Goal: Task Accomplishment & Management: Manage account settings

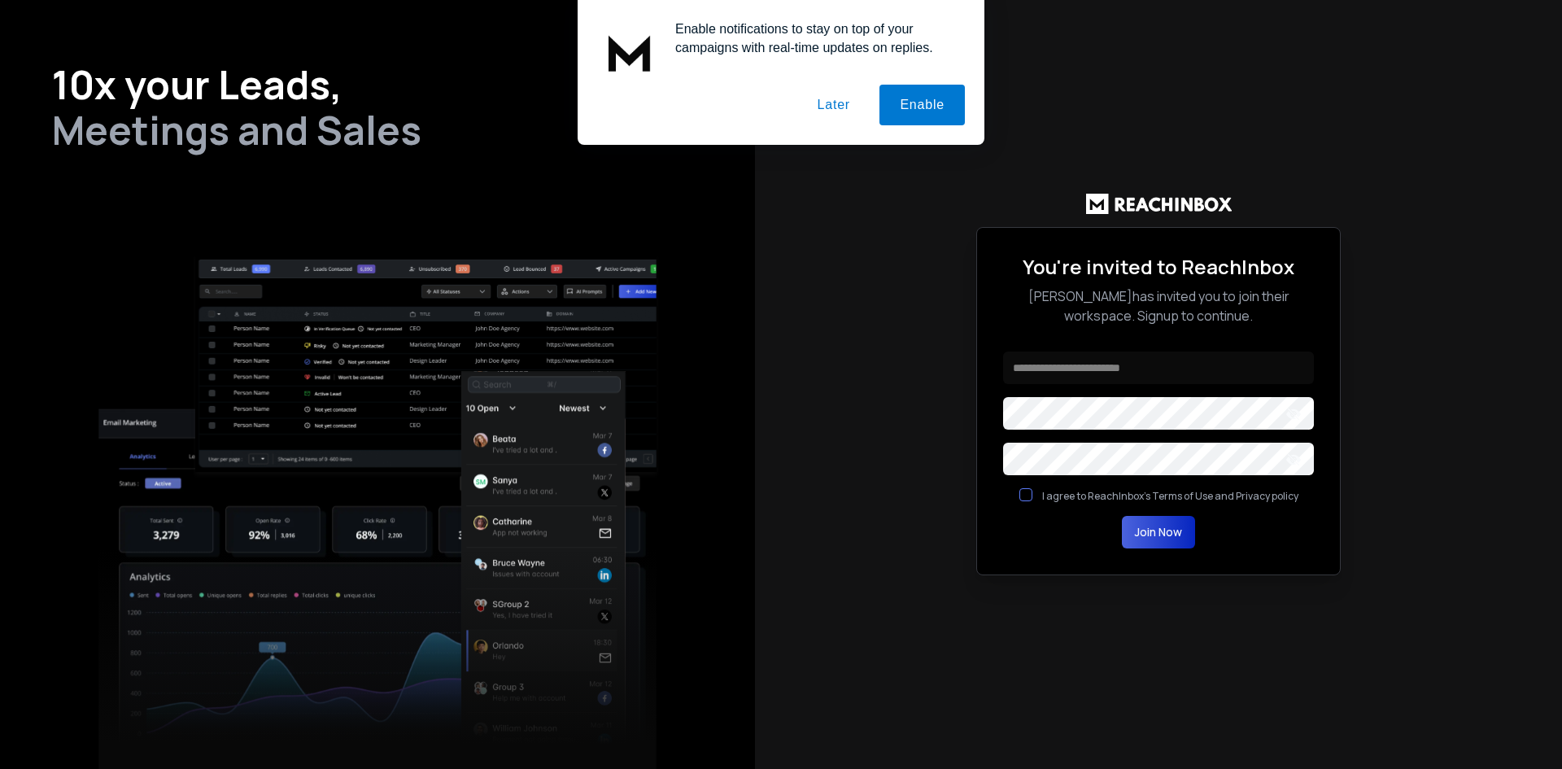
click at [832, 98] on button "Later" at bounding box center [832, 105] width 73 height 41
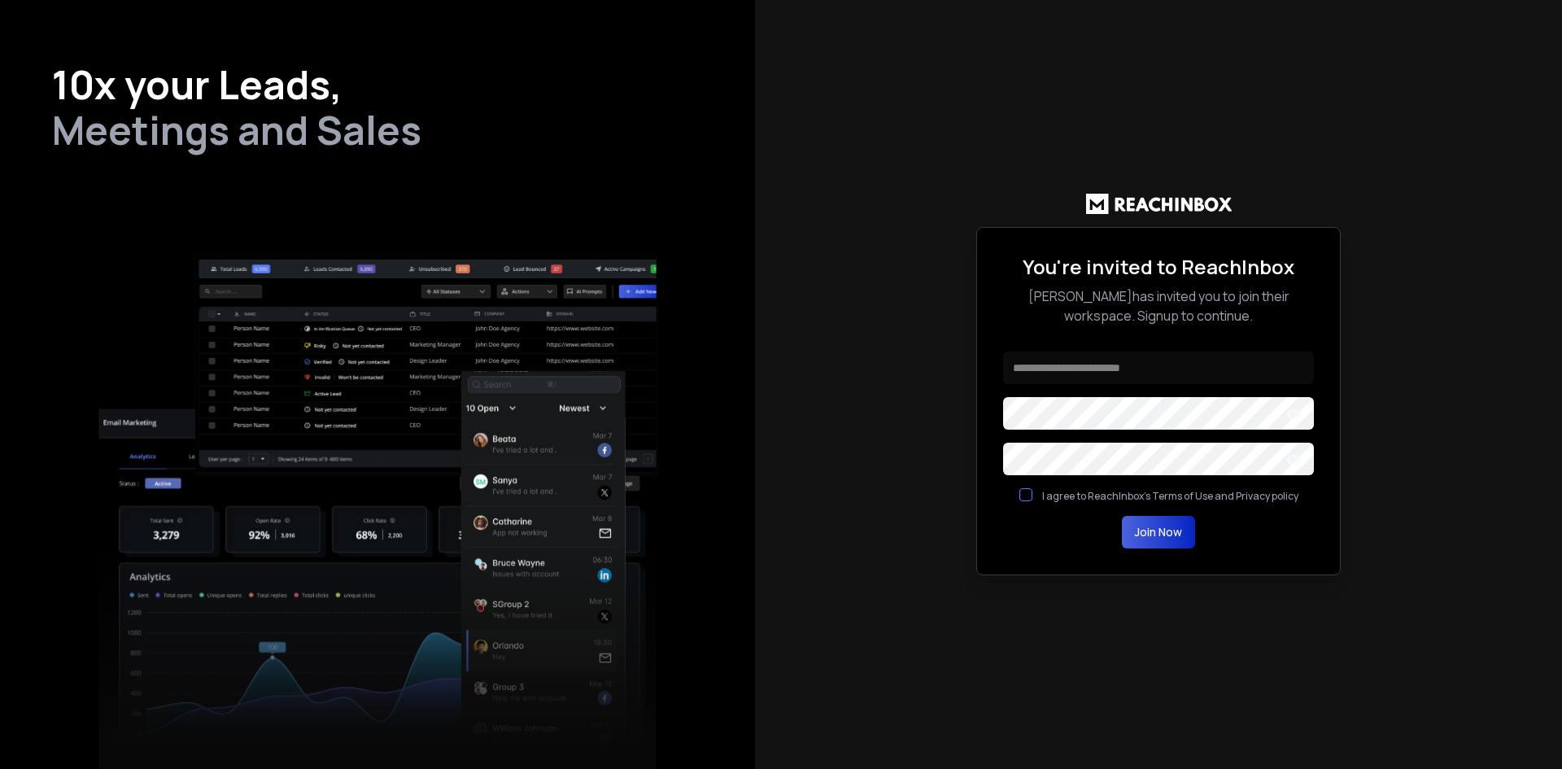
click at [1027, 493] on button "I agree to ReachInbox's Terms of Use and Privacy policy" at bounding box center [1025, 494] width 13 height 13
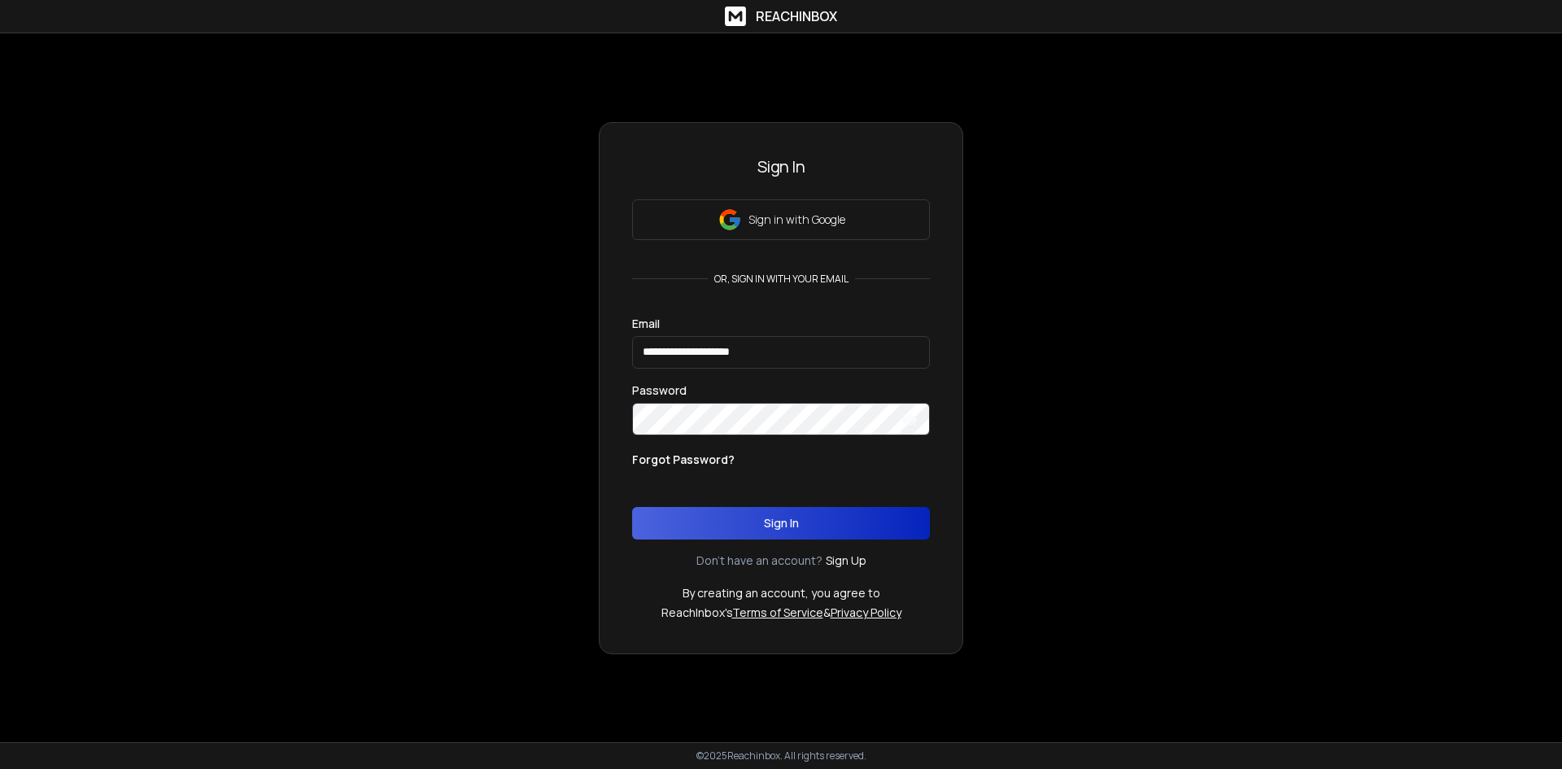
click at [782, 361] on input "**********" at bounding box center [781, 352] width 298 height 33
type input "**********"
click at [804, 525] on button "Sign In" at bounding box center [781, 523] width 298 height 33
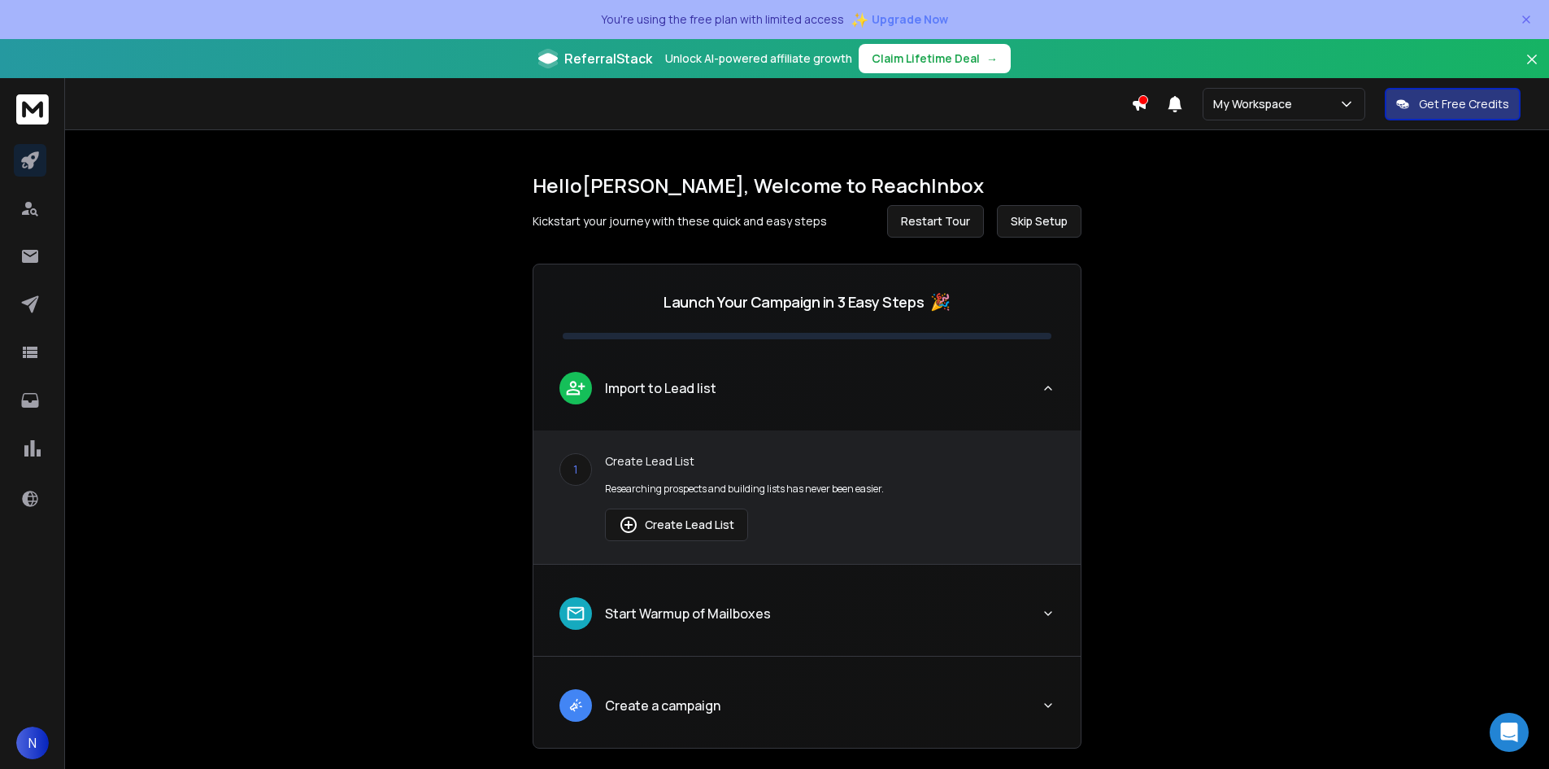
drag, startPoint x: 78, startPoint y: 358, endPoint x: 621, endPoint y: 105, distance: 598.5
click at [86, 350] on div "Hello Nadir , Welcome to ReachInbox Kickstart your journey with these quick and…" at bounding box center [807, 460] width 1484 height 660
click at [1540, 59] on button "Close banner" at bounding box center [1532, 68] width 21 height 39
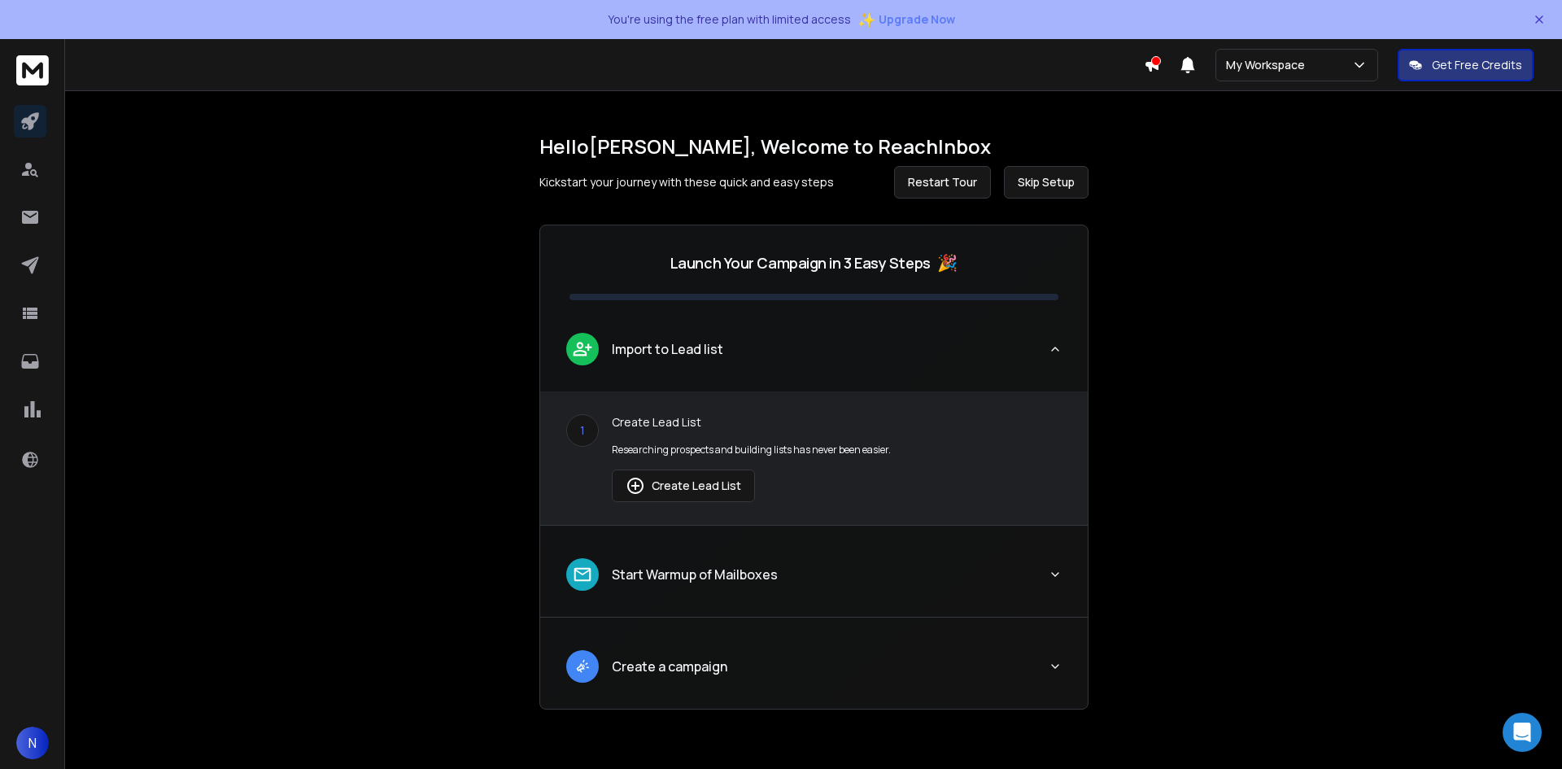
click at [1545, 23] on div "You're using the free plan with limited access ✨ Upgrade Now" at bounding box center [781, 19] width 1562 height 39
drag, startPoint x: 1537, startPoint y: 13, endPoint x: 1522, endPoint y: 15, distance: 14.8
click at [1538, 15] on icon "Close notification" at bounding box center [1538, 19] width 13 height 13
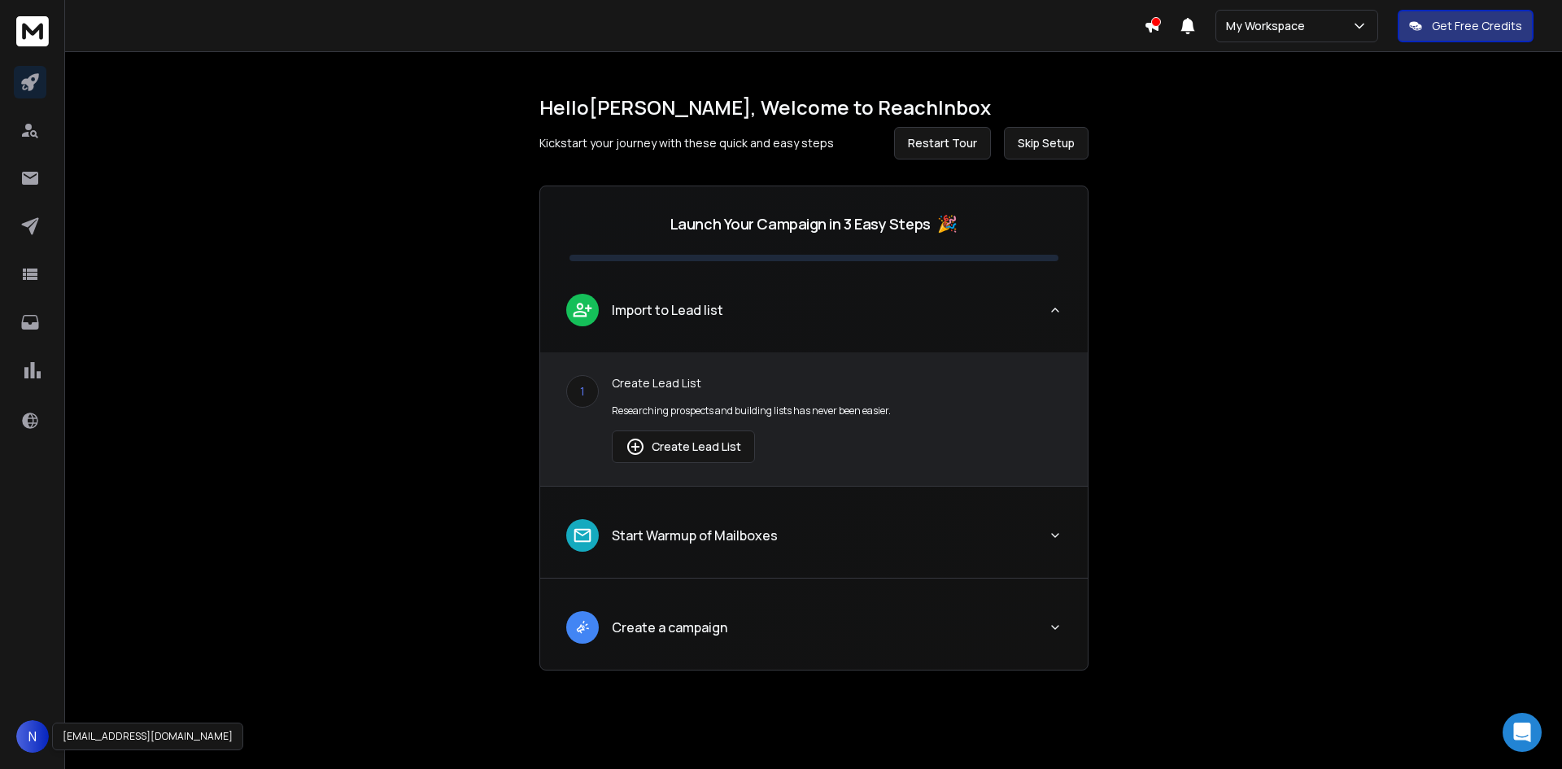
click at [46, 737] on span "N" at bounding box center [32, 736] width 33 height 33
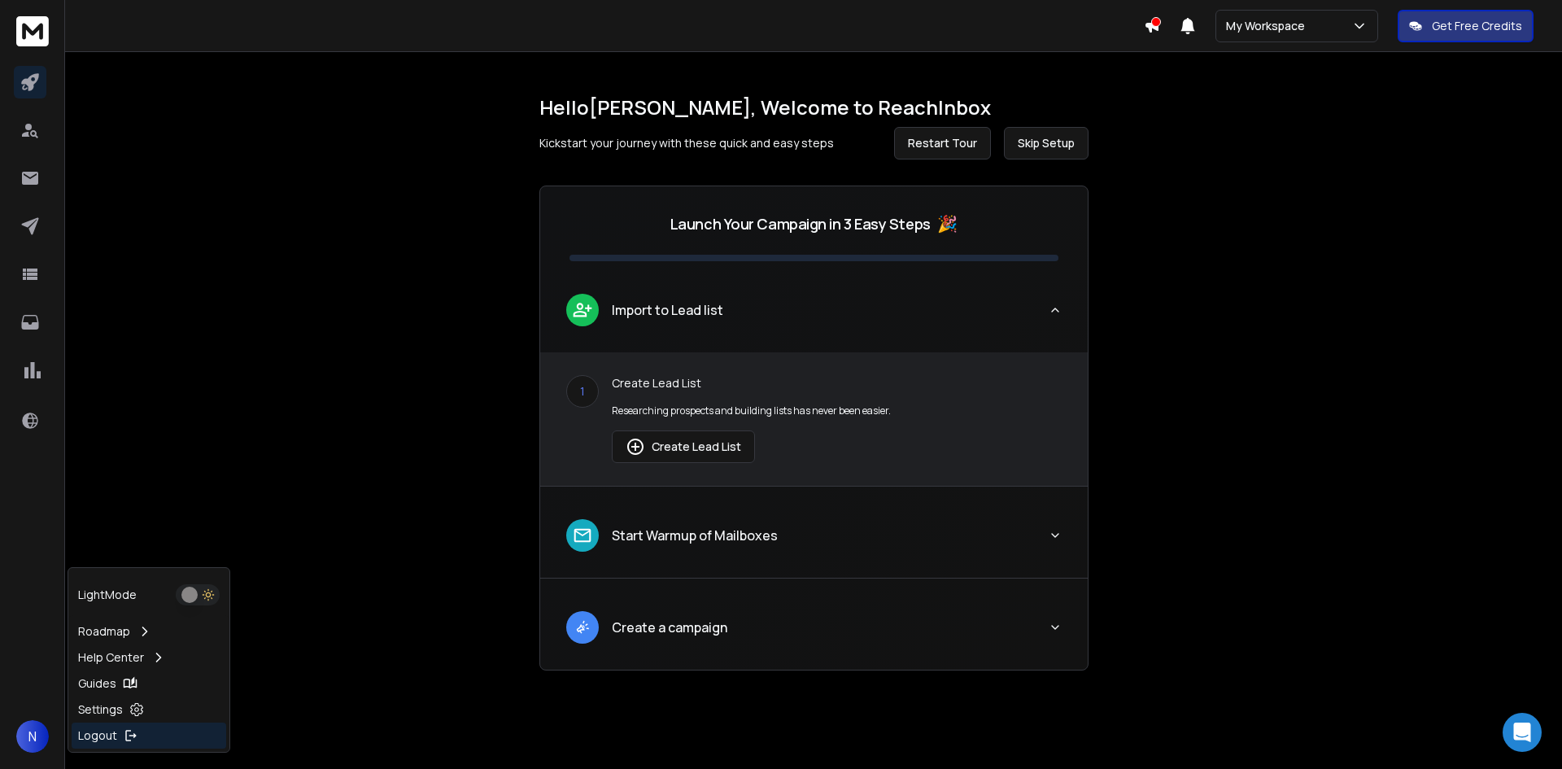
click at [114, 724] on div "Logout" at bounding box center [149, 735] width 155 height 26
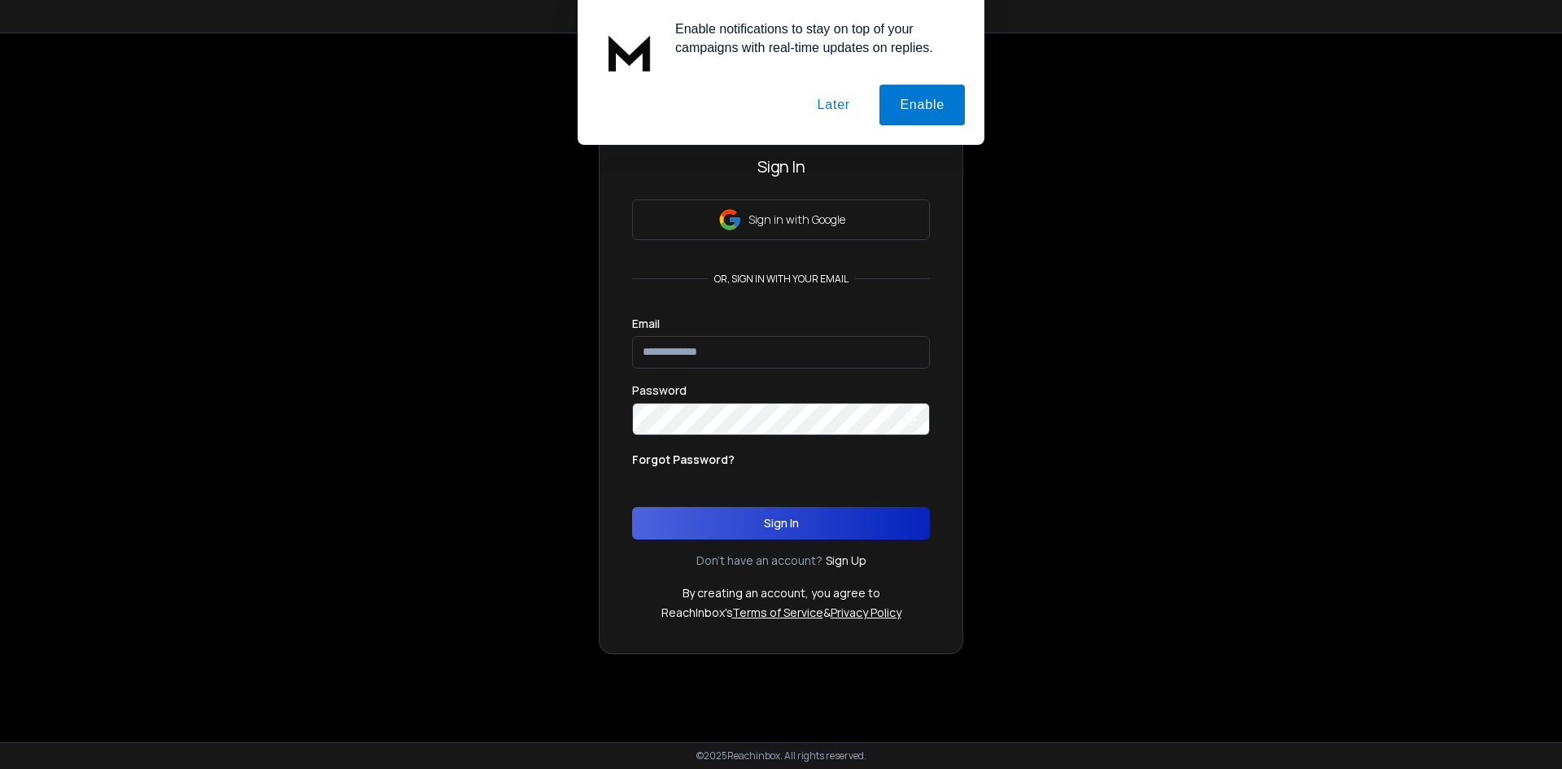
type input "**********"
drag, startPoint x: 685, startPoint y: 350, endPoint x: 699, endPoint y: 357, distance: 16.4
click at [686, 350] on input "**********" at bounding box center [781, 352] width 298 height 33
click at [773, 512] on button "Sign In" at bounding box center [781, 523] width 298 height 33
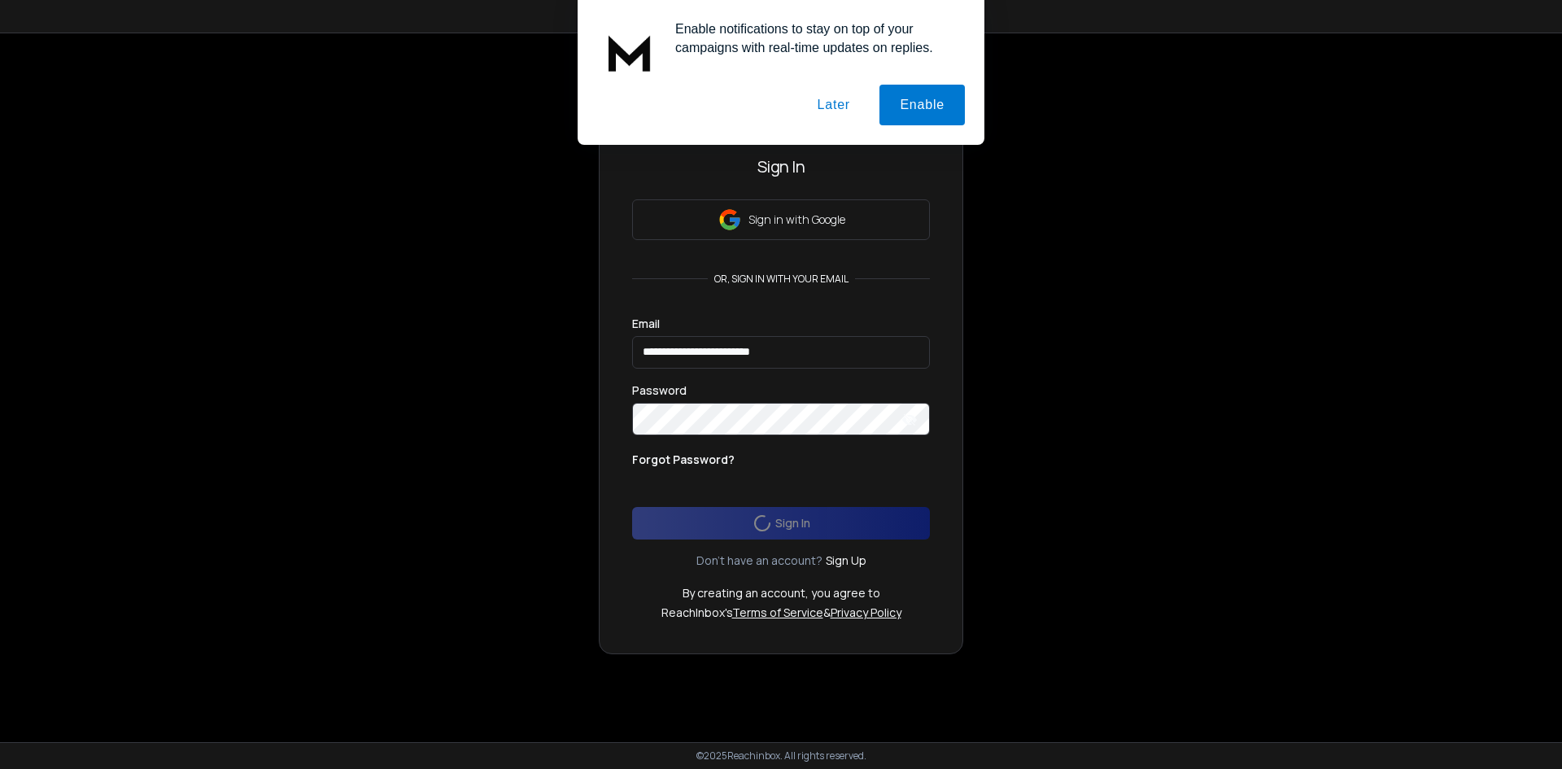
click at [852, 100] on button "Later" at bounding box center [832, 105] width 73 height 41
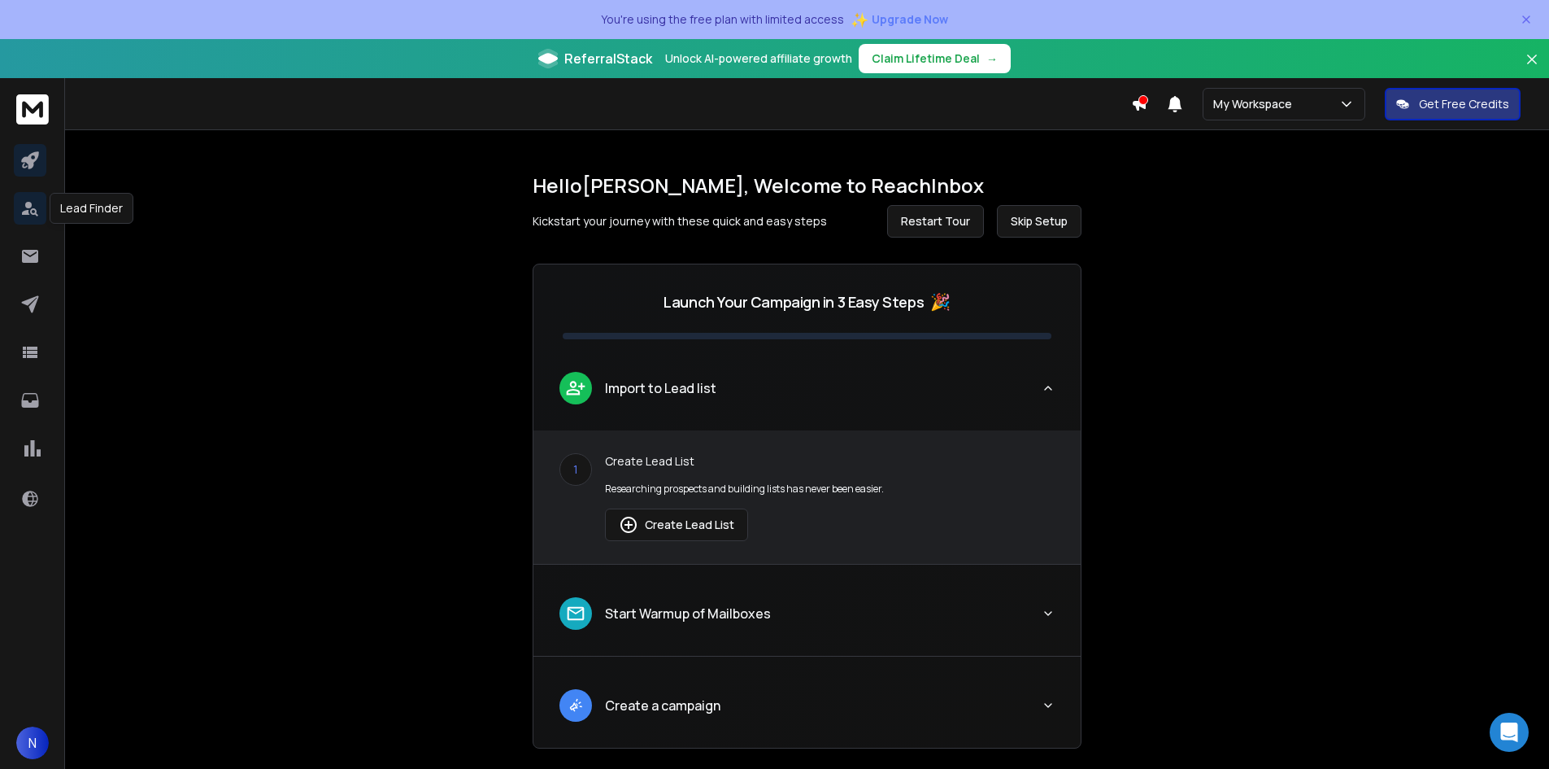
click at [35, 219] on link at bounding box center [30, 208] width 33 height 33
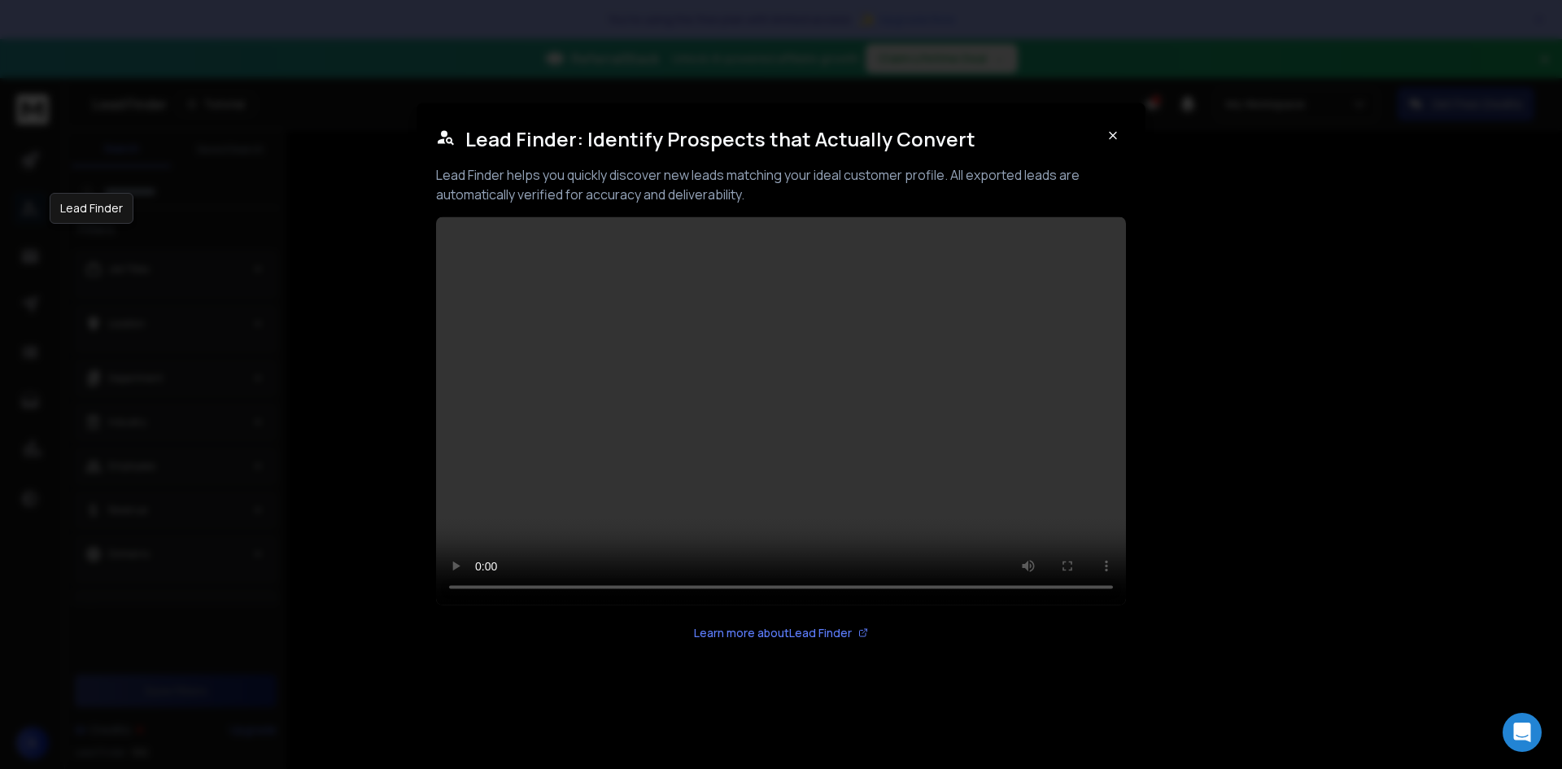
click at [33, 218] on div at bounding box center [781, 384] width 1562 height 769
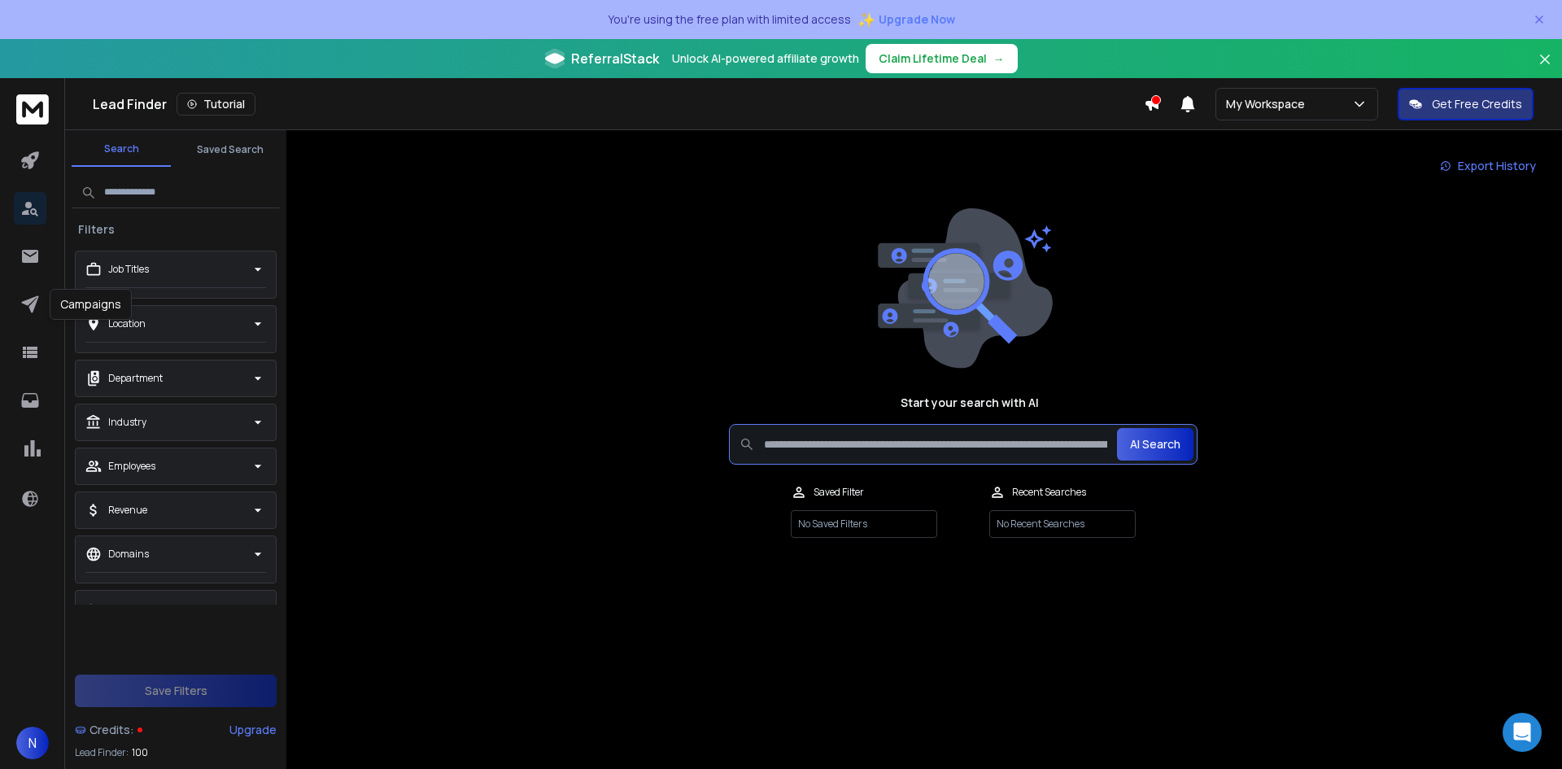
click at [15, 322] on div at bounding box center [32, 307] width 37 height 38
click at [17, 311] on link at bounding box center [30, 304] width 33 height 33
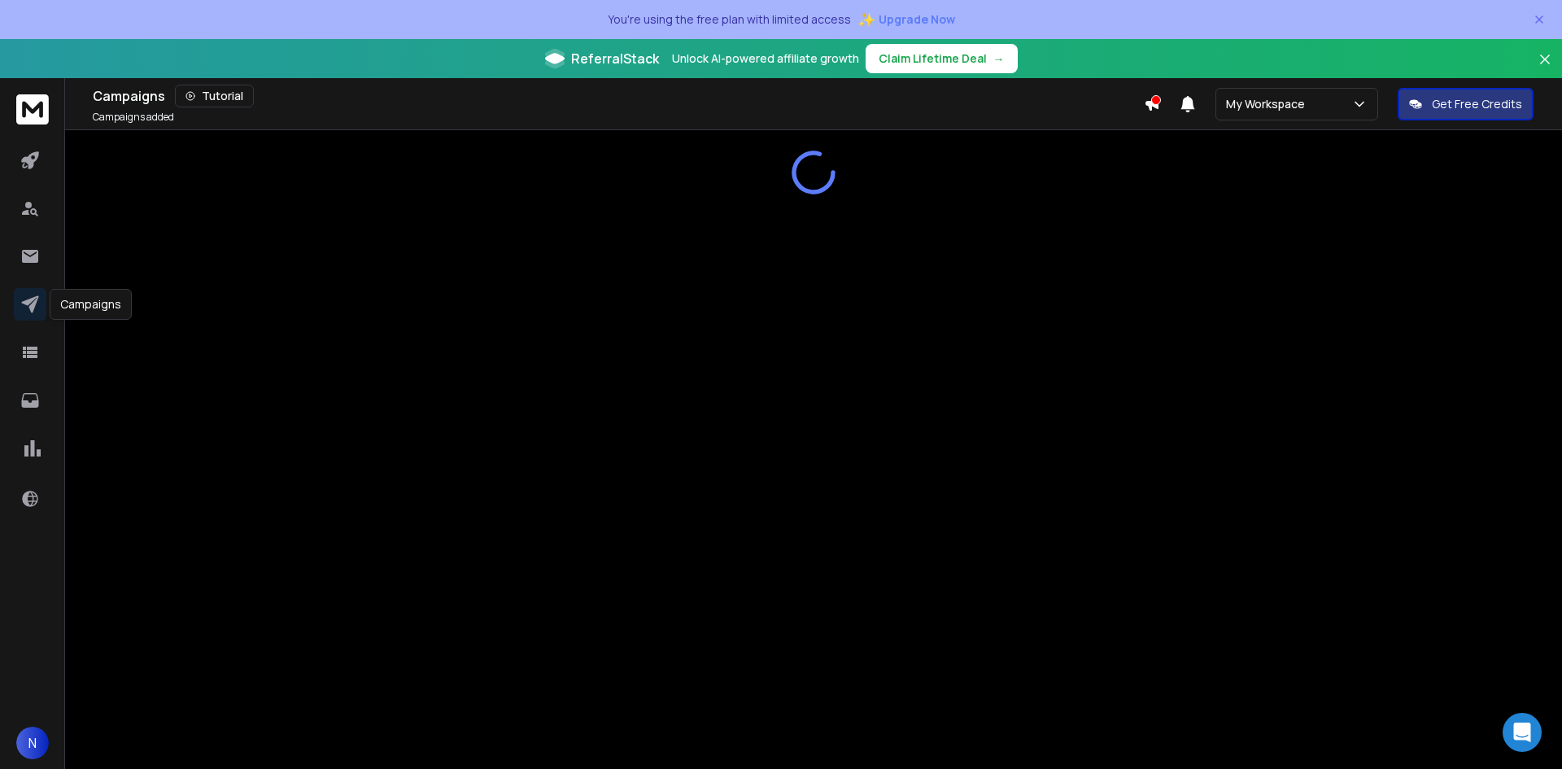
click at [17, 311] on link at bounding box center [30, 304] width 33 height 33
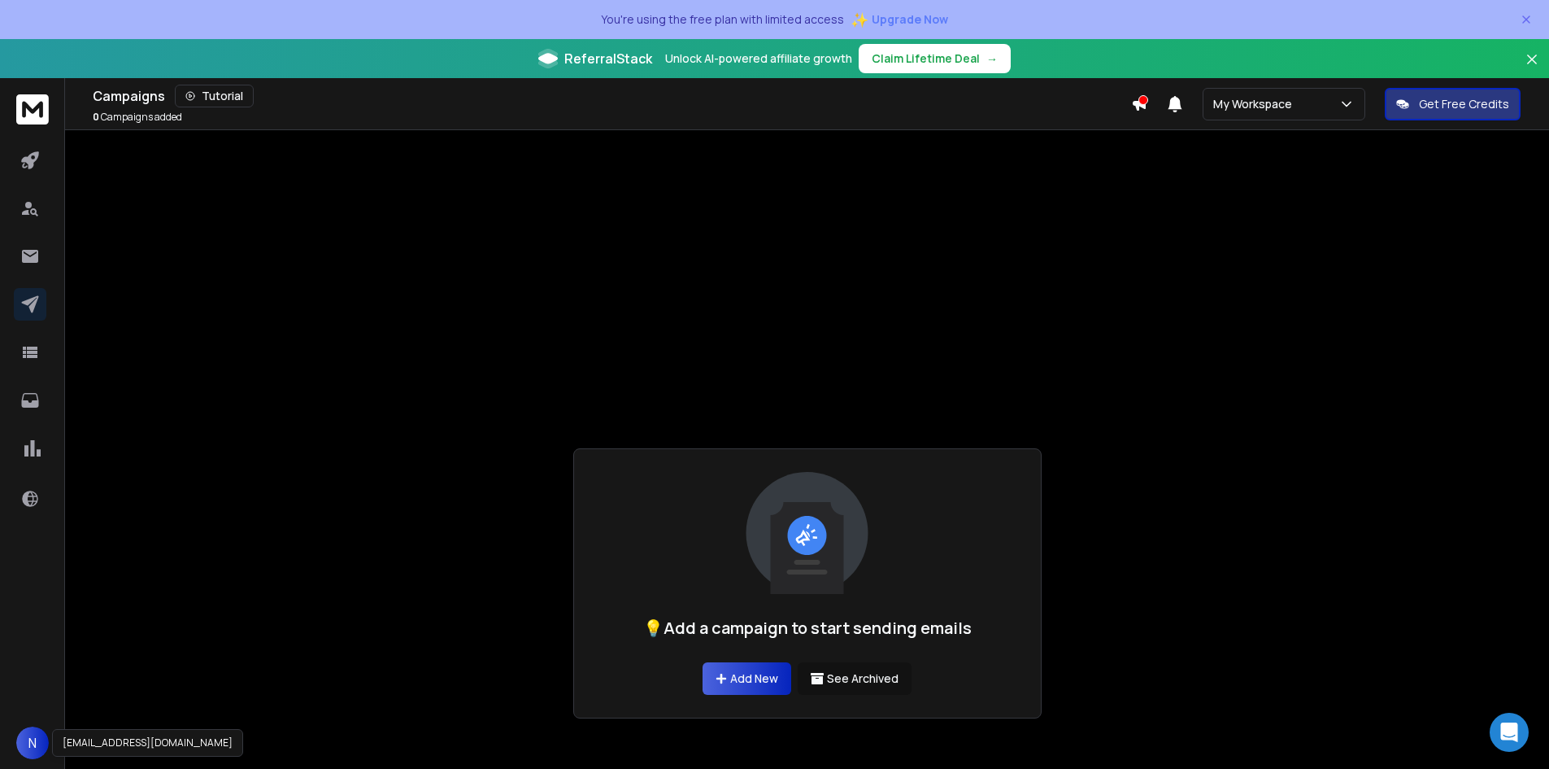
drag, startPoint x: 33, startPoint y: 740, endPoint x: 57, endPoint y: 736, distance: 23.9
click at [33, 740] on span "N" at bounding box center [32, 742] width 33 height 33
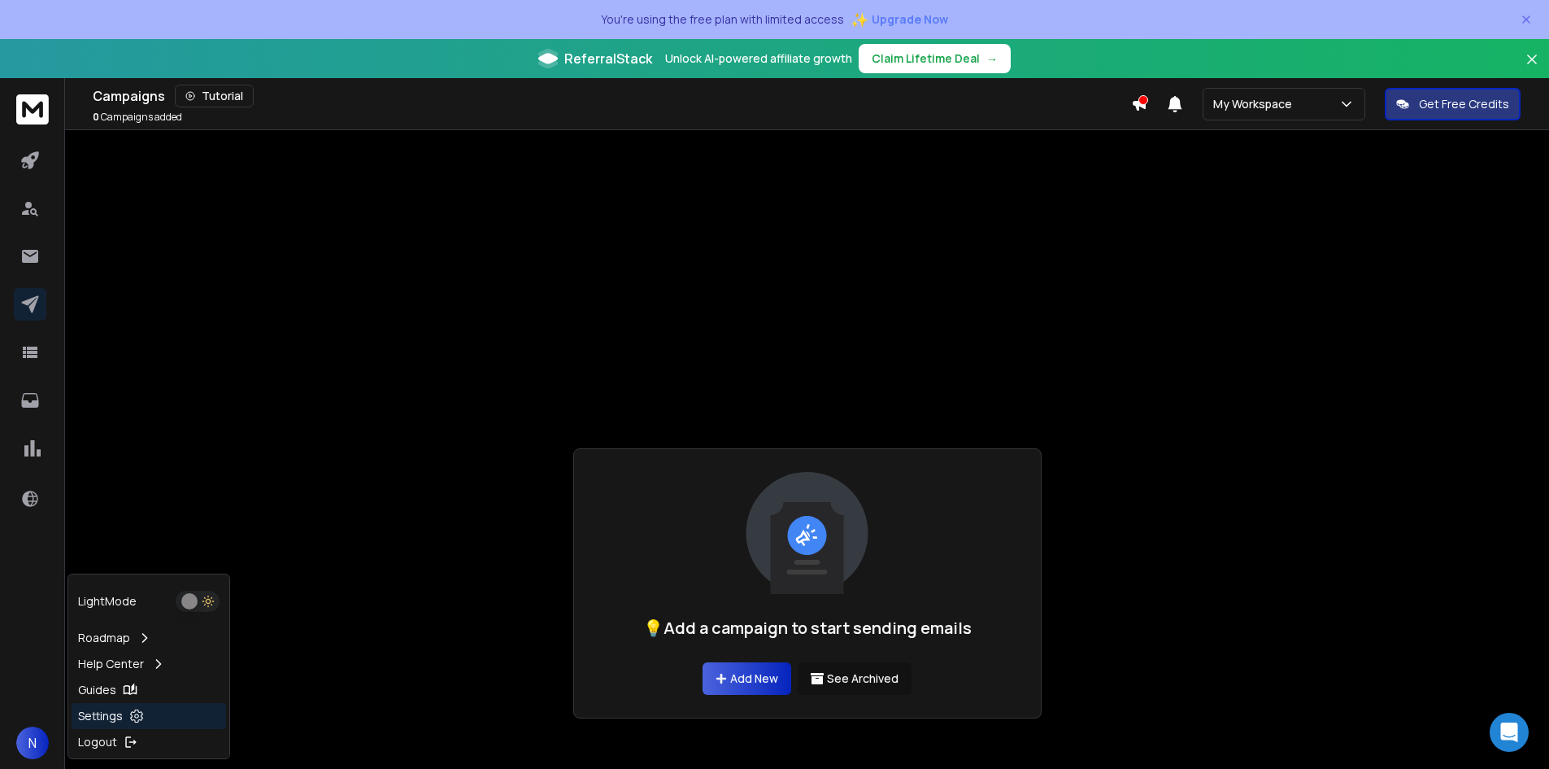
drag, startPoint x: 128, startPoint y: 722, endPoint x: 130, endPoint y: 714, distance: 8.5
click at [127, 722] on div "Settings" at bounding box center [149, 716] width 155 height 26
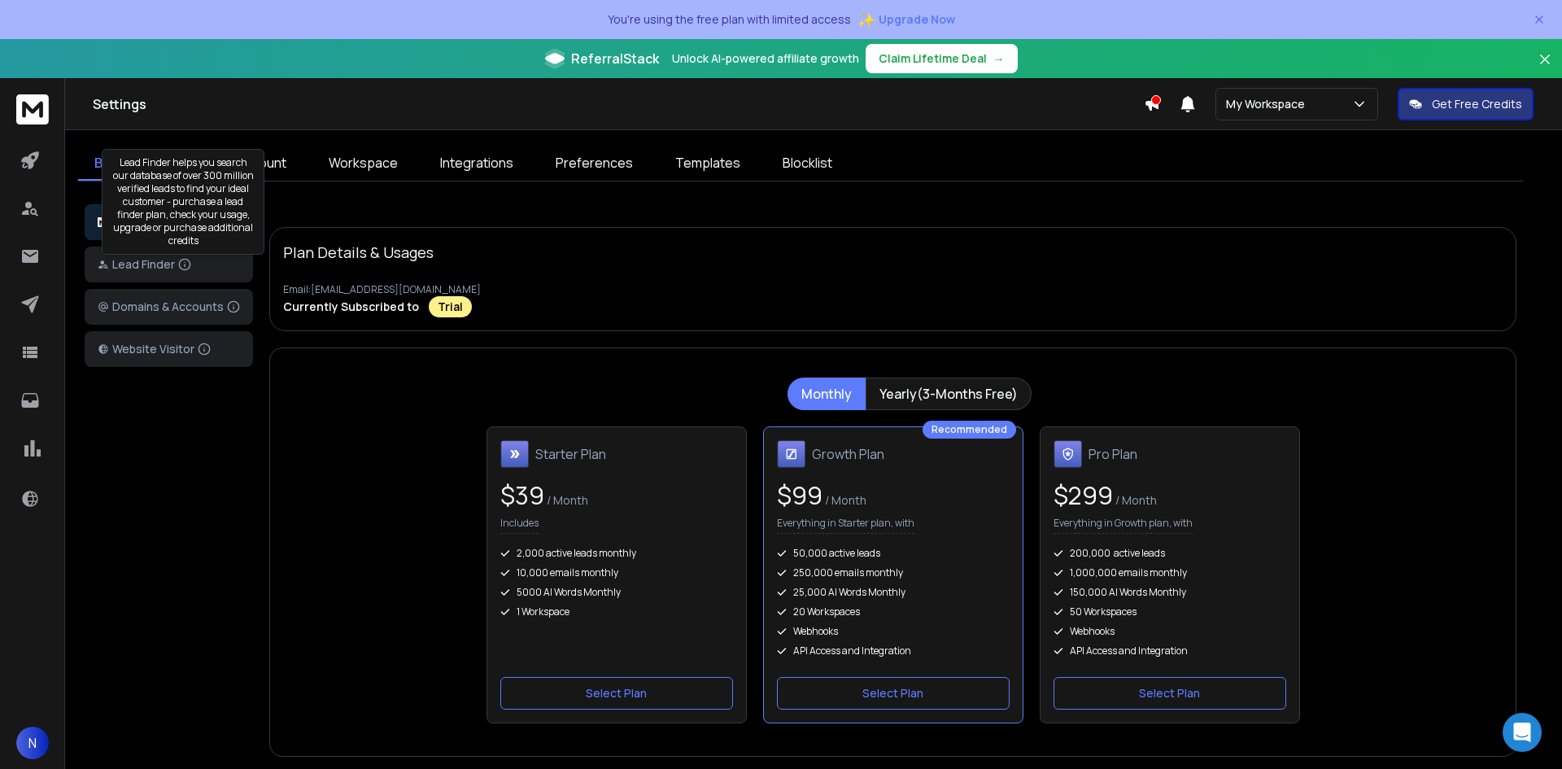
click at [168, 252] on div "Lead Finder helps you search our database of over 300 million verified leads to…" at bounding box center [183, 202] width 163 height 106
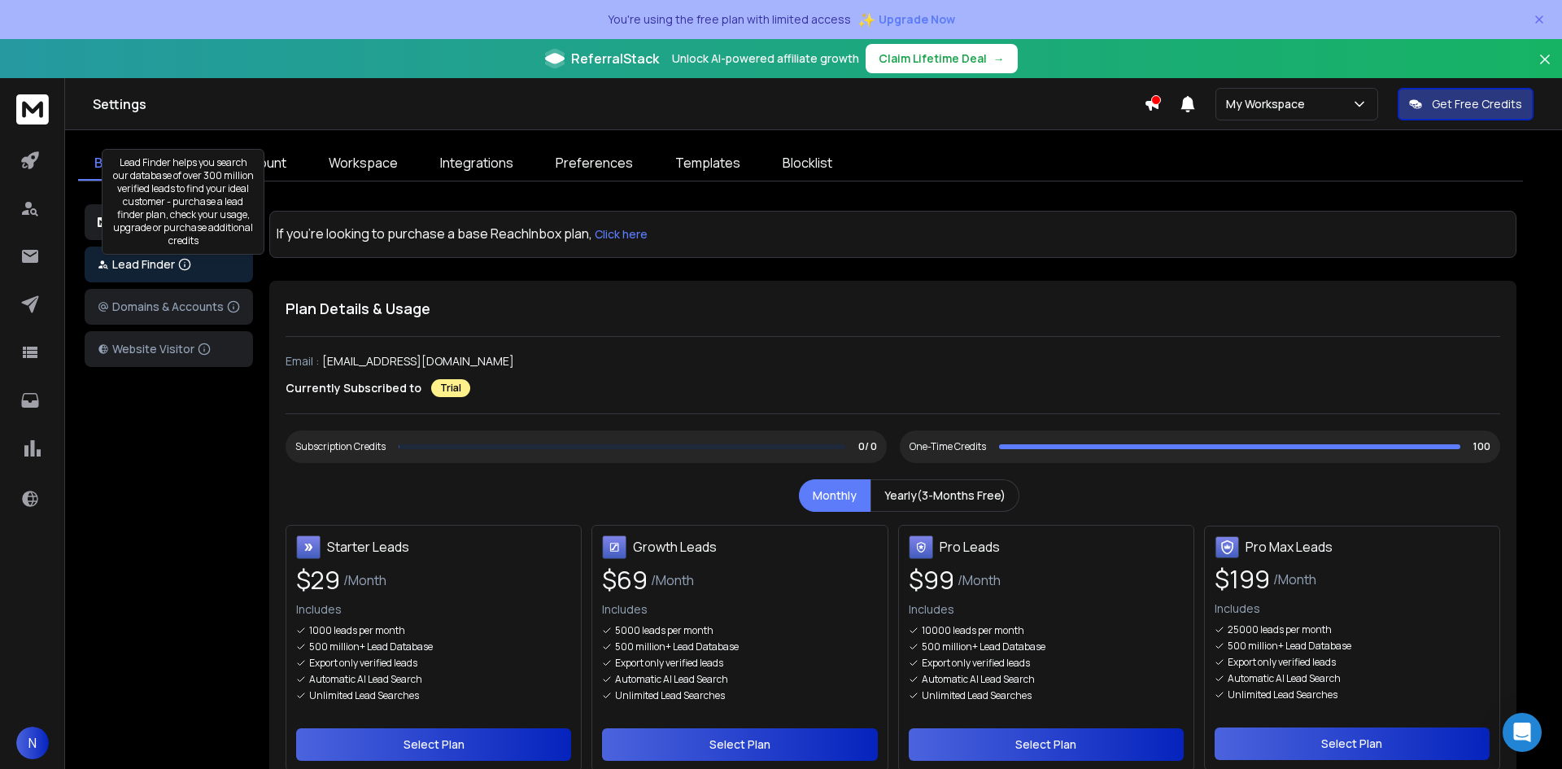
click at [318, 161] on link "Workspace" at bounding box center [363, 163] width 102 height 34
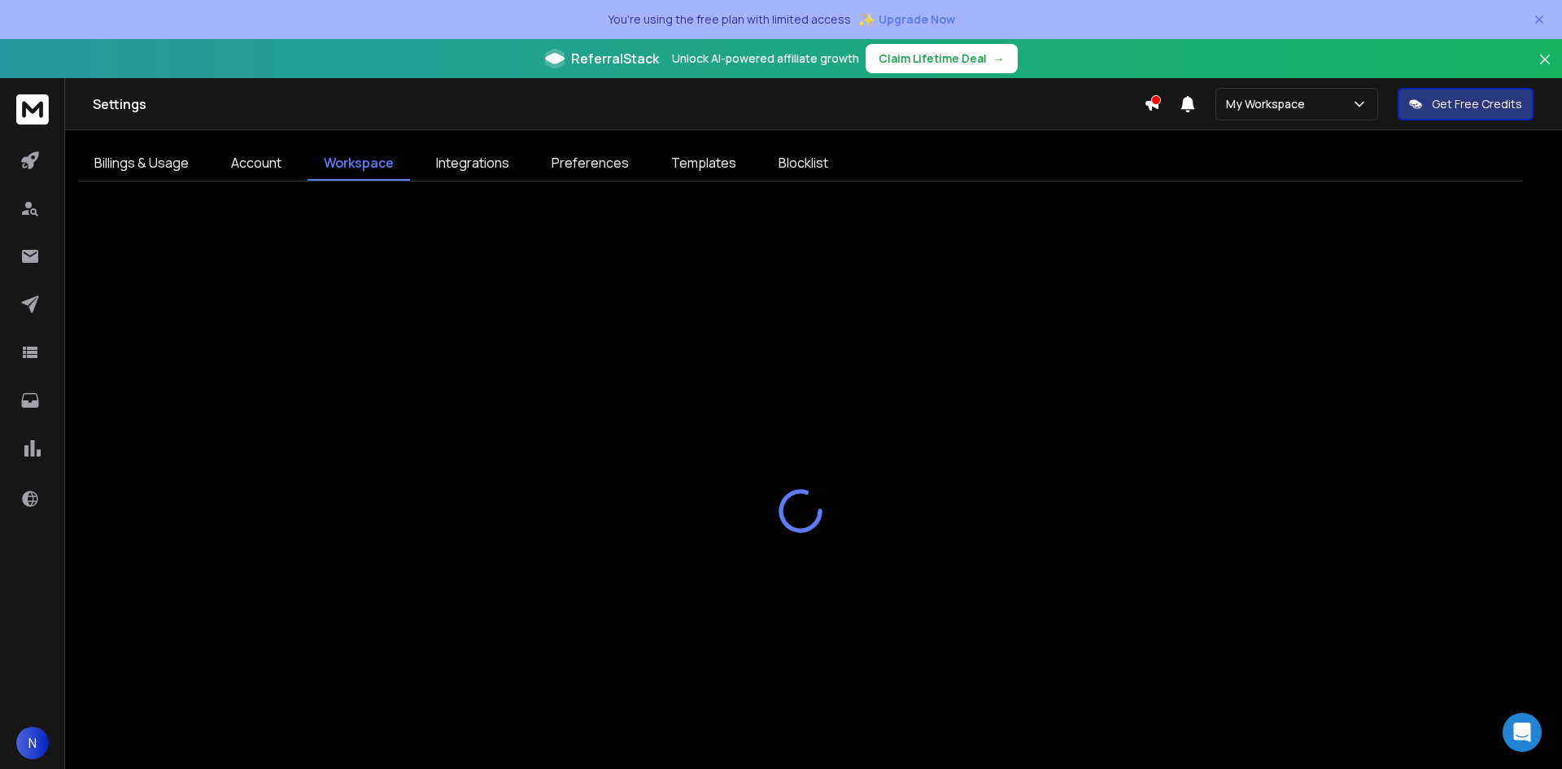
click at [277, 158] on link "Account" at bounding box center [256, 163] width 83 height 34
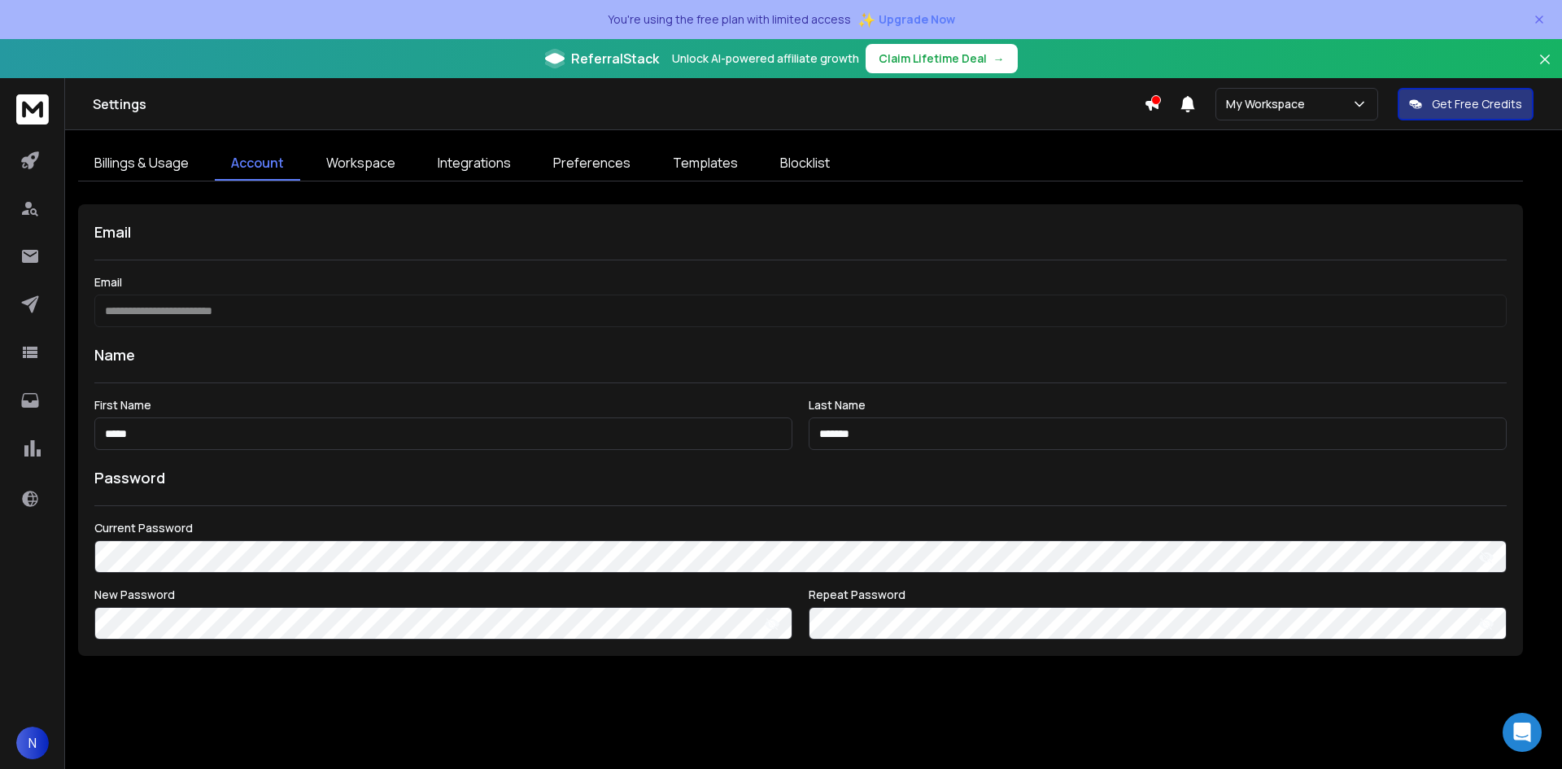
click at [372, 160] on link "Workspace" at bounding box center [361, 163] width 102 height 34
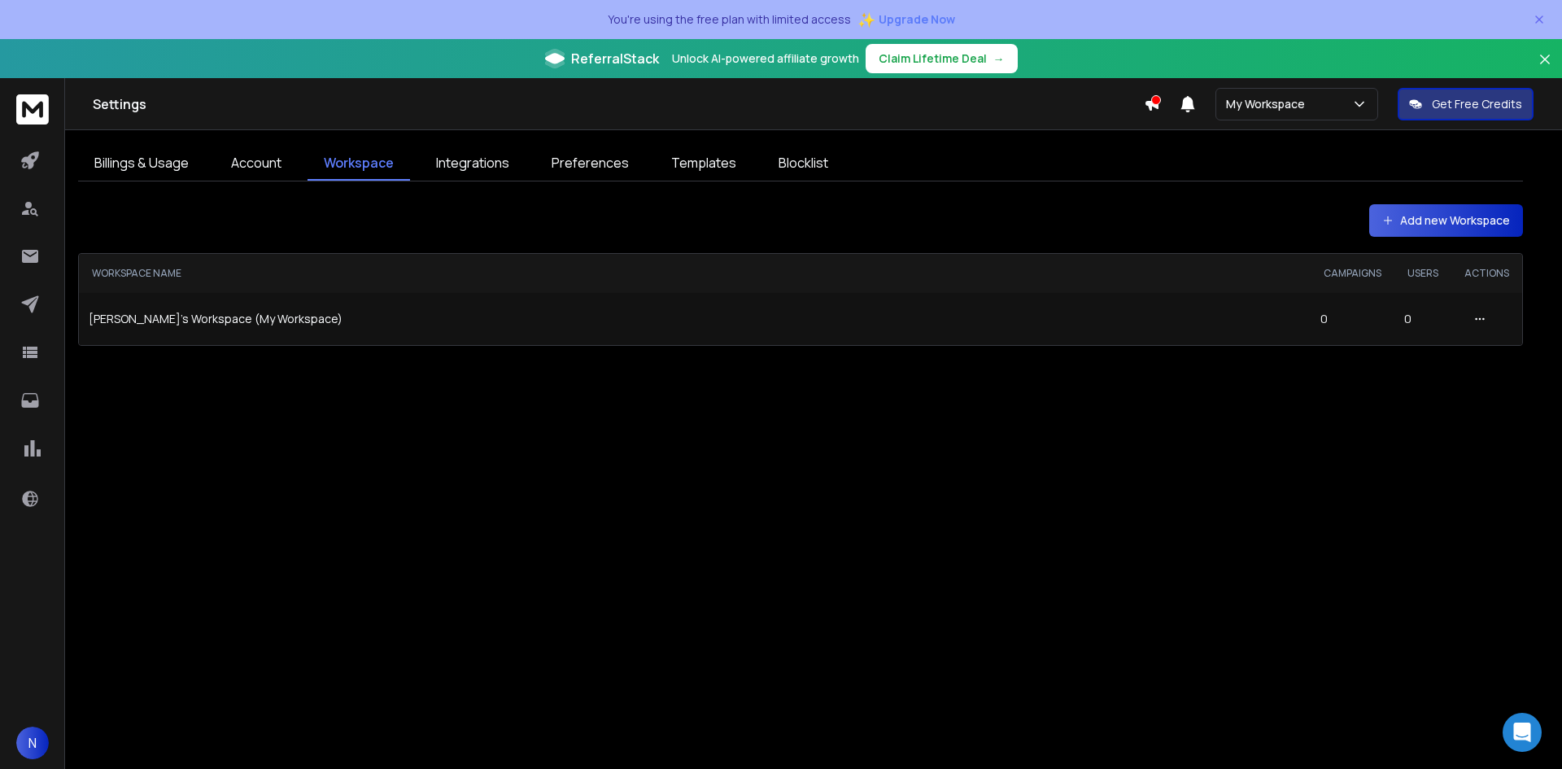
click at [642, 307] on td "[PERSON_NAME]'s Workspace (My Workspace)" at bounding box center [694, 319] width 1231 height 52
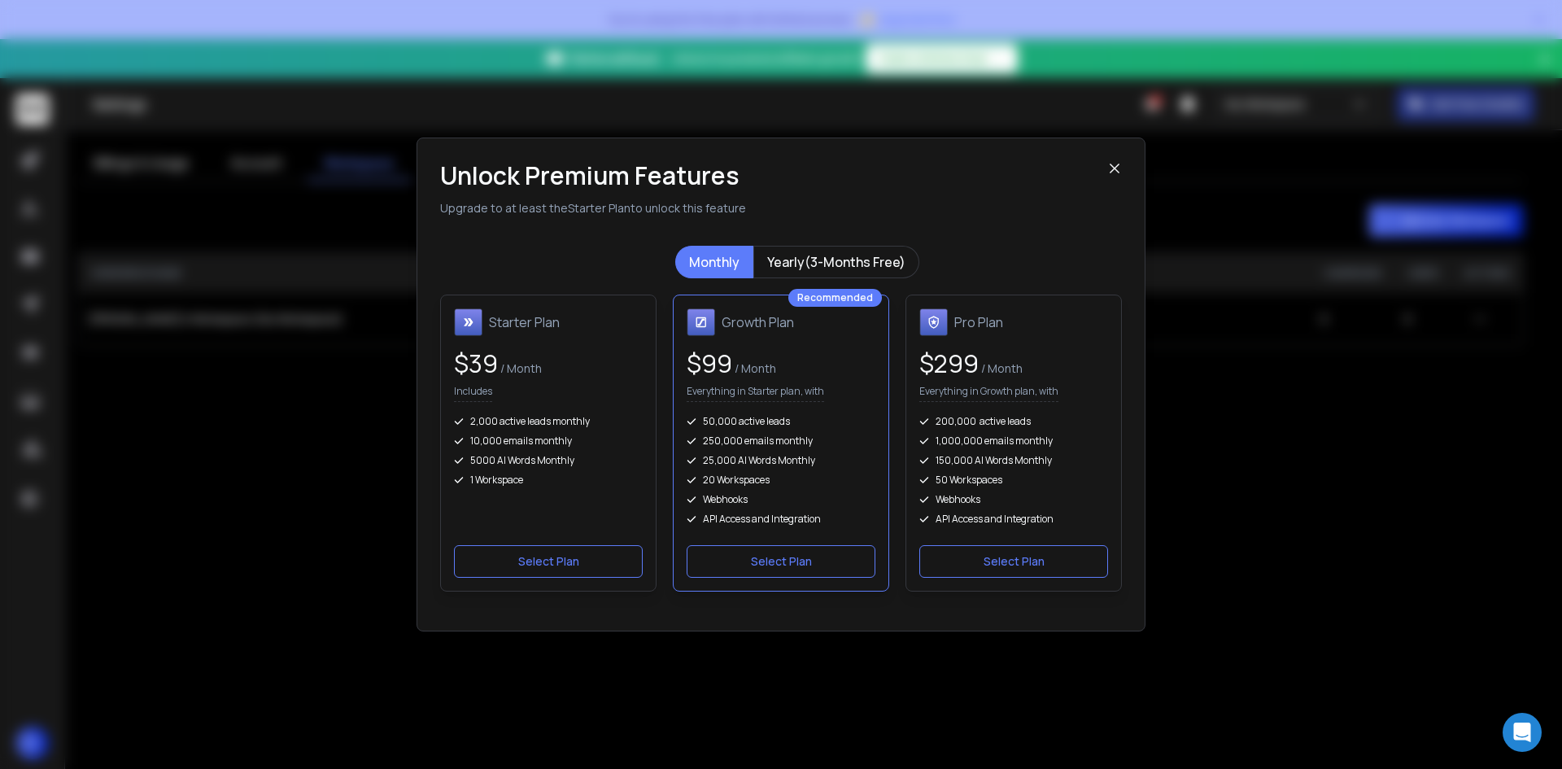
click at [1119, 170] on icon at bounding box center [1114, 168] width 15 height 15
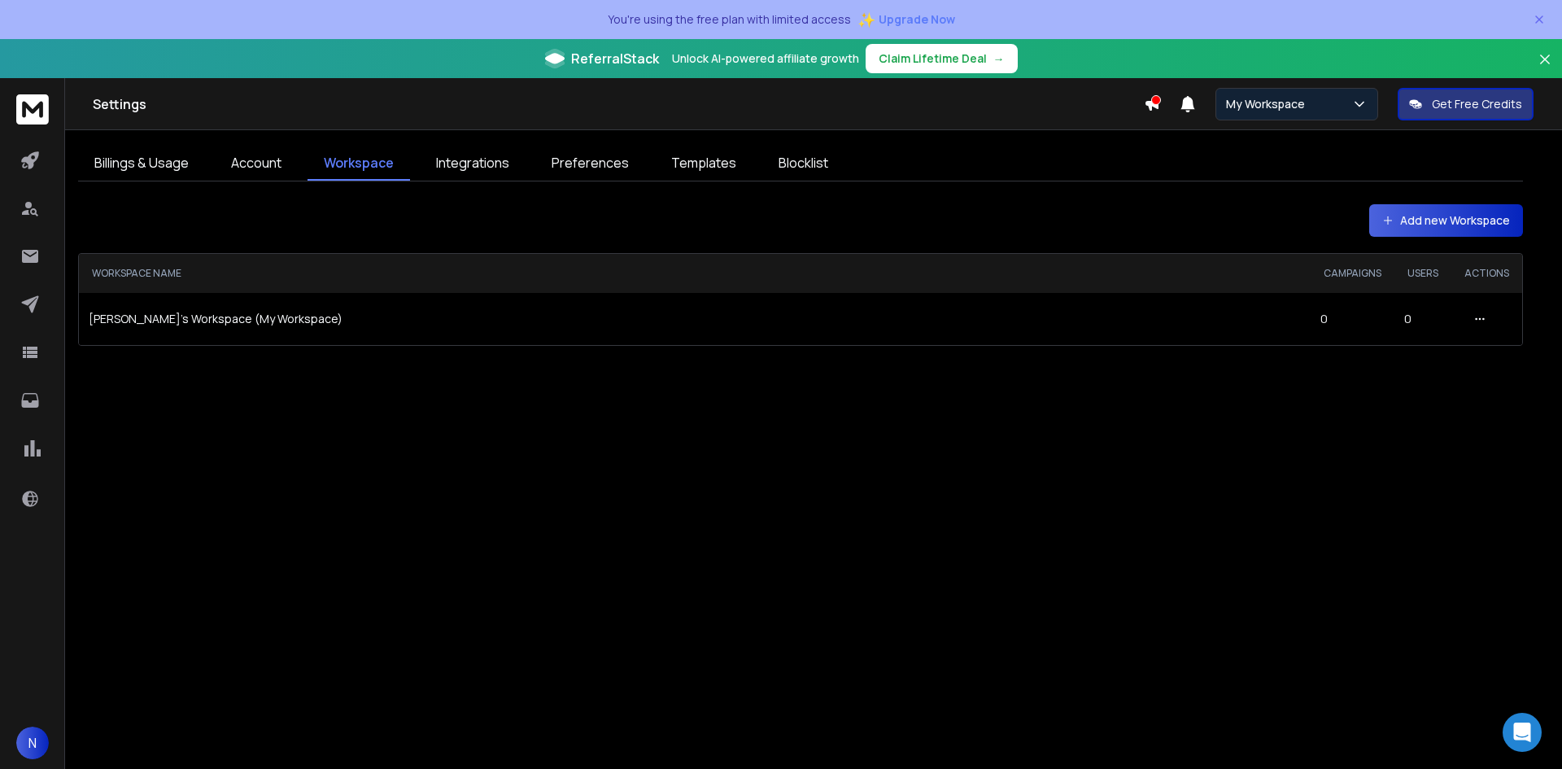
click at [1302, 111] on p "My Workspace" at bounding box center [1268, 104] width 85 height 16
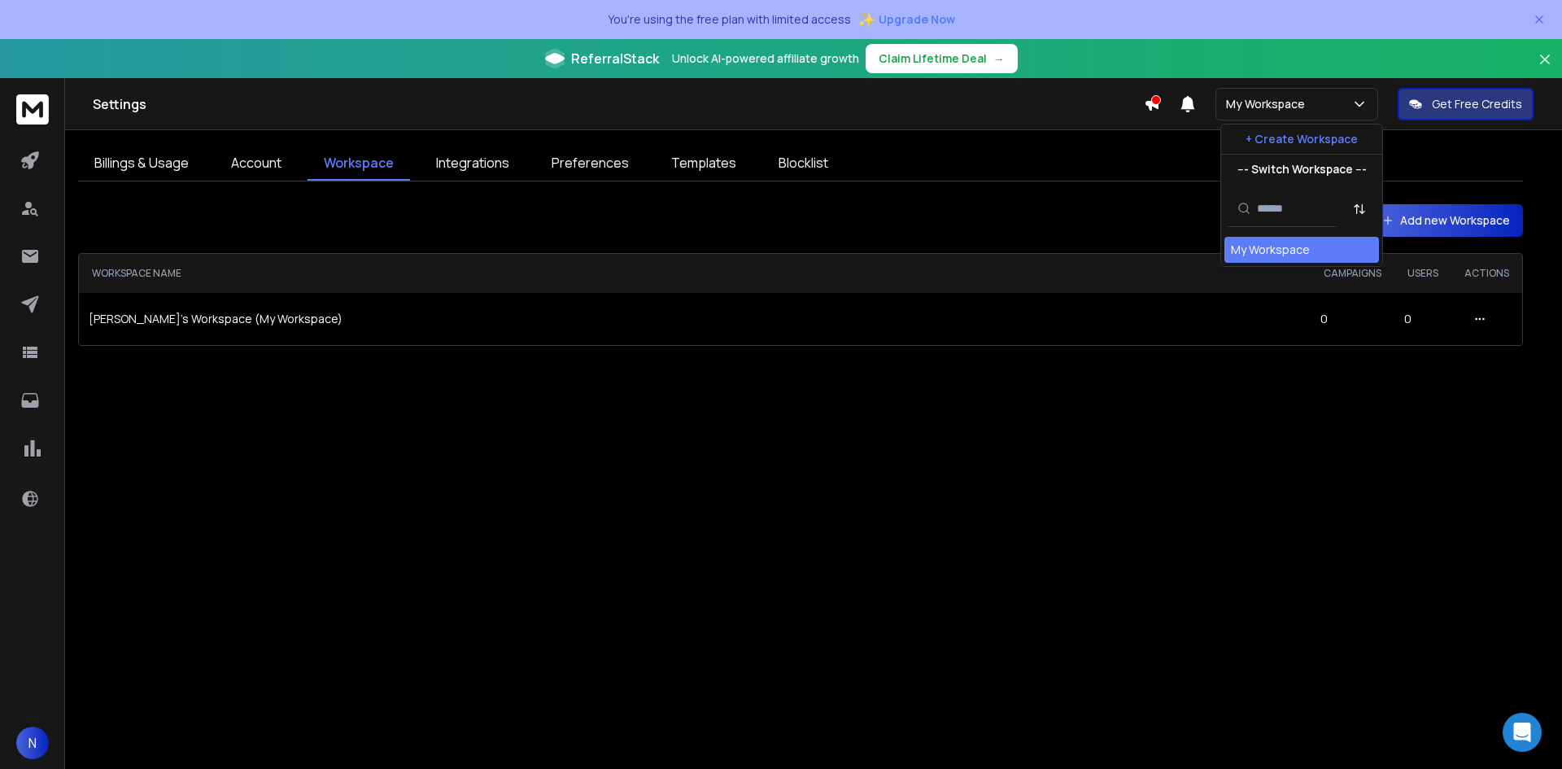
drag, startPoint x: 1296, startPoint y: 191, endPoint x: 1296, endPoint y: 174, distance: 17.1
click at [1296, 189] on div at bounding box center [1301, 209] width 161 height 50
click at [1296, 174] on p "--- Switch Workspace ---" at bounding box center [1301, 169] width 129 height 16
click at [1297, 172] on p "--- Switch Workspace ---" at bounding box center [1301, 169] width 129 height 16
click at [1303, 160] on div "--- Switch Workspace ---" at bounding box center [1301, 169] width 161 height 29
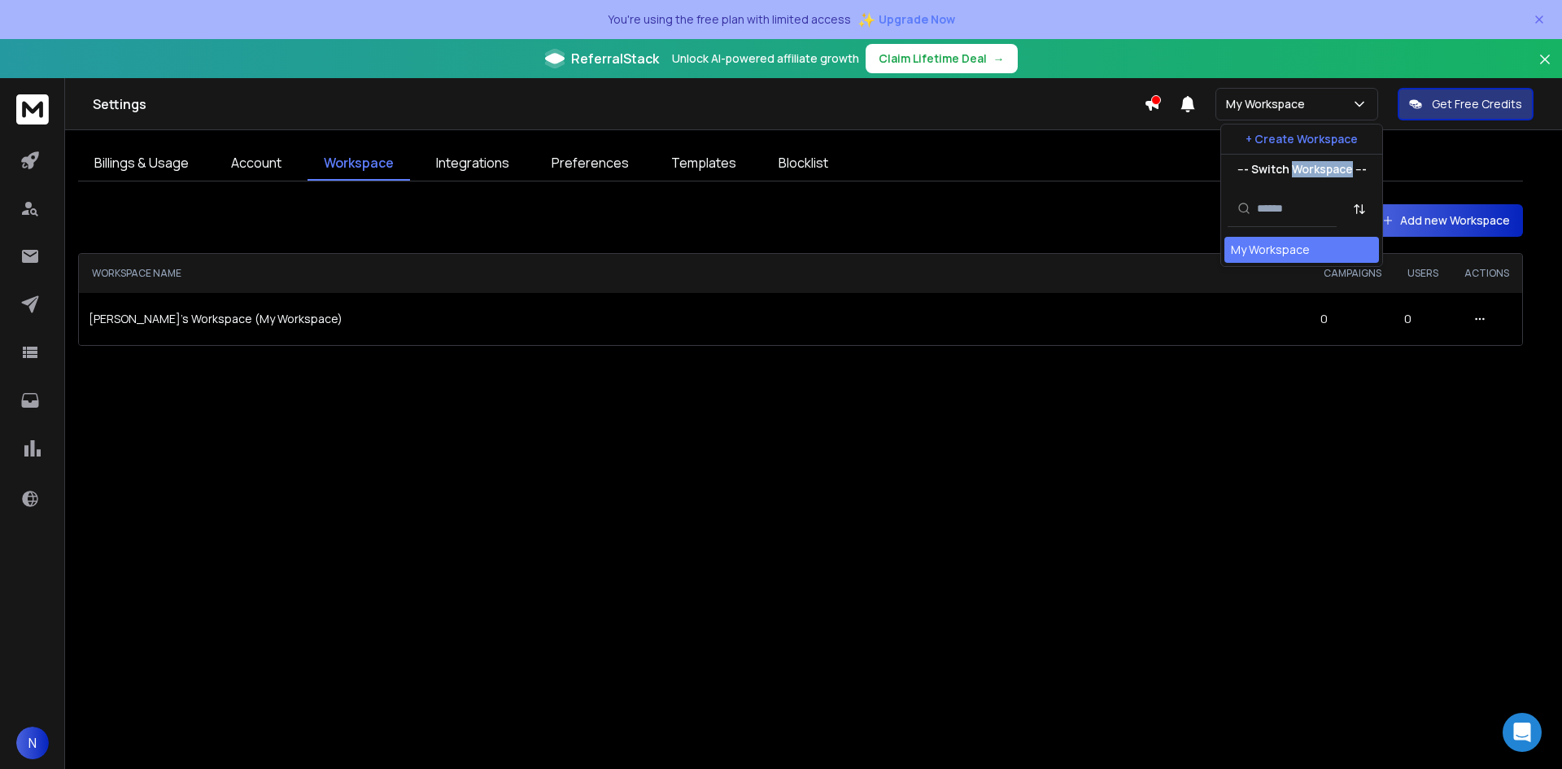
click at [1297, 163] on p "--- Switch Workspace ---" at bounding box center [1301, 169] width 129 height 16
click at [1296, 163] on p "--- Switch Workspace ---" at bounding box center [1301, 169] width 129 height 16
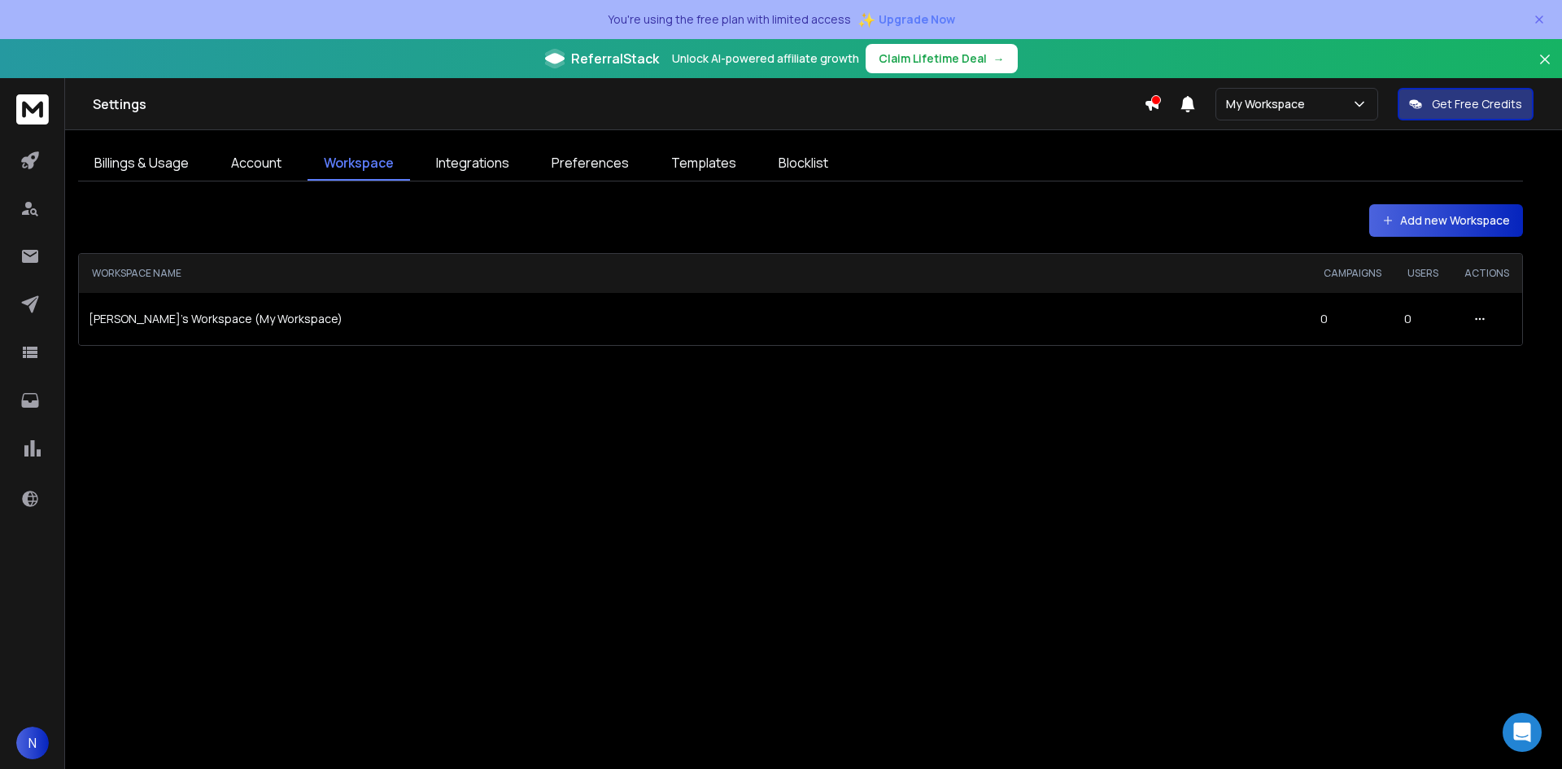
drag, startPoint x: 279, startPoint y: 168, endPoint x: 265, endPoint y: 169, distance: 13.9
click at [279, 168] on link "Account" at bounding box center [256, 163] width 83 height 34
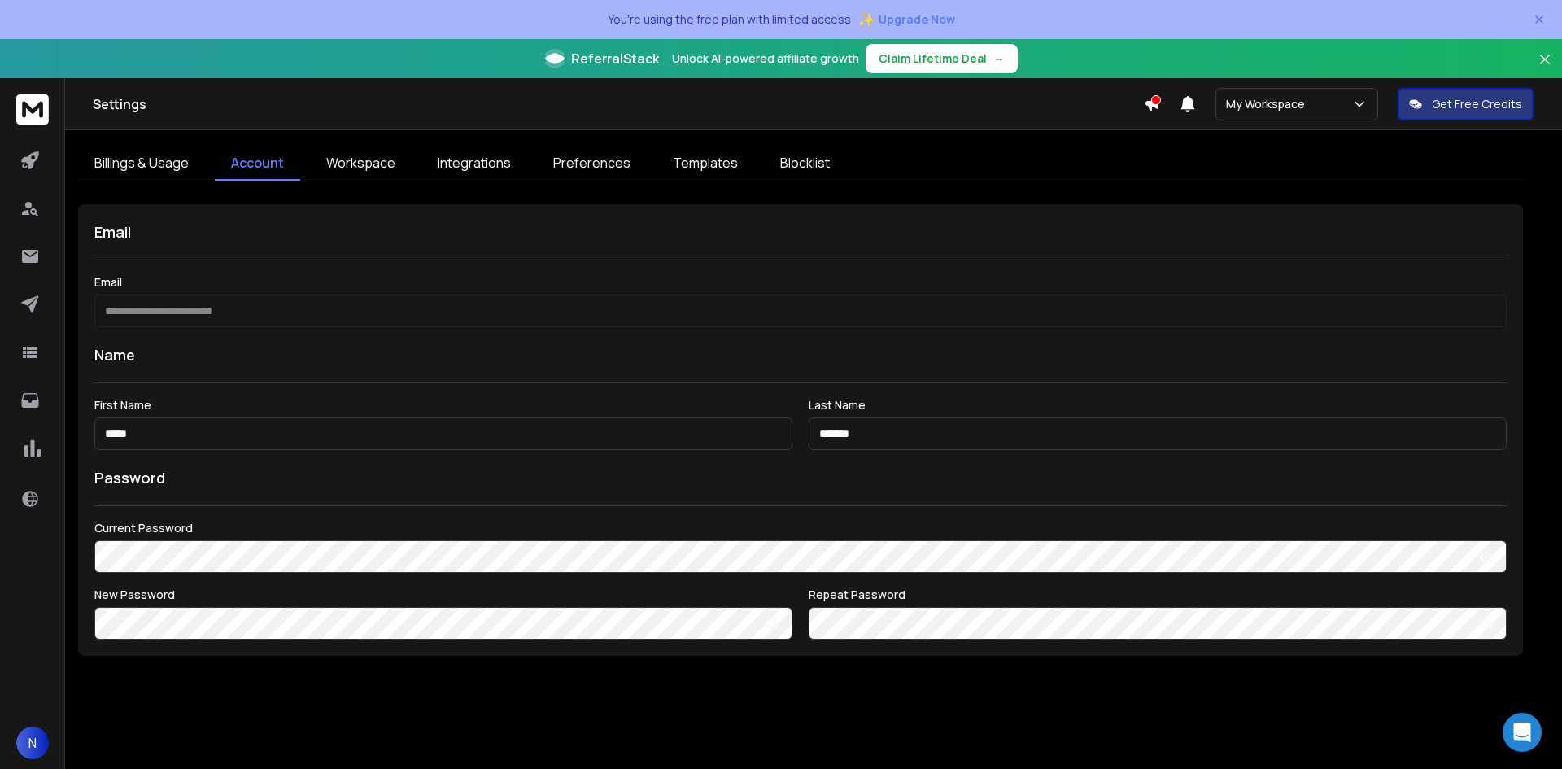
click at [113, 187] on div "**********" at bounding box center [800, 487] width 1444 height 683
click at [155, 169] on link "Billings & Usage" at bounding box center [141, 163] width 127 height 34
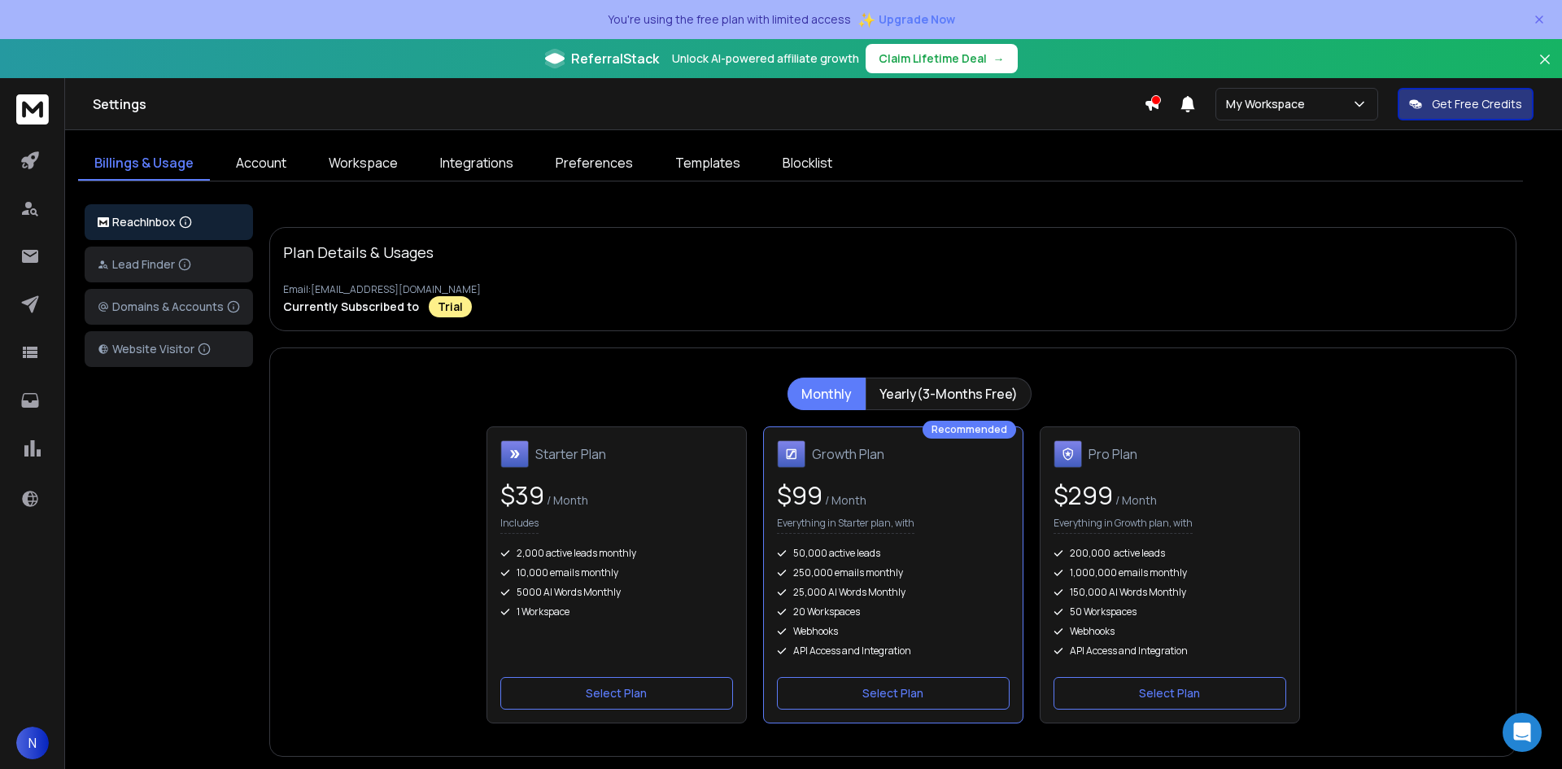
drag, startPoint x: 216, startPoint y: 169, endPoint x: 225, endPoint y: 168, distance: 9.0
click at [216, 170] on div "Billings & Usage Account Workspace Integrations Preferences Templates Blocklist" at bounding box center [463, 163] width 770 height 34
click at [304, 155] on div "Billings & Usage Account Workspace Integrations Preferences Templates Blocklist" at bounding box center [463, 163] width 770 height 34
click at [355, 159] on link "Workspace" at bounding box center [363, 163] width 102 height 34
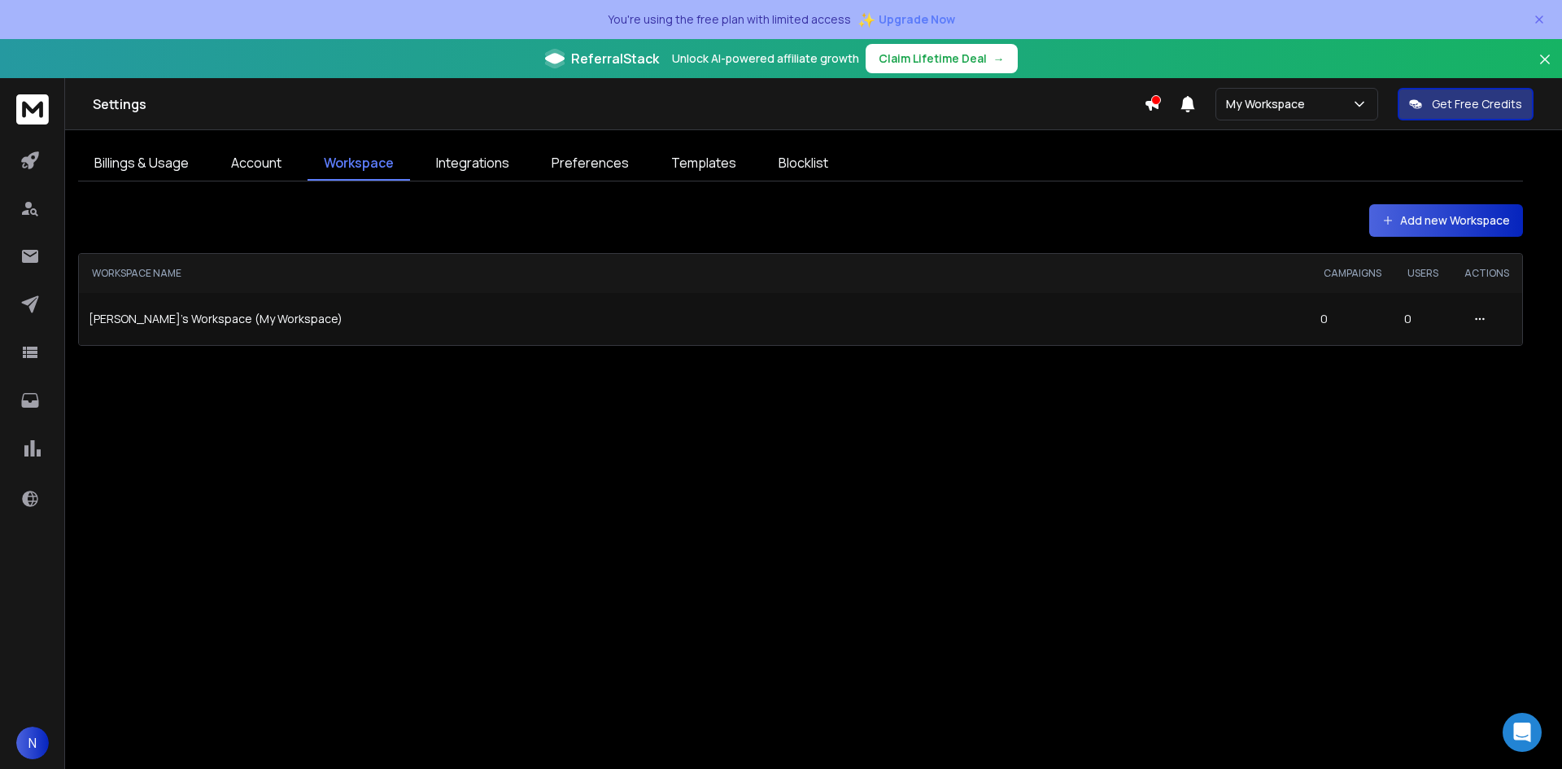
click at [316, 290] on th "WORKSPACE NAME" at bounding box center [694, 273] width 1231 height 39
click at [315, 316] on td "Nadir's Workspace (My Workspace)" at bounding box center [694, 319] width 1231 height 52
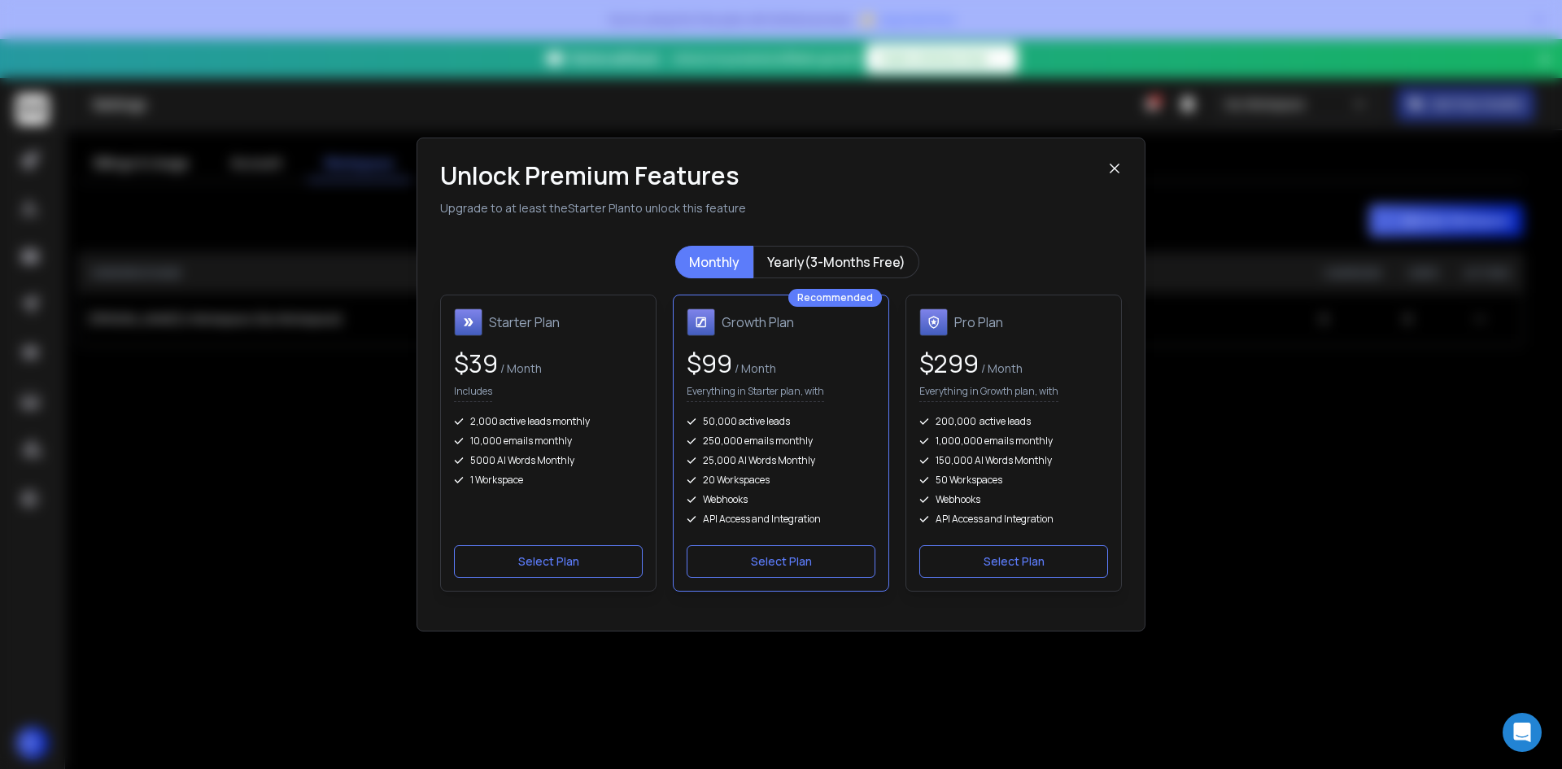
click at [355, 137] on div "Unlock Premium Features Upgrade to at least the Starter Plan to unlock this fea…" at bounding box center [781, 384] width 1562 height 526
click at [1112, 170] on icon at bounding box center [1114, 168] width 15 height 15
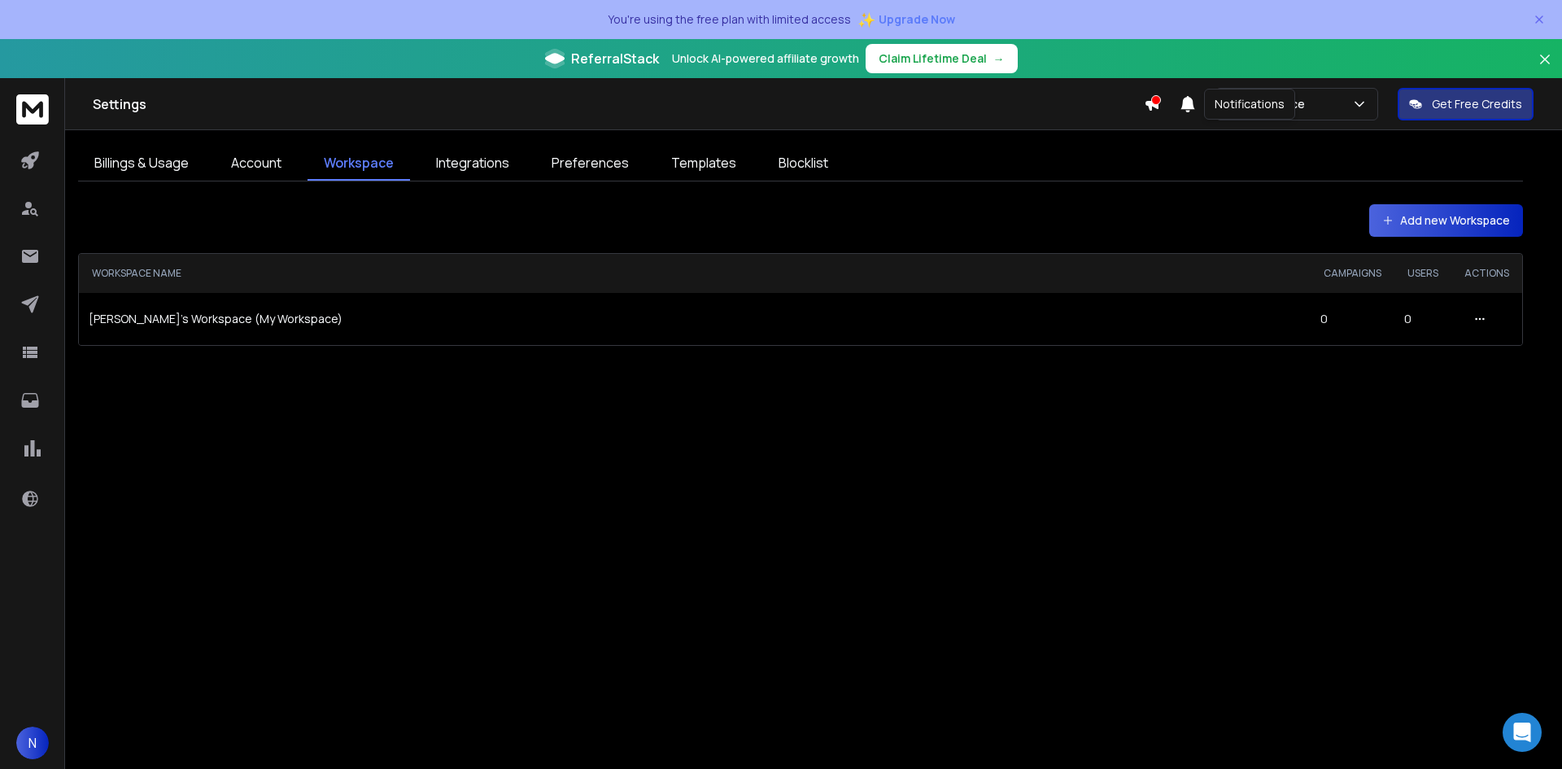
click at [1246, 112] on div "Notifications" at bounding box center [1249, 104] width 91 height 31
click at [1344, 116] on button "My Workspace" at bounding box center [1296, 104] width 163 height 33
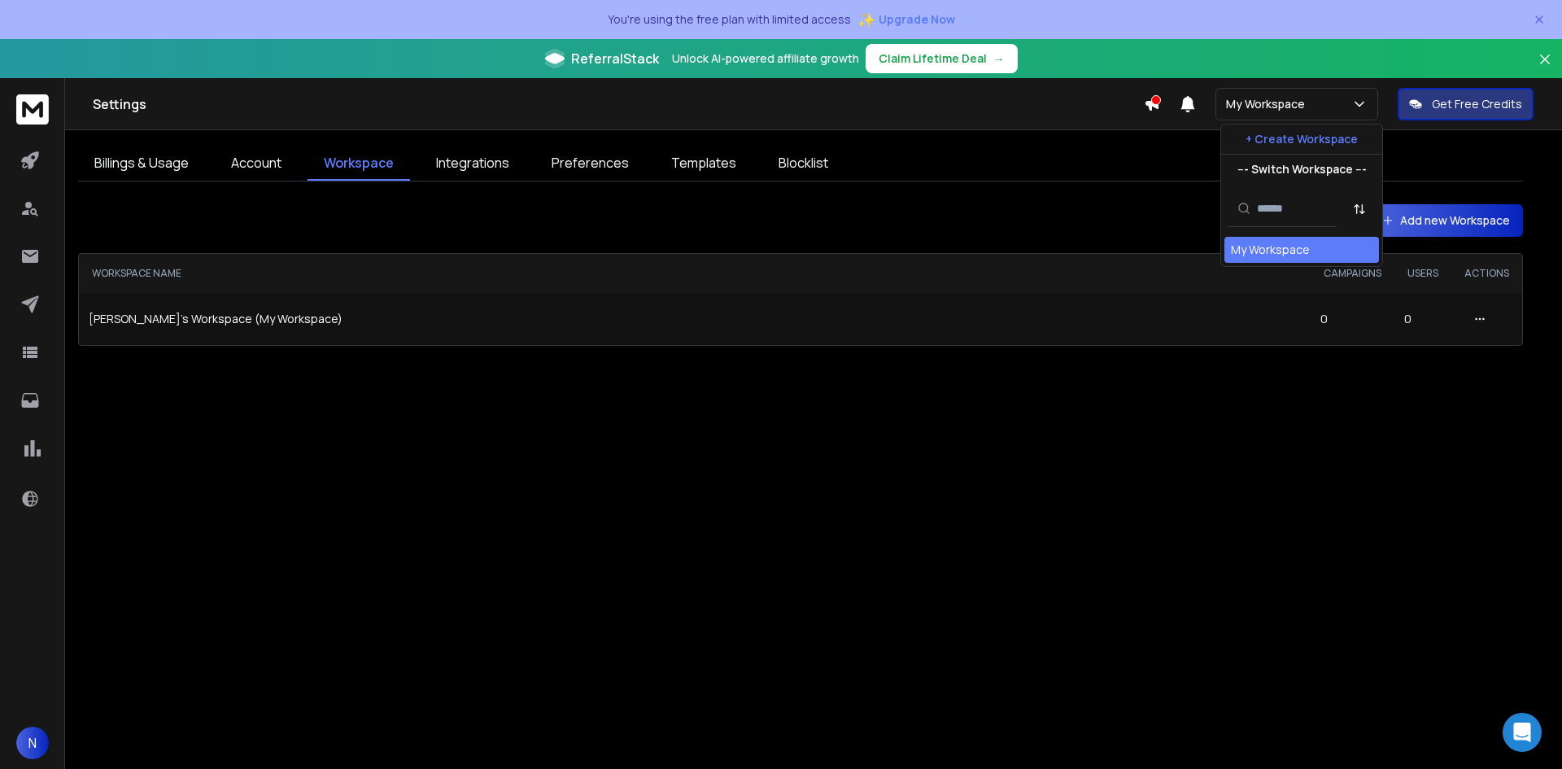
click at [1029, 332] on td "[PERSON_NAME]'s Workspace (My Workspace)" at bounding box center [694, 319] width 1231 height 52
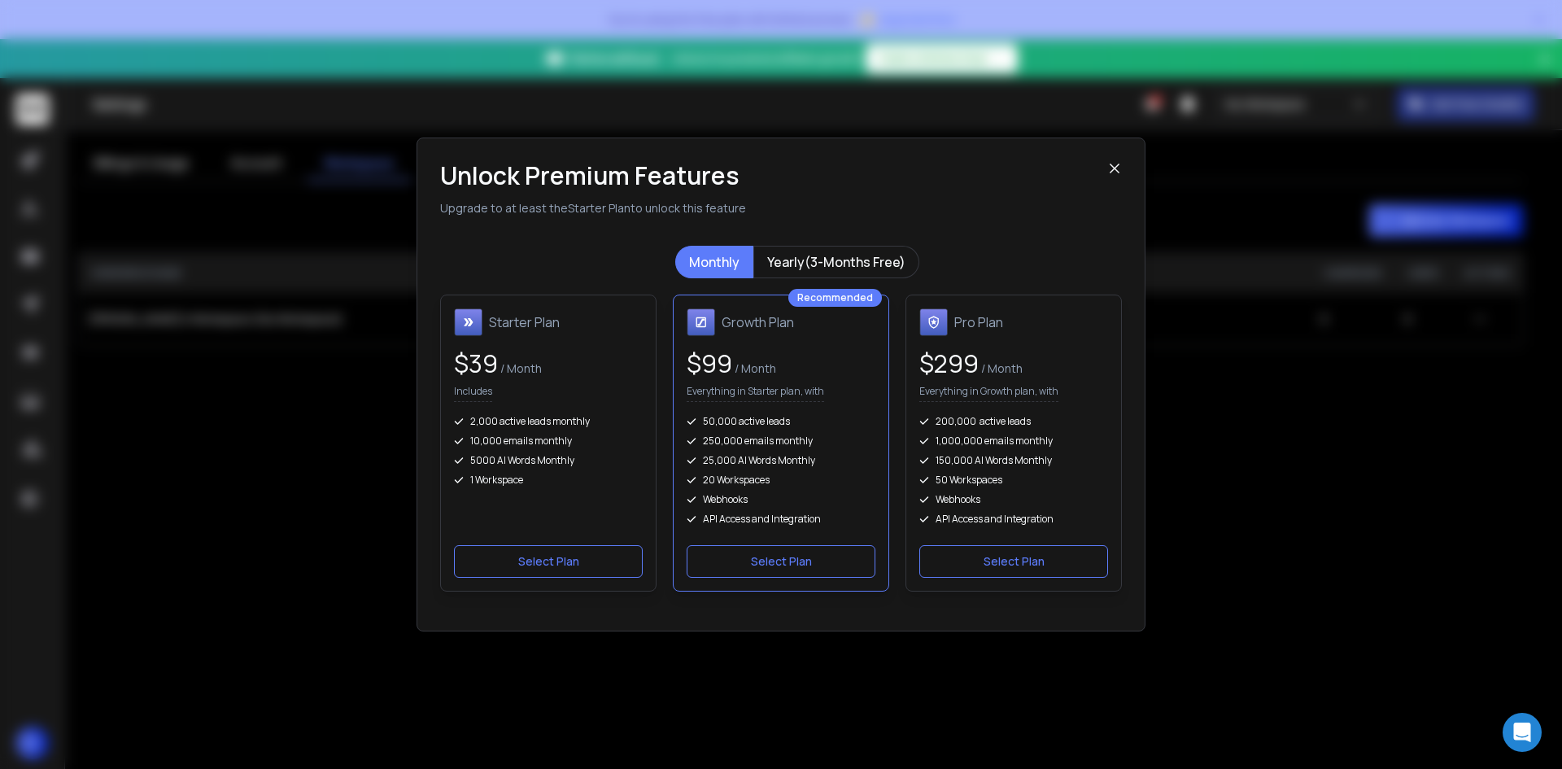
drag, startPoint x: 149, startPoint y: 686, endPoint x: 195, endPoint y: 577, distance: 117.7
click at [149, 684] on div "Unlock Premium Features Upgrade to at least the Starter Plan to unlock this fea…" at bounding box center [781, 384] width 1562 height 769
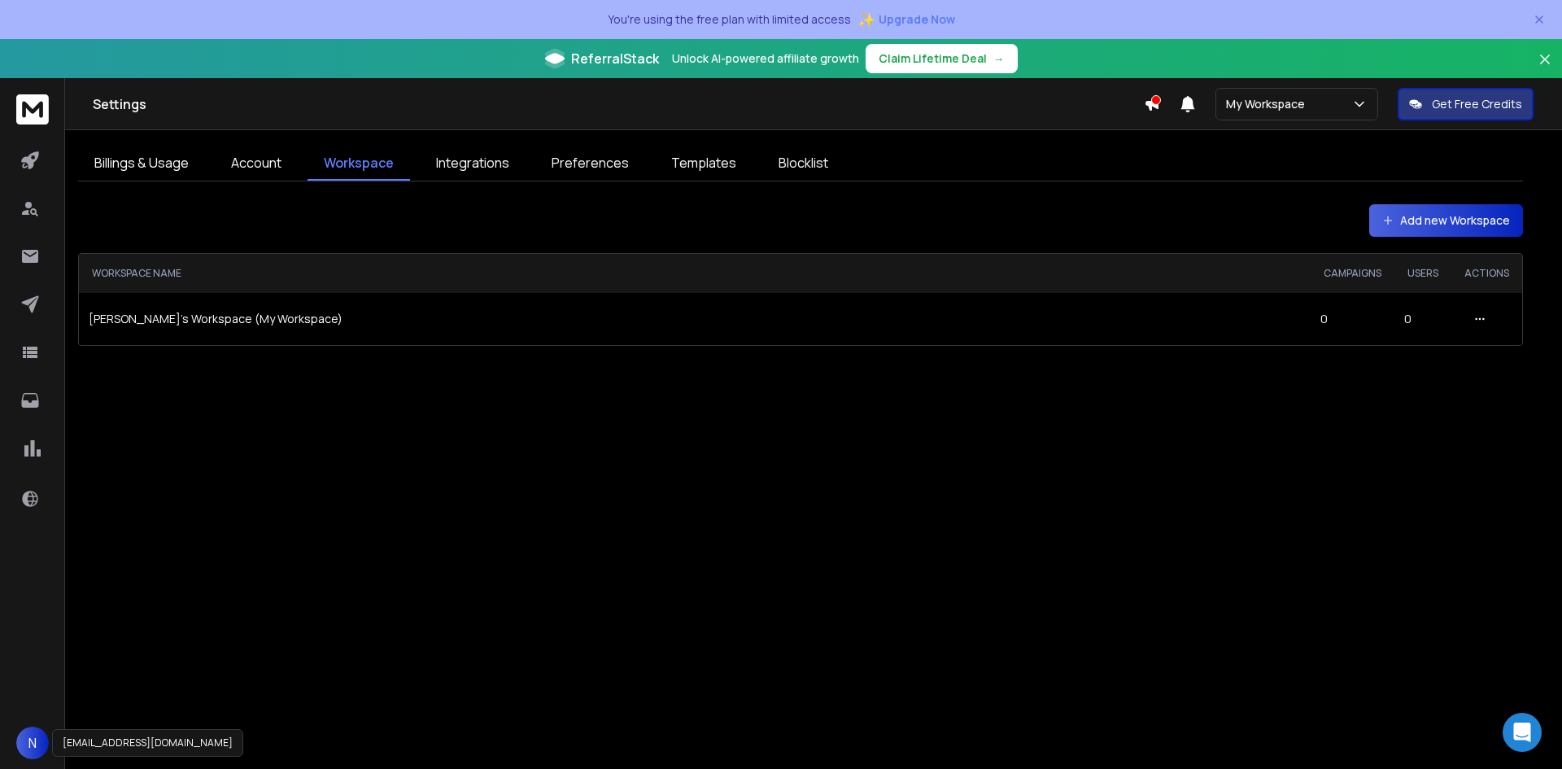
click at [0, 747] on div "N" at bounding box center [32, 426] width 65 height 697
click at [27, 743] on span "N" at bounding box center [32, 742] width 33 height 33
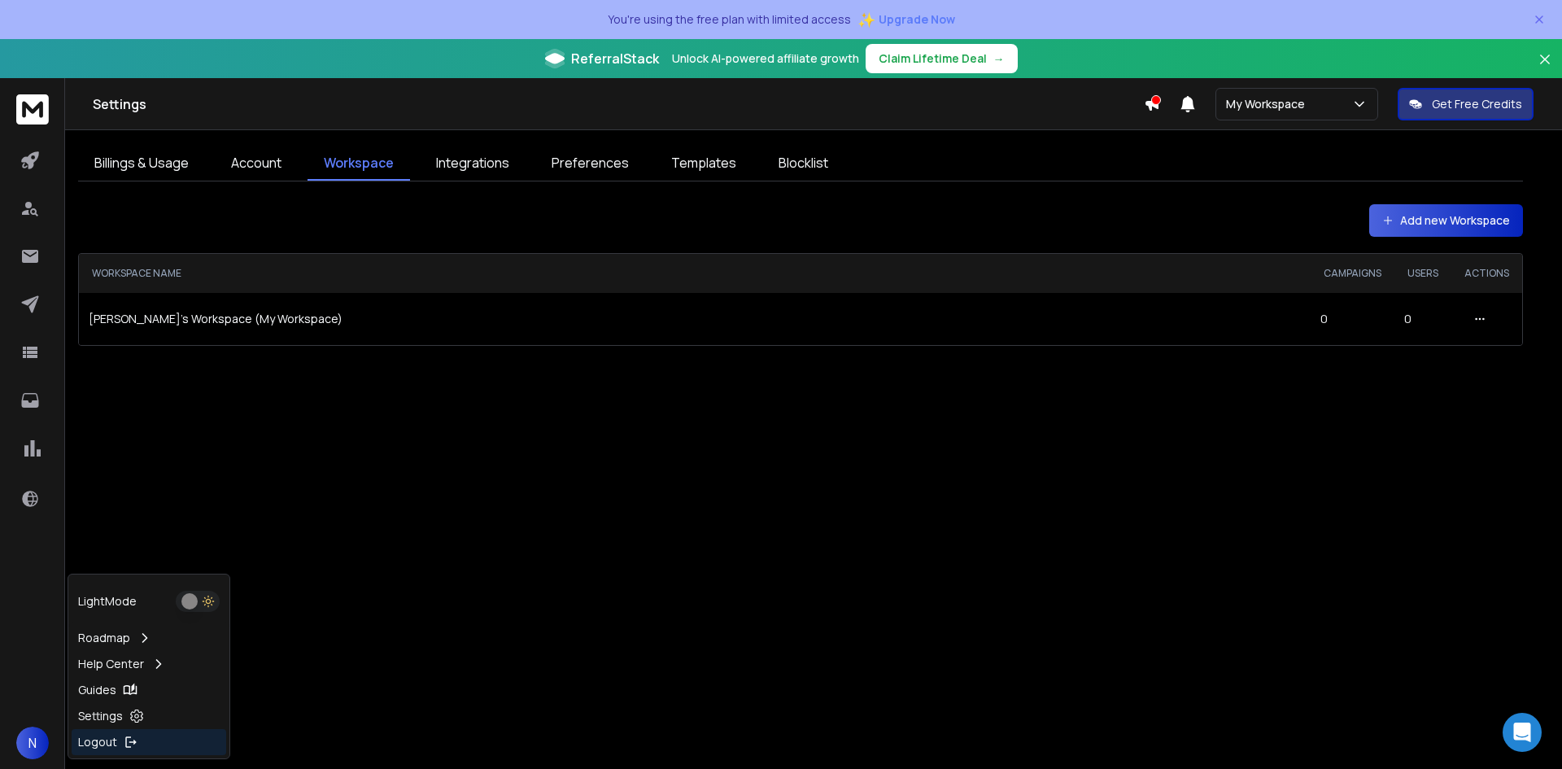
click at [167, 736] on div "Logout" at bounding box center [149, 742] width 155 height 26
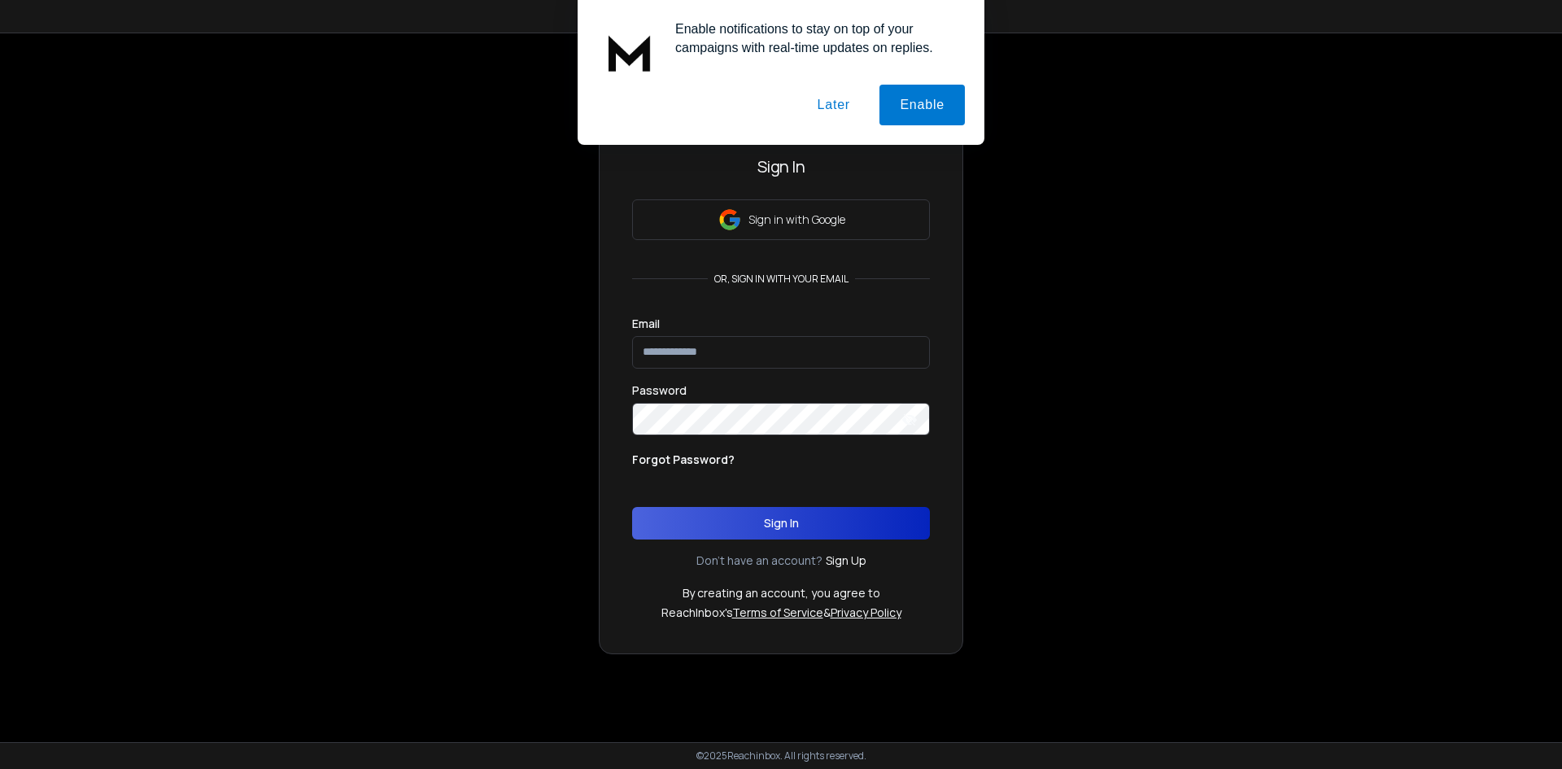
type input "**********"
drag, startPoint x: 767, startPoint y: 511, endPoint x: 774, endPoint y: 516, distance: 8.8
click at [767, 514] on button "Sign In" at bounding box center [781, 523] width 298 height 33
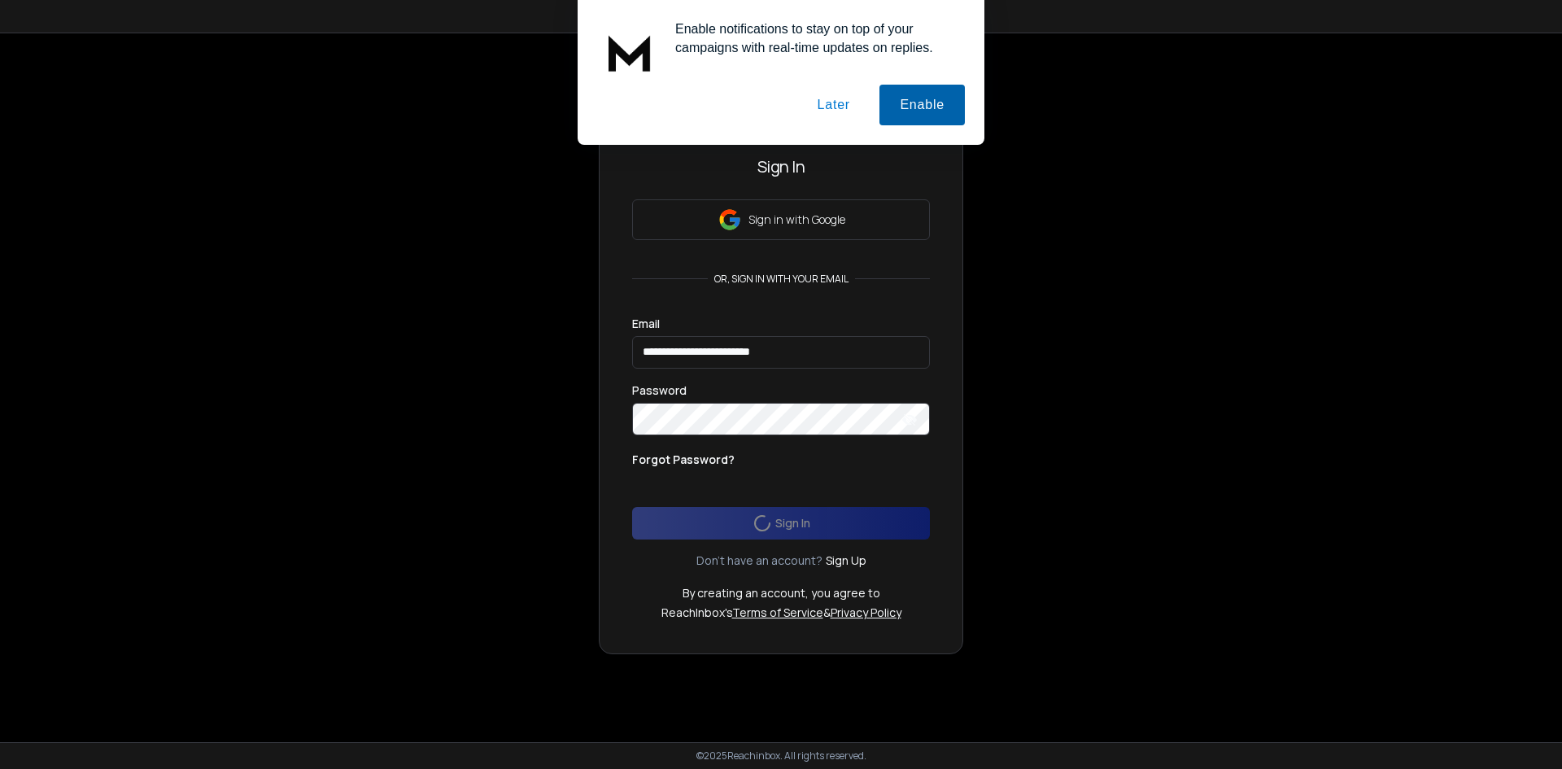
click at [927, 105] on button "Enable" at bounding box center [921, 105] width 85 height 41
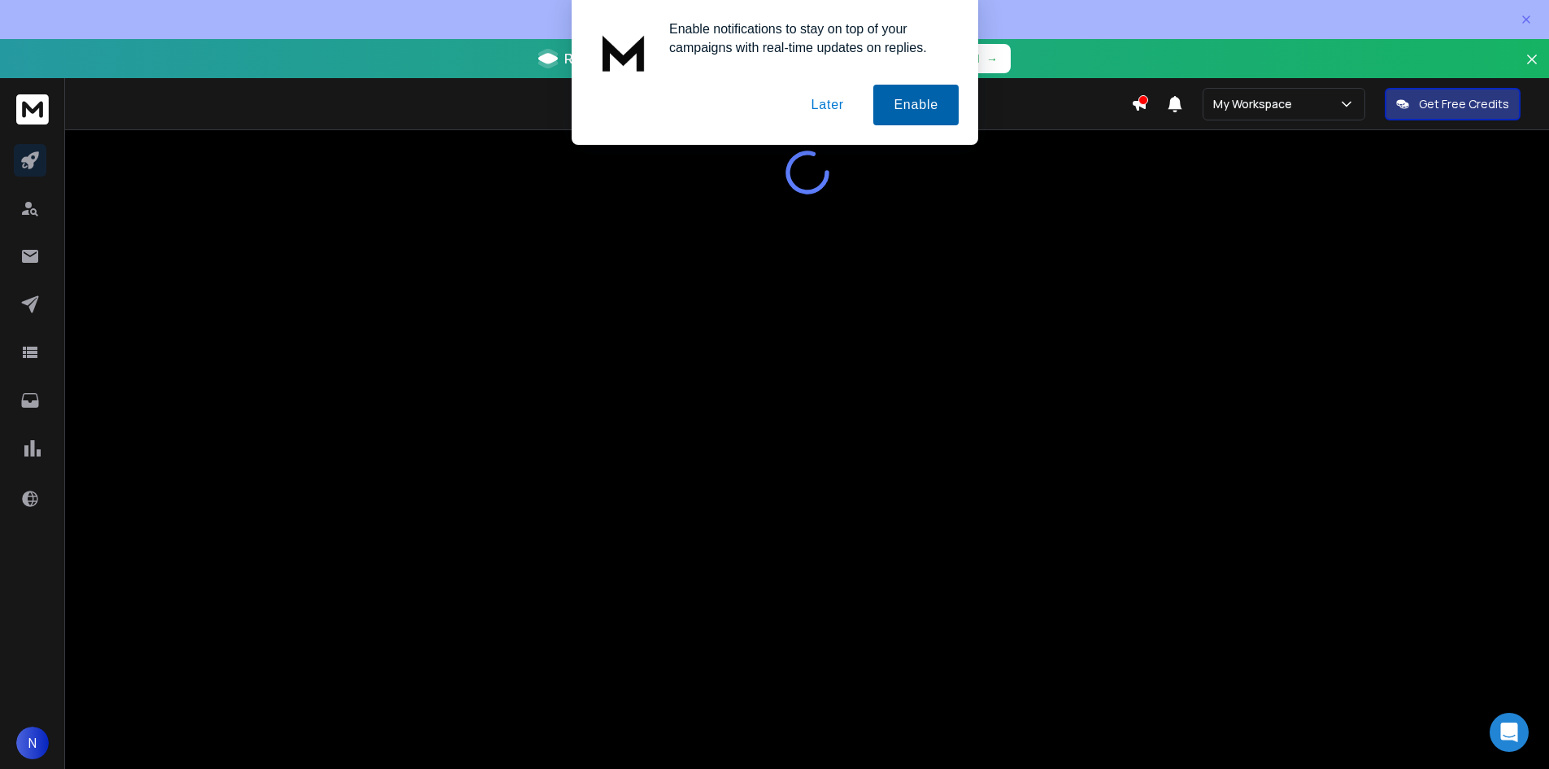
click at [947, 103] on button "Enable" at bounding box center [915, 105] width 85 height 41
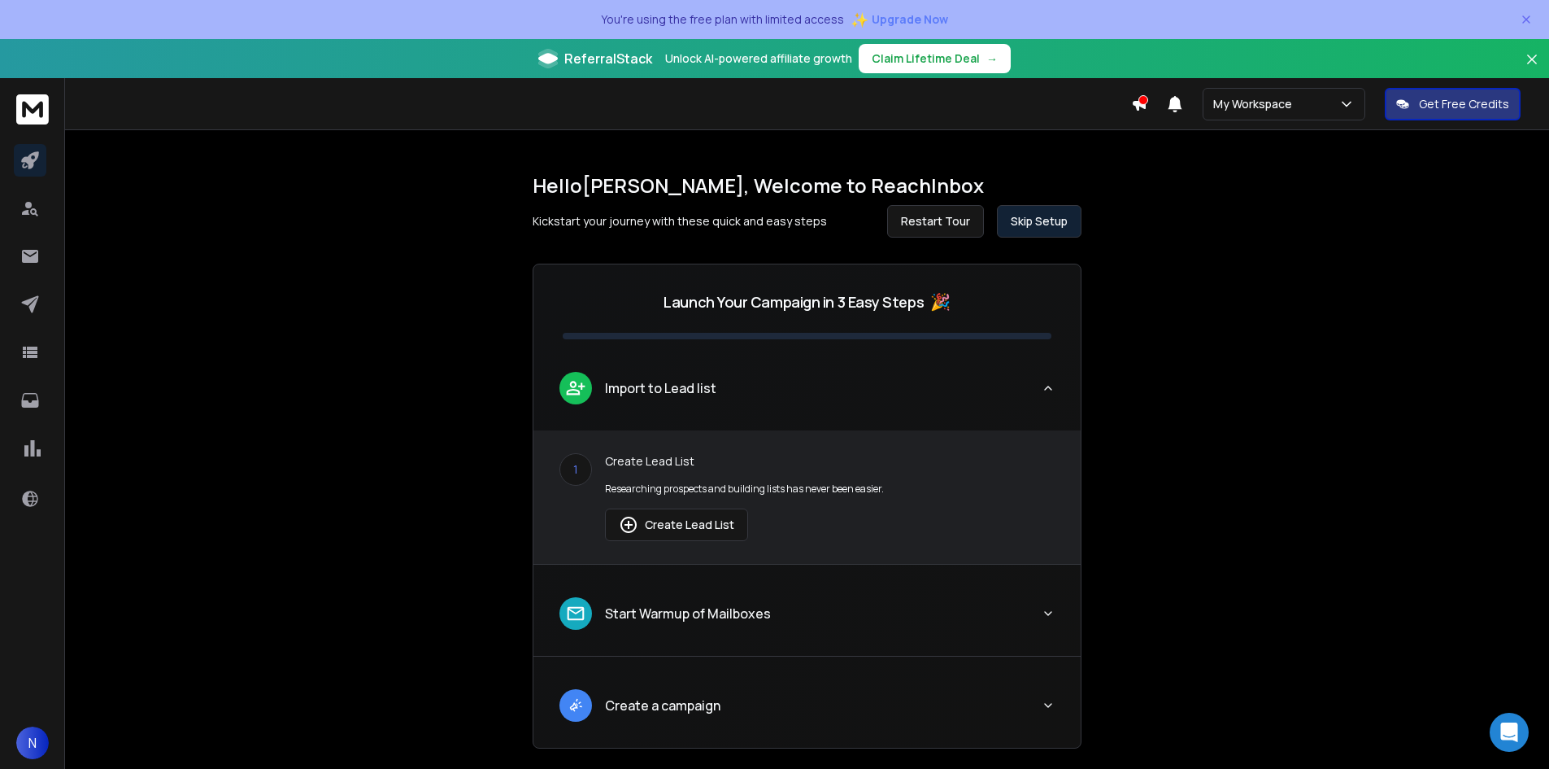
click at [1039, 216] on span "Skip Setup" at bounding box center [1039, 221] width 57 height 16
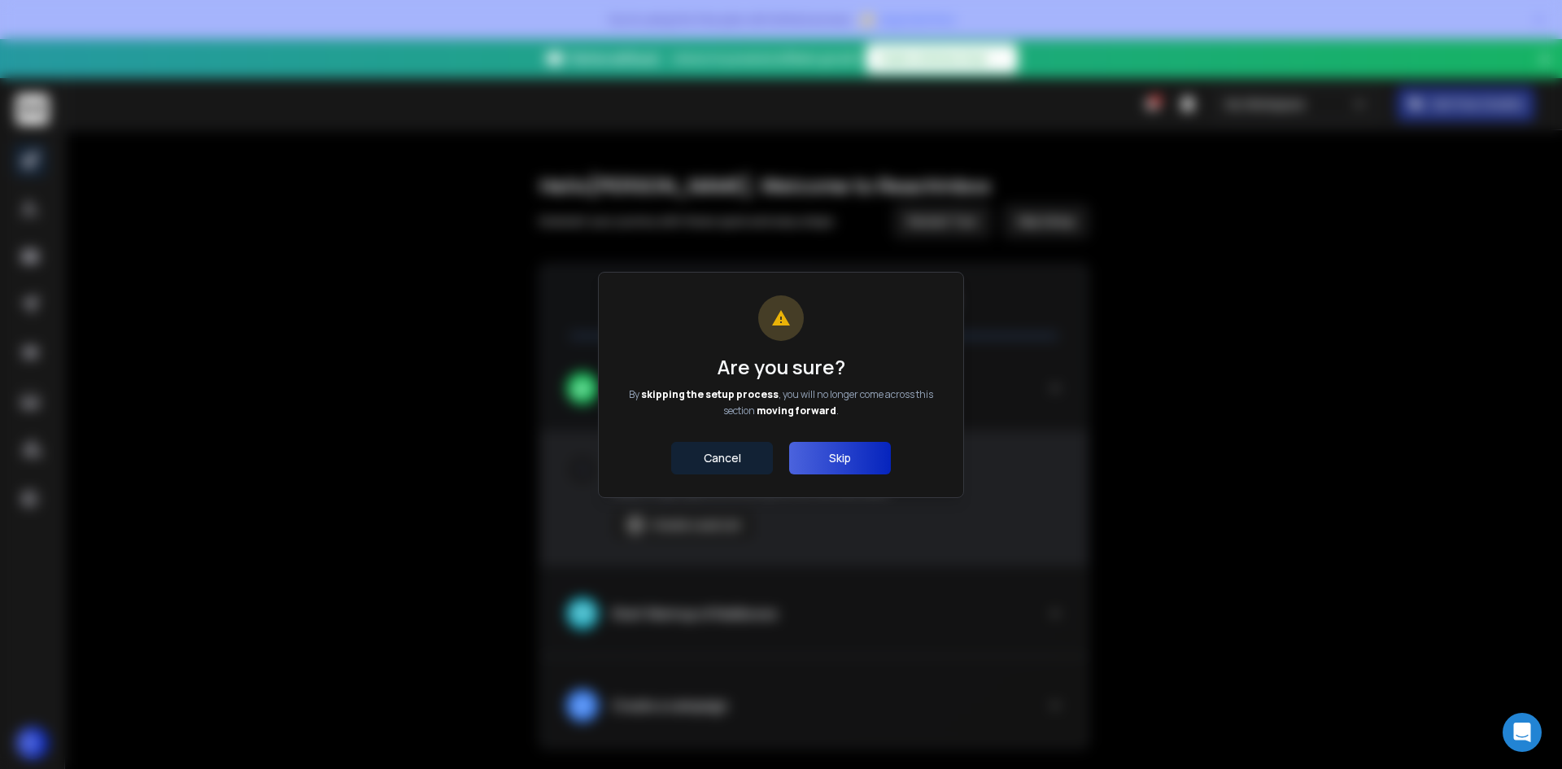
click at [881, 456] on button "Skip" at bounding box center [840, 458] width 102 height 33
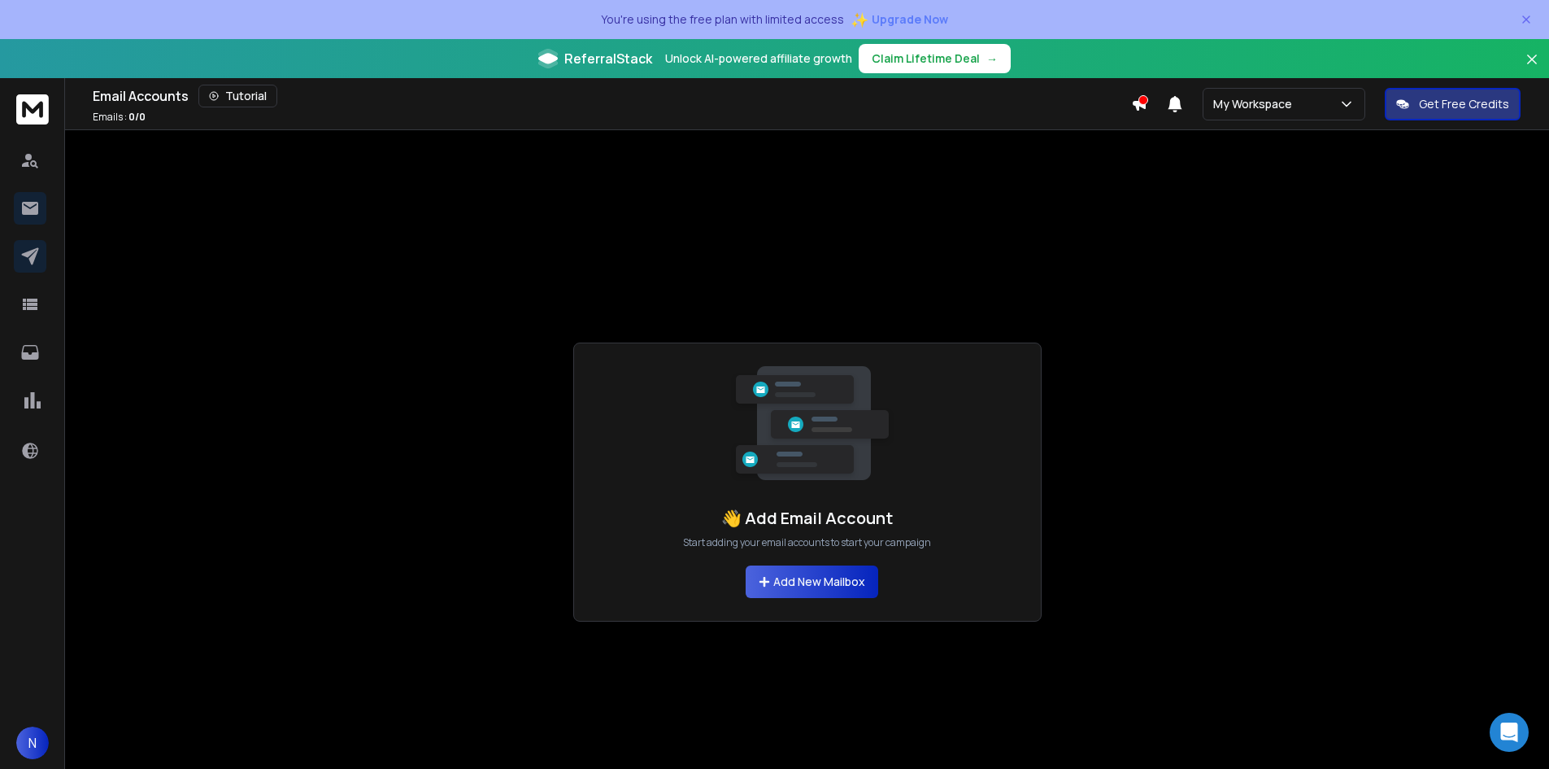
click at [30, 254] on div at bounding box center [32, 308] width 37 height 329
click at [32, 259] on icon at bounding box center [29, 256] width 17 height 17
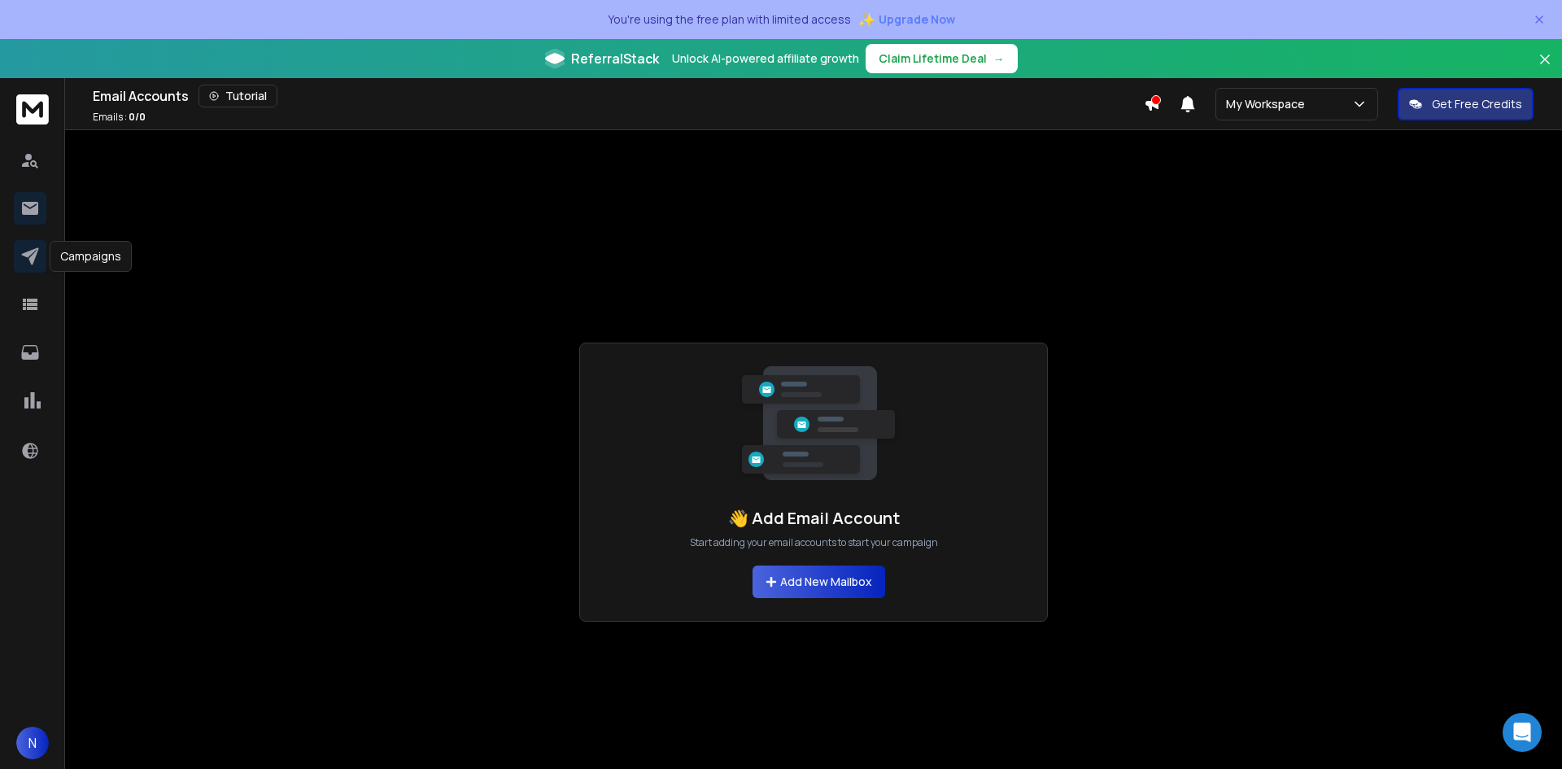
click at [32, 258] on icon at bounding box center [29, 256] width 17 height 17
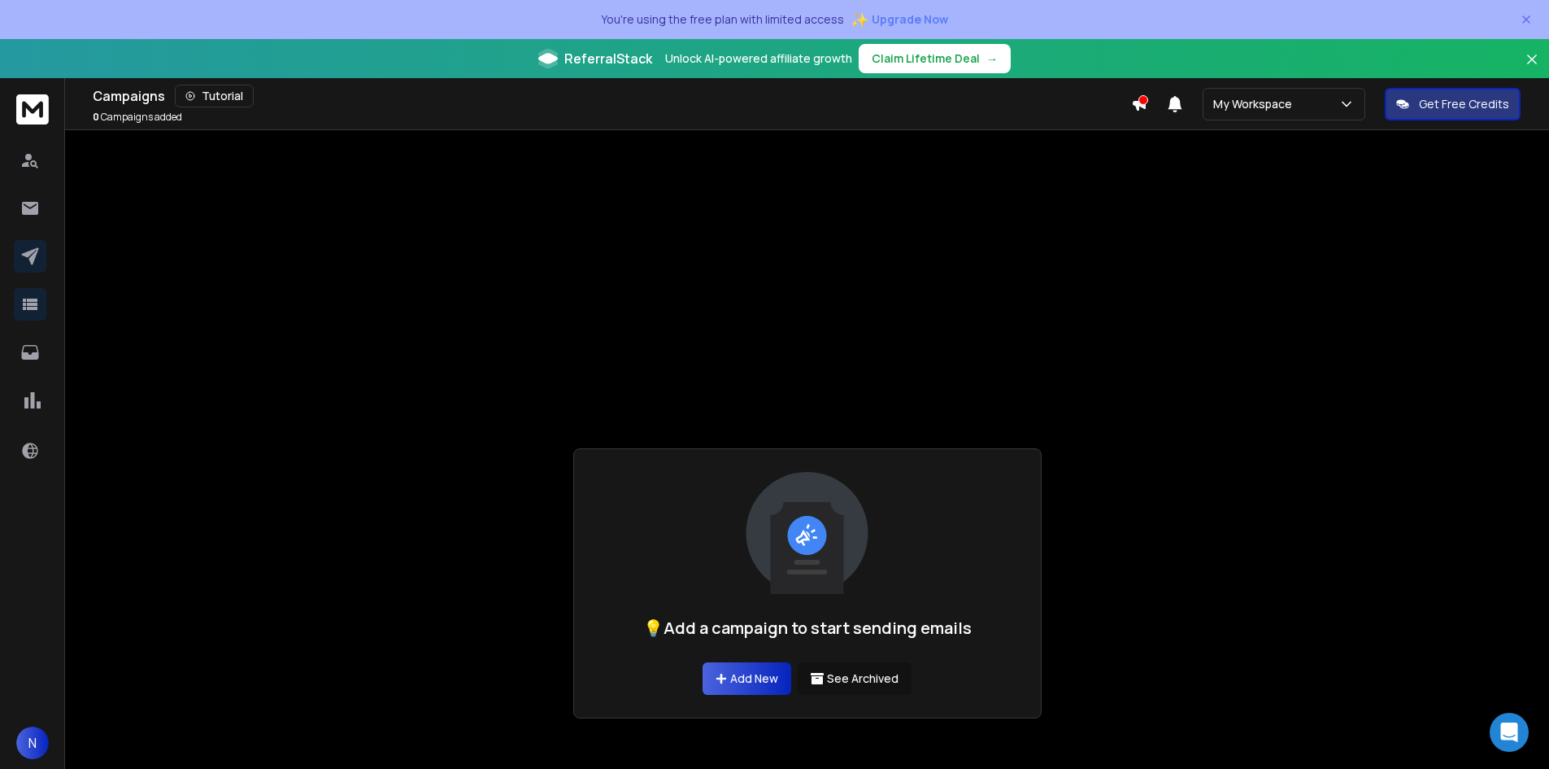
click at [37, 320] on link at bounding box center [30, 304] width 33 height 33
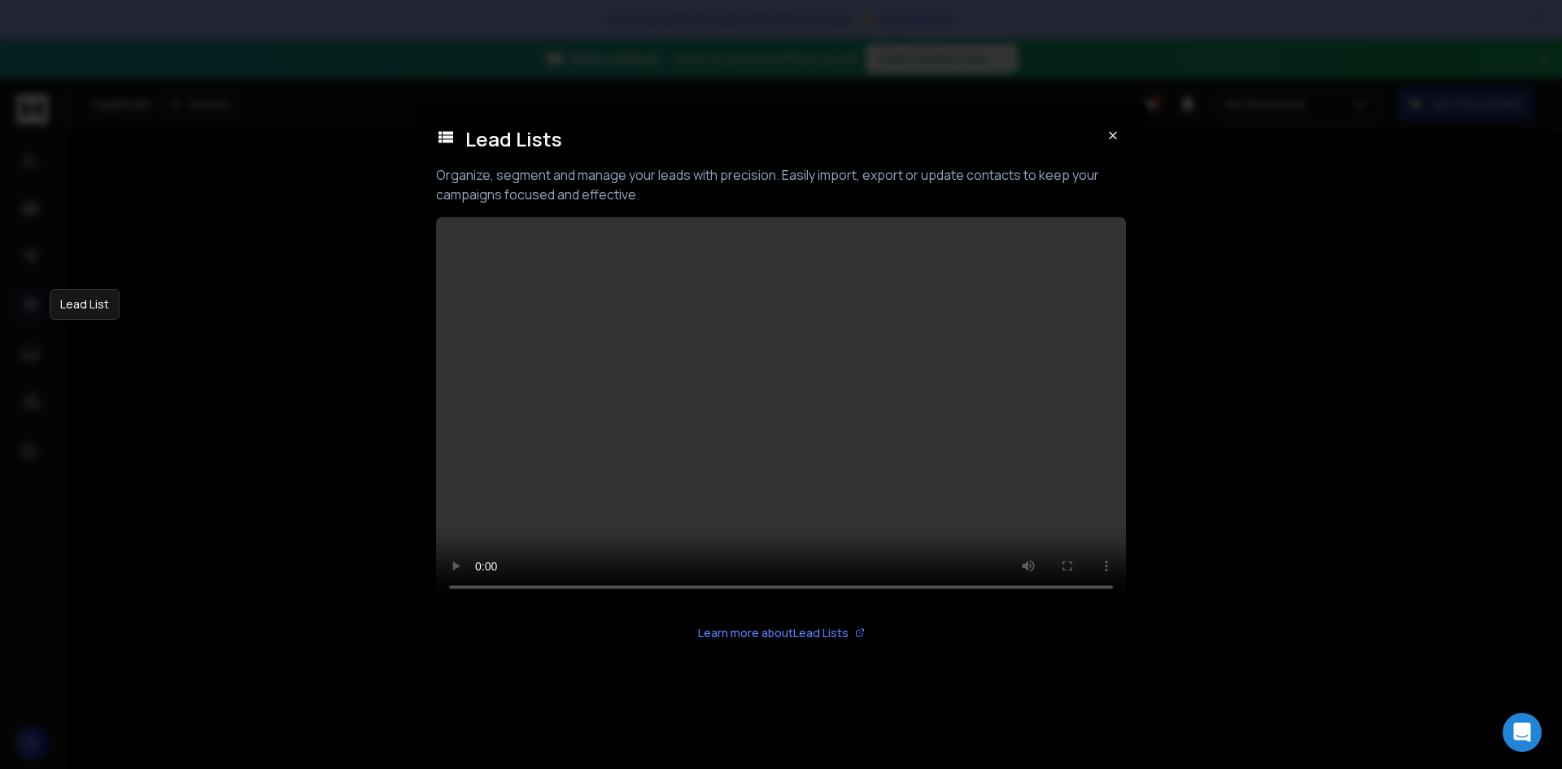
click at [37, 315] on div at bounding box center [781, 384] width 1562 height 769
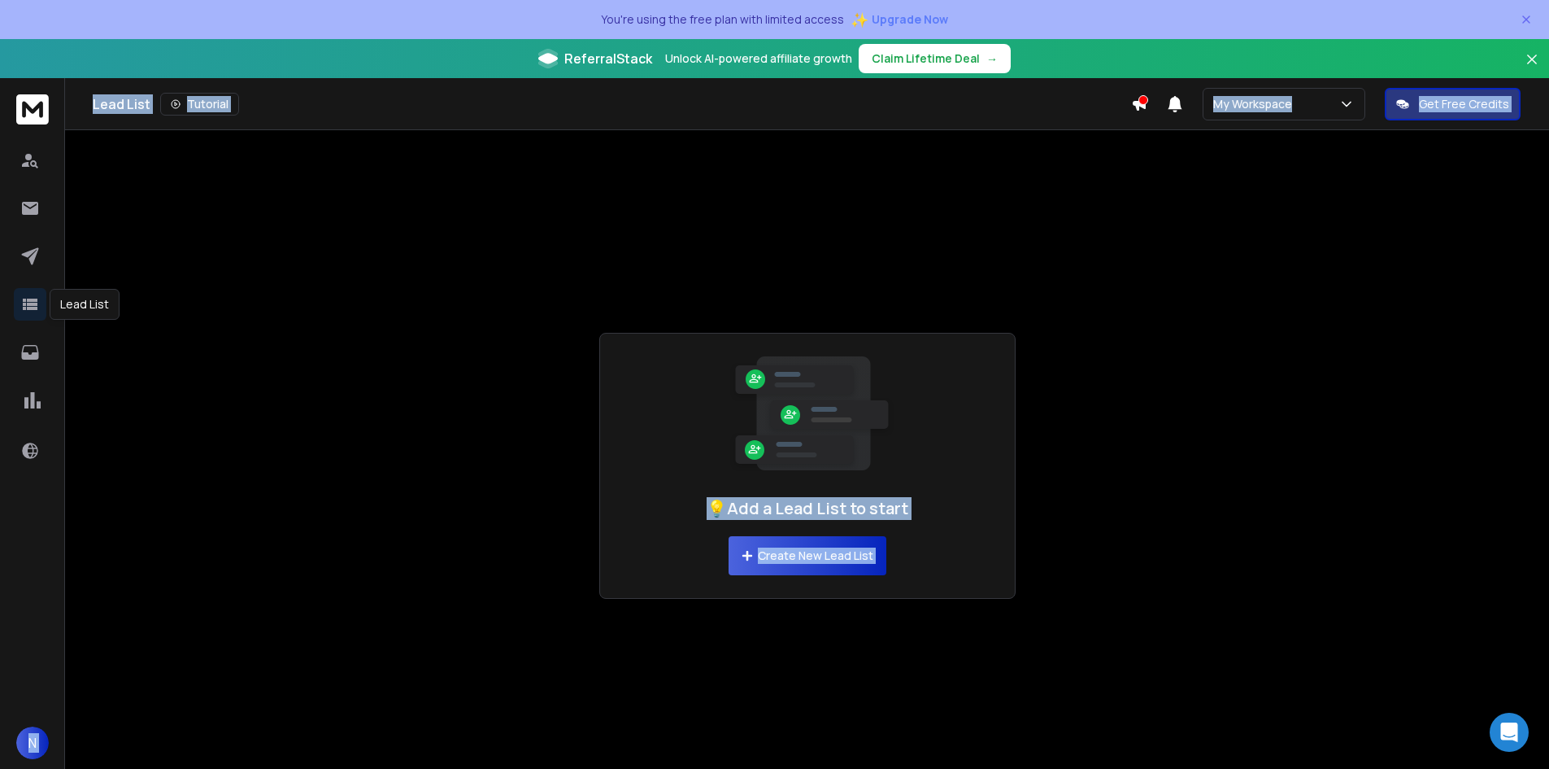
click at [1523, 57] on button "Close banner" at bounding box center [1532, 68] width 21 height 39
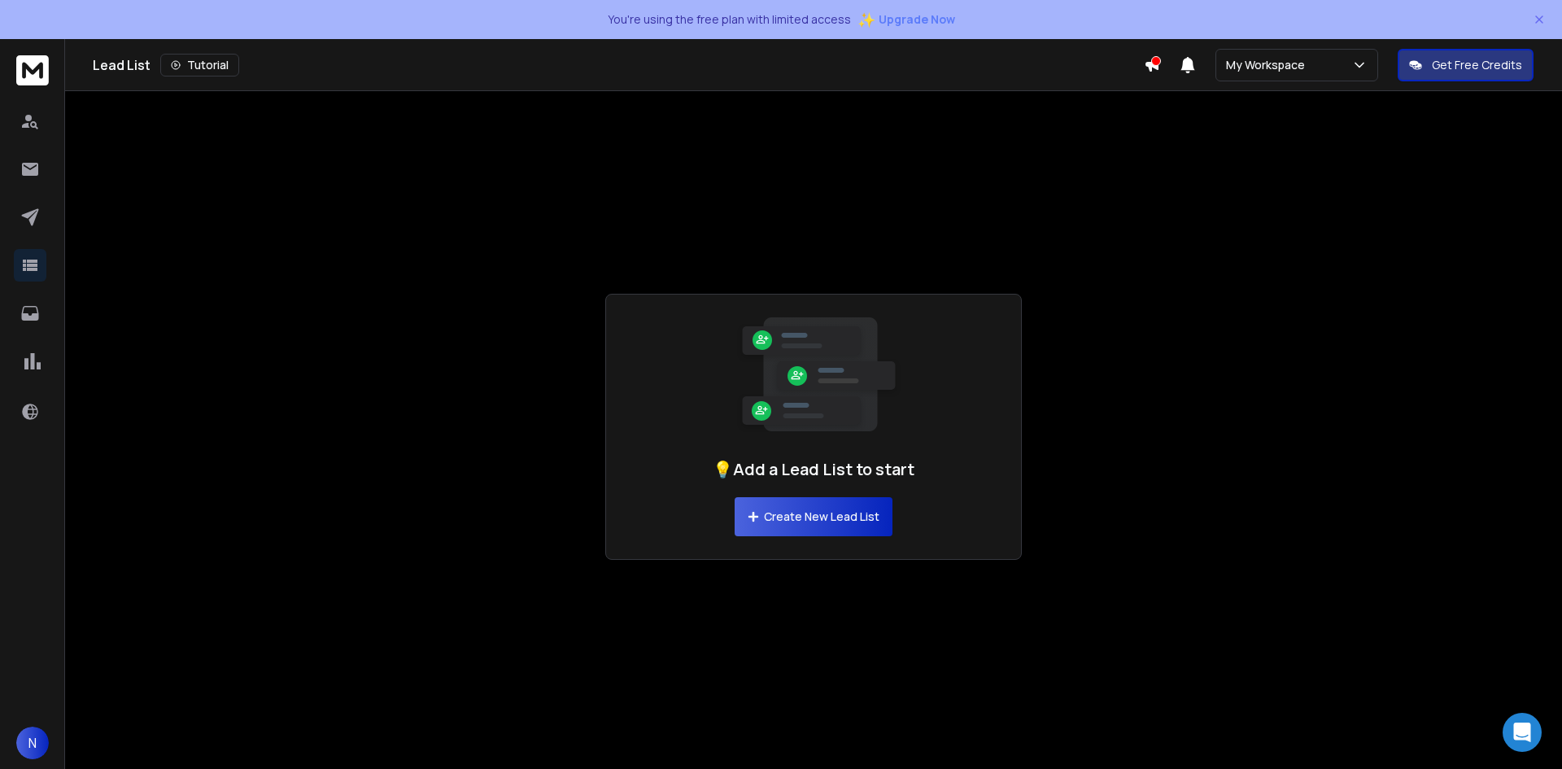
click at [1527, 9] on div "You're using the free plan with limited access ✨ Upgrade Now" at bounding box center [781, 19] width 1562 height 39
click at [1534, 24] on icon "Close notification" at bounding box center [1538, 19] width 13 height 13
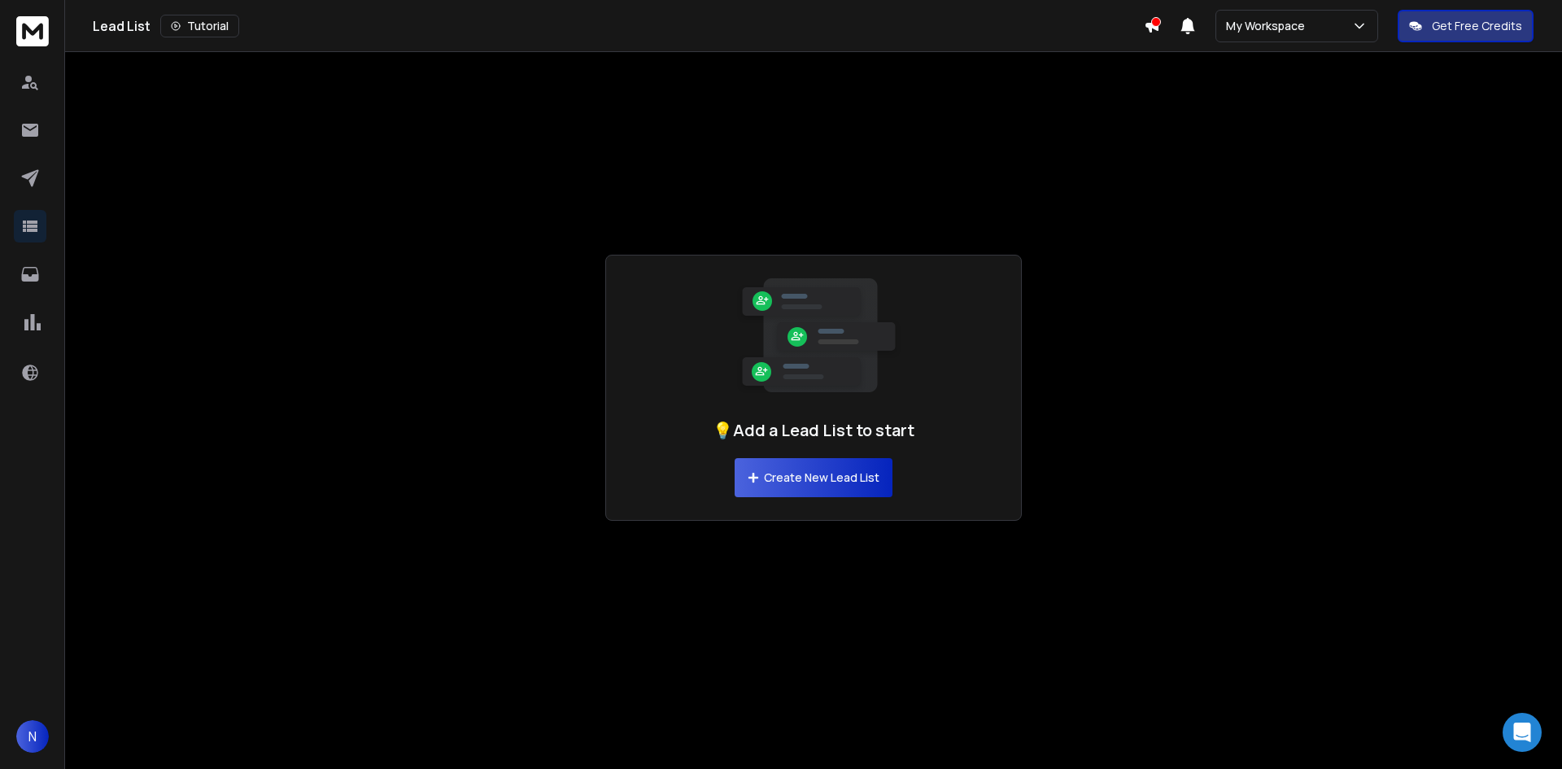
drag, startPoint x: 39, startPoint y: 752, endPoint x: 33, endPoint y: 732, distance: 21.3
click at [39, 751] on div "N" at bounding box center [32, 384] width 65 height 769
click at [32, 732] on span "N" at bounding box center [32, 736] width 33 height 33
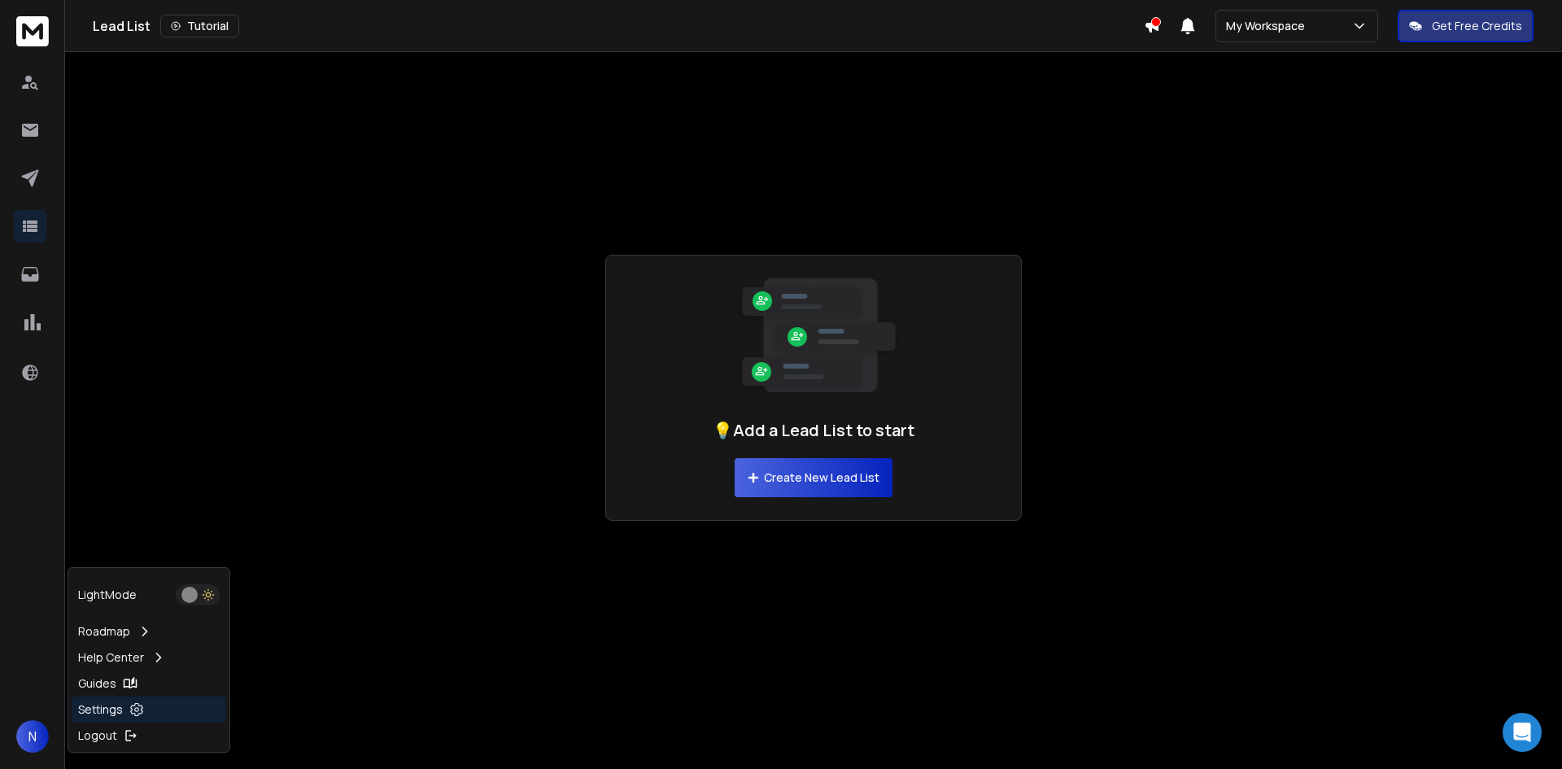
click at [106, 711] on p "Settings" at bounding box center [100, 709] width 45 height 16
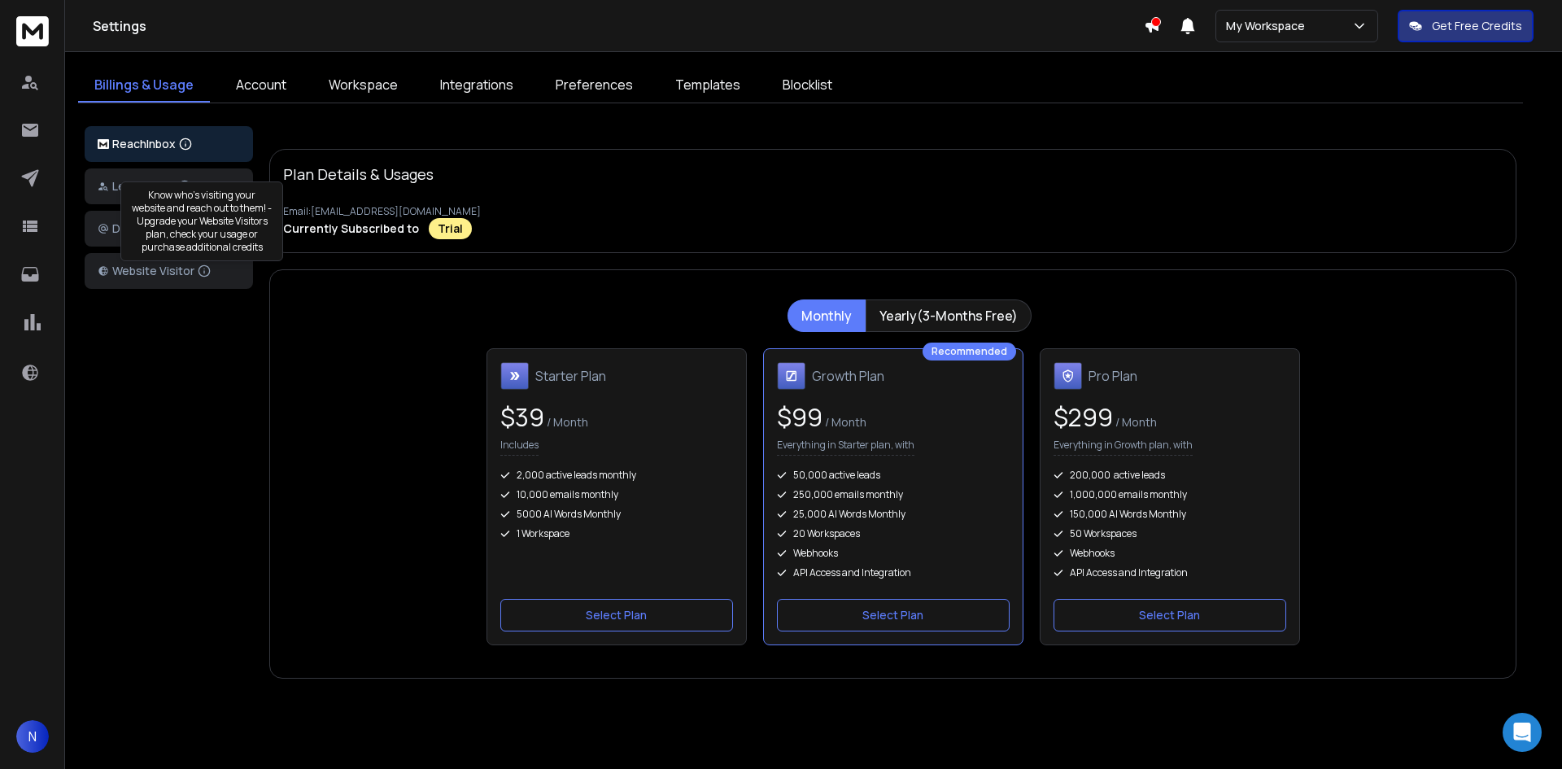
click at [163, 203] on div "Know who's visiting your website and reach out to them! - Upgrade your Website …" at bounding box center [201, 221] width 163 height 80
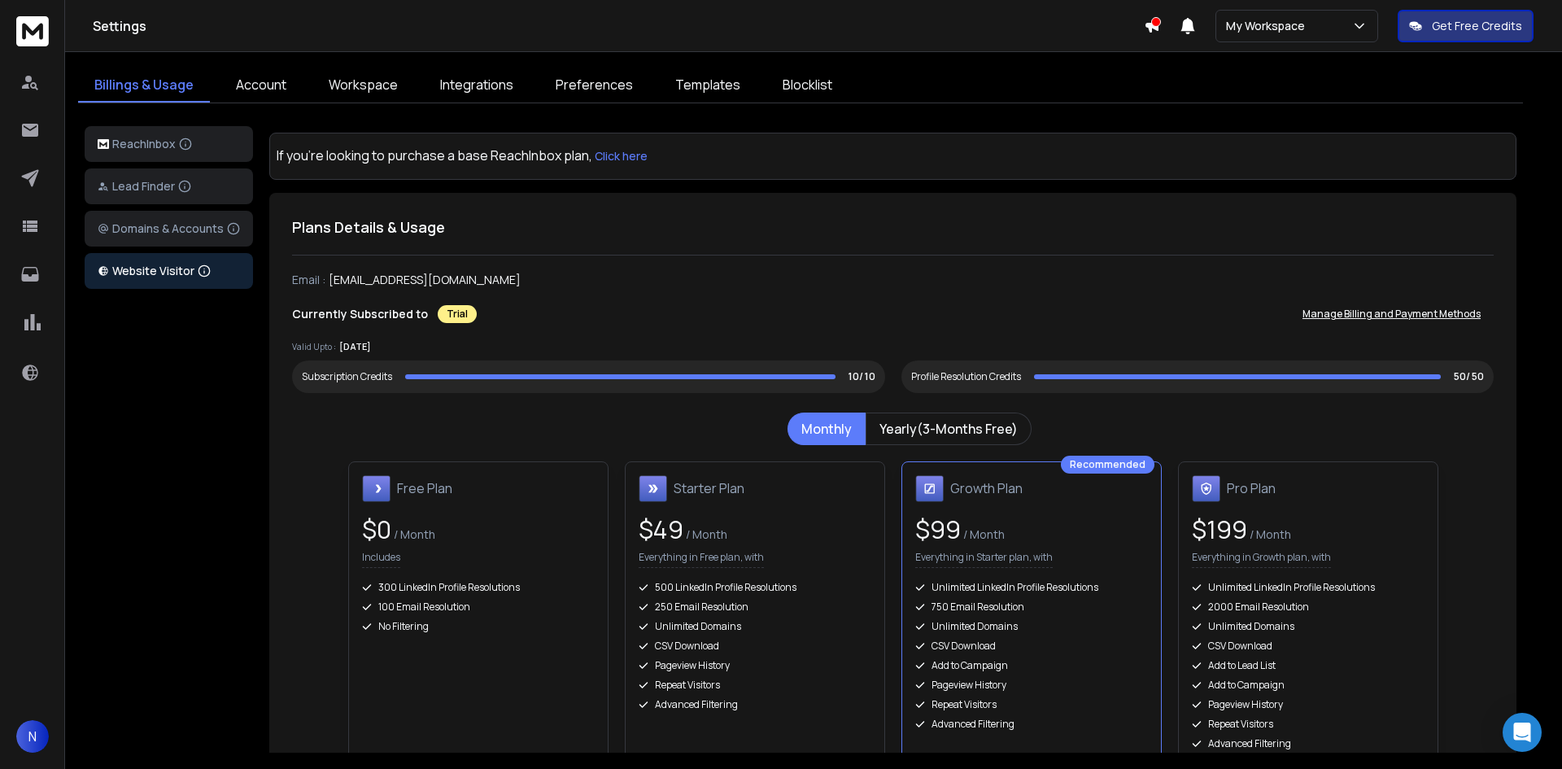
click at [252, 85] on link "Account" at bounding box center [261, 85] width 83 height 34
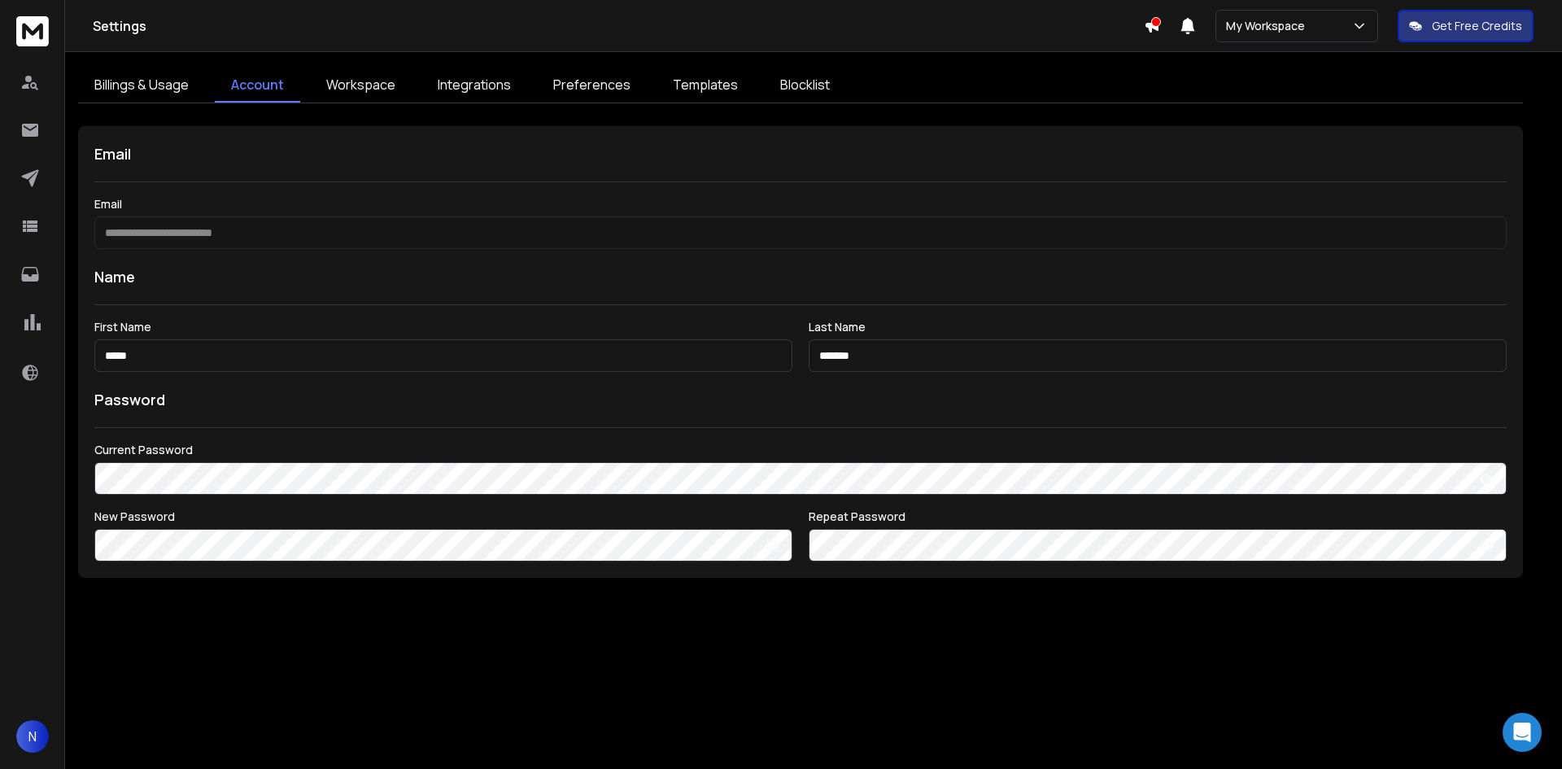
click at [379, 84] on link "Workspace" at bounding box center [361, 85] width 102 height 34
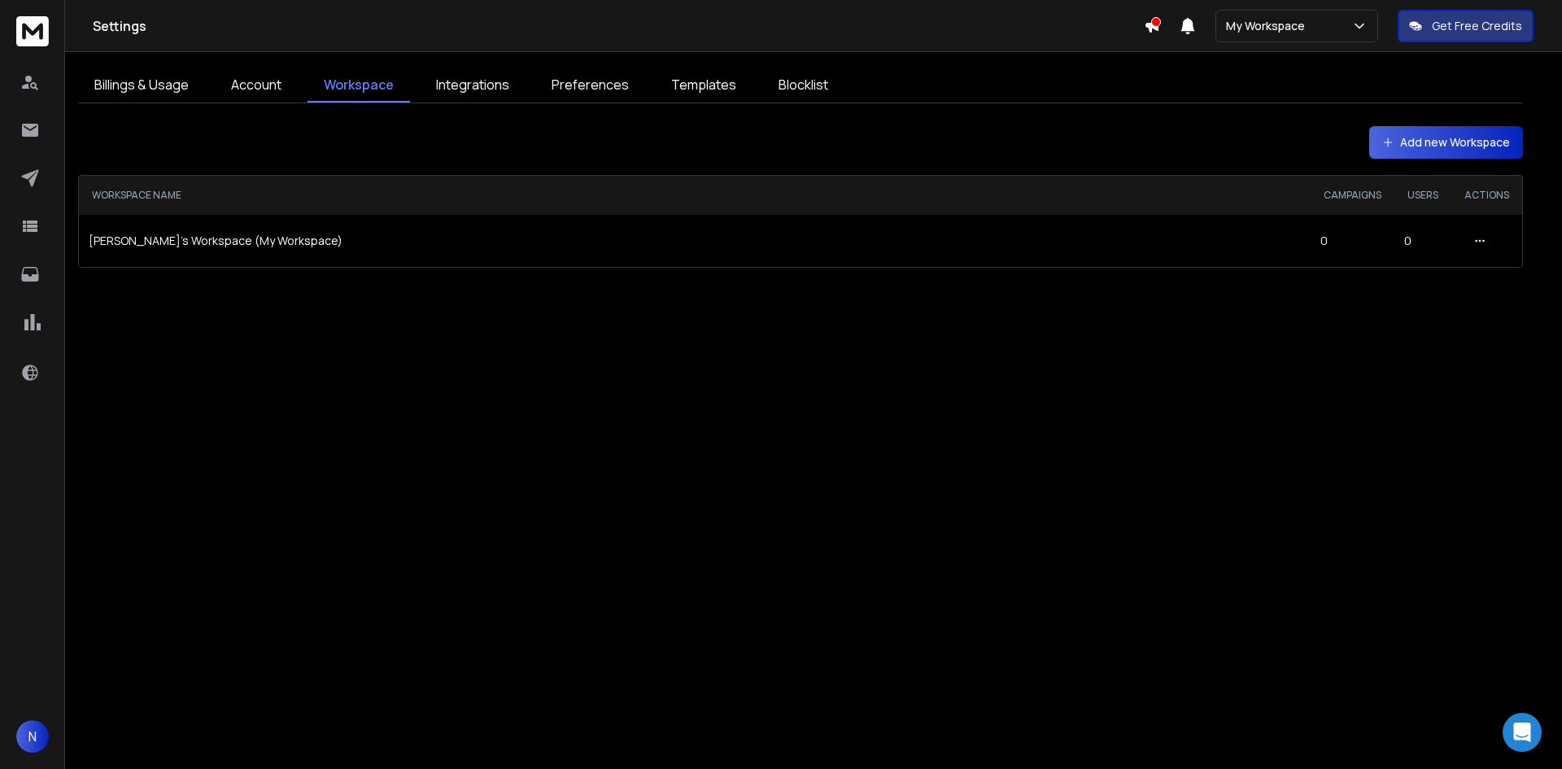
click at [463, 85] on link "Integrations" at bounding box center [473, 85] width 106 height 34
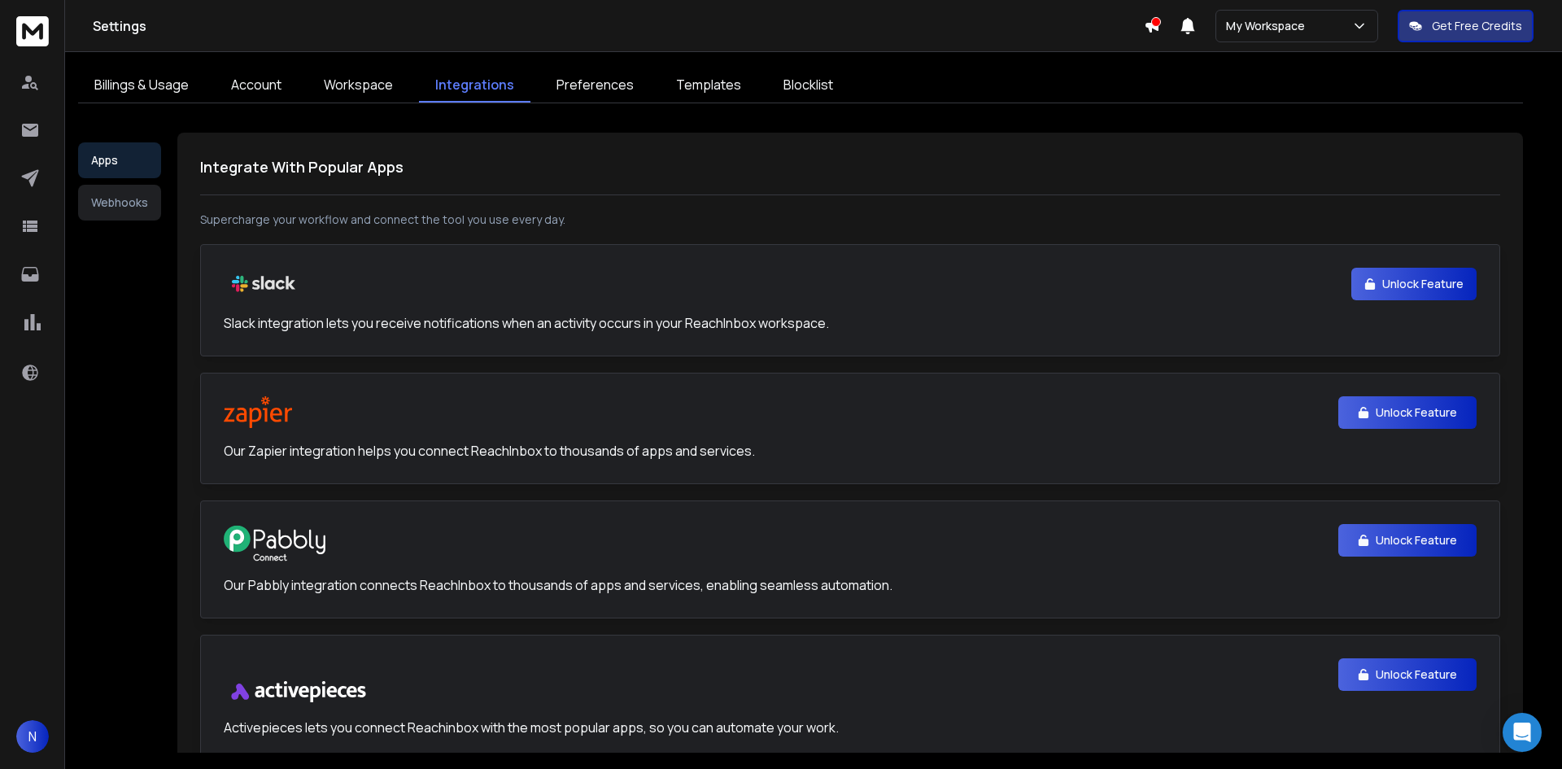
click at [613, 90] on link "Preferences" at bounding box center [595, 85] width 110 height 34
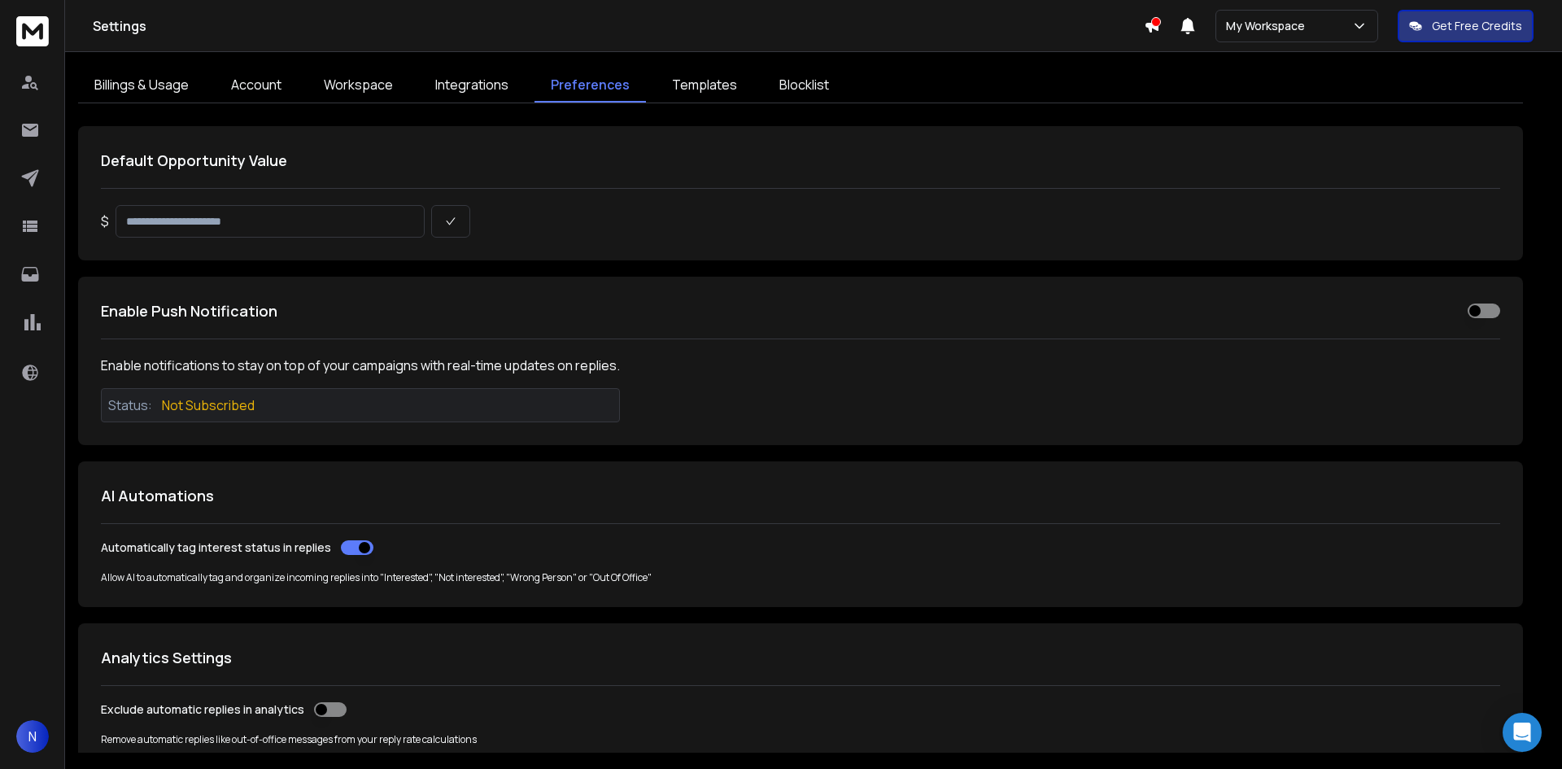
click at [717, 85] on link "Templates" at bounding box center [705, 85] width 98 height 34
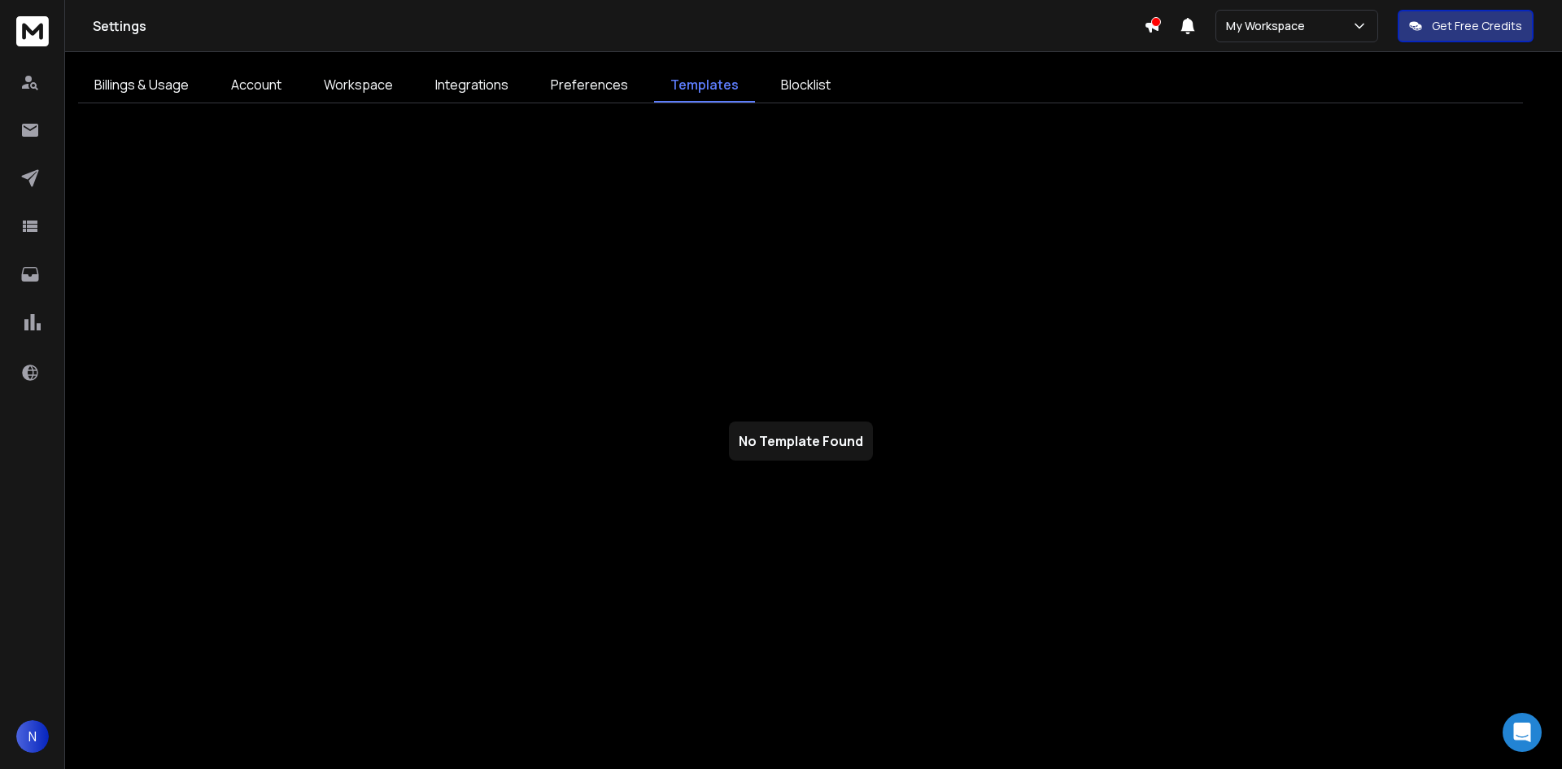
click at [805, 81] on link "Blocklist" at bounding box center [806, 85] width 82 height 34
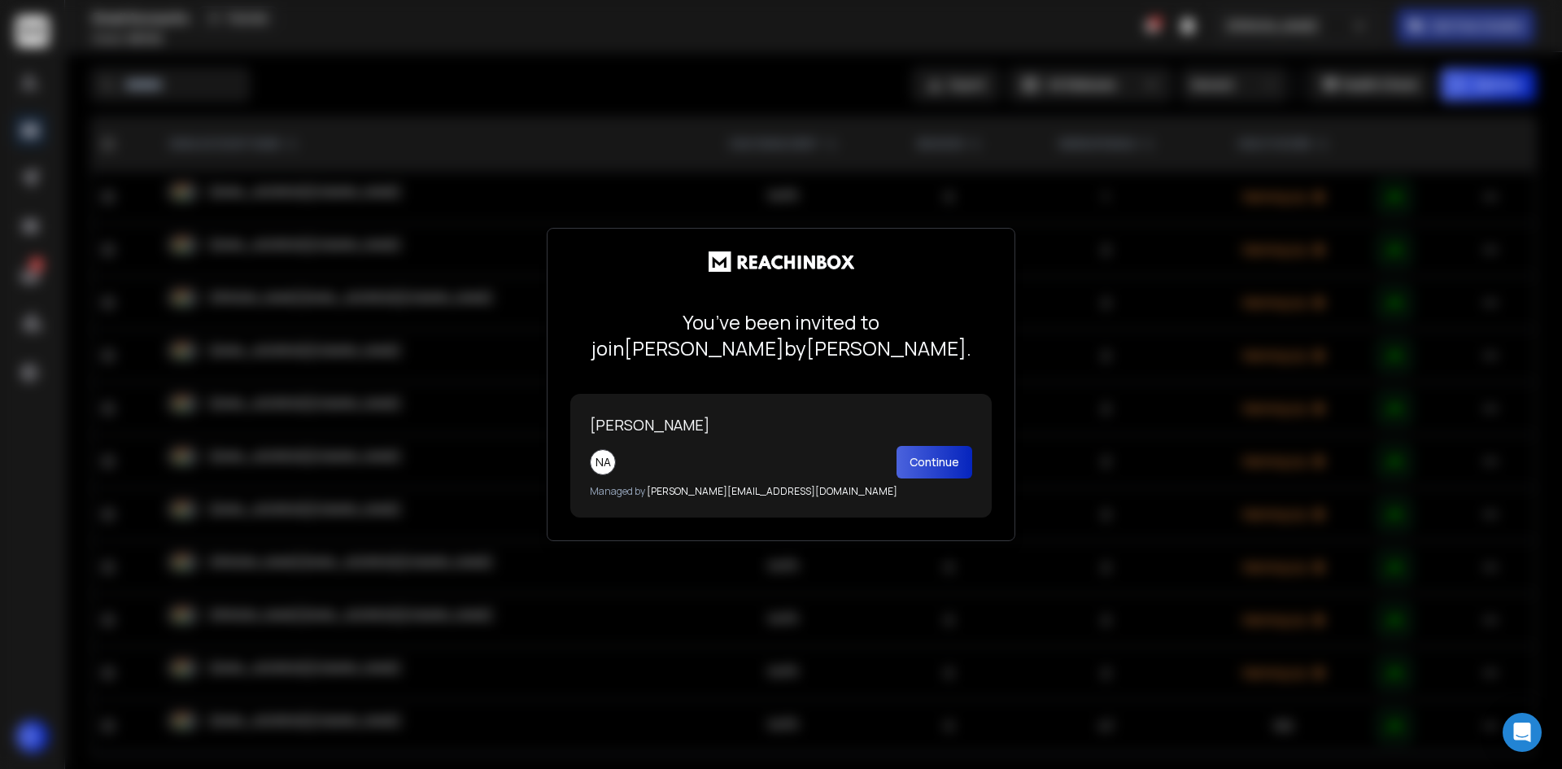
drag, startPoint x: 951, startPoint y: 461, endPoint x: 956, endPoint y: 453, distance: 9.9
click at [954, 464] on button "Continue" at bounding box center [934, 462] width 76 height 33
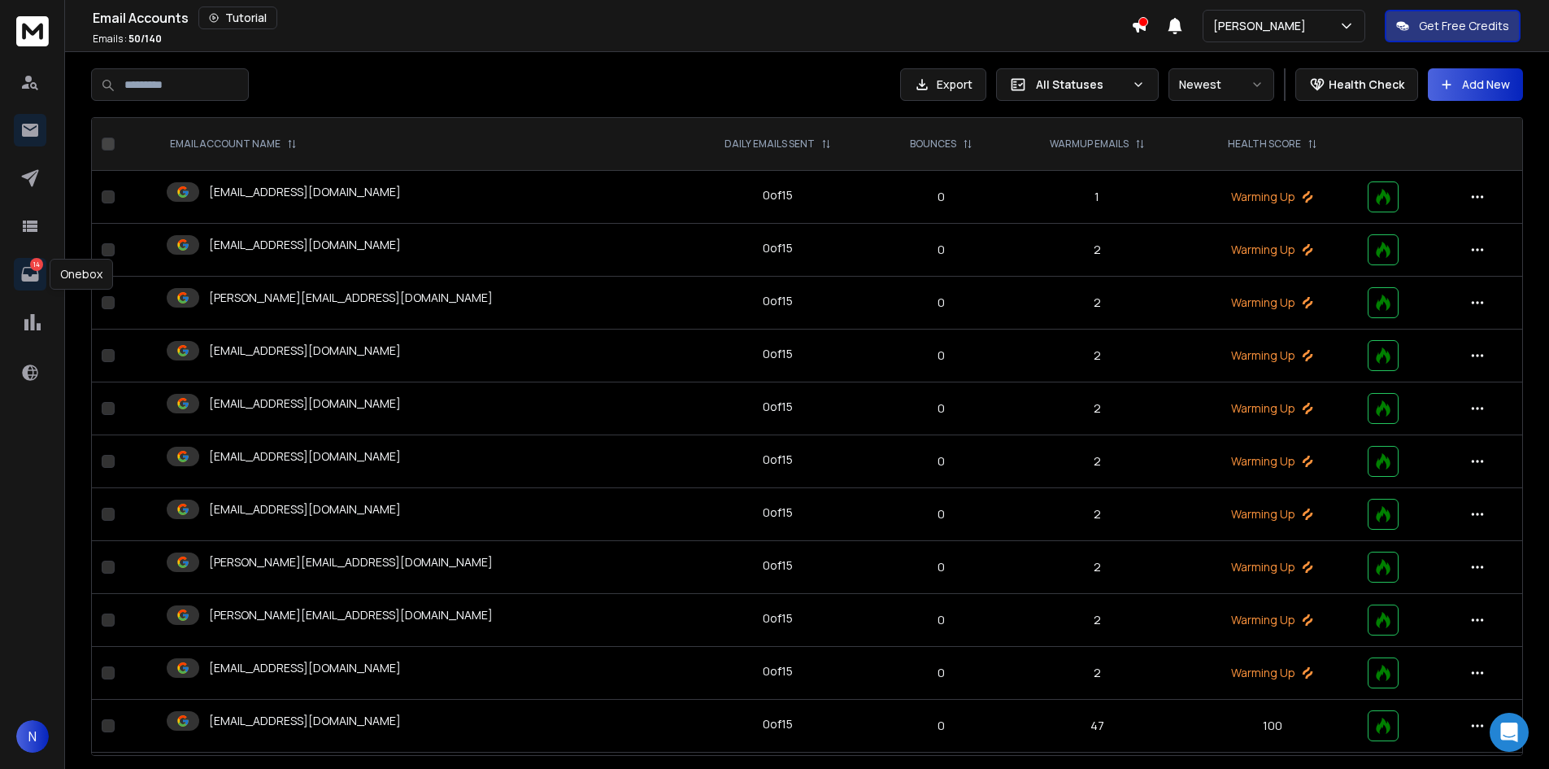
click at [28, 268] on icon at bounding box center [29, 274] width 17 height 15
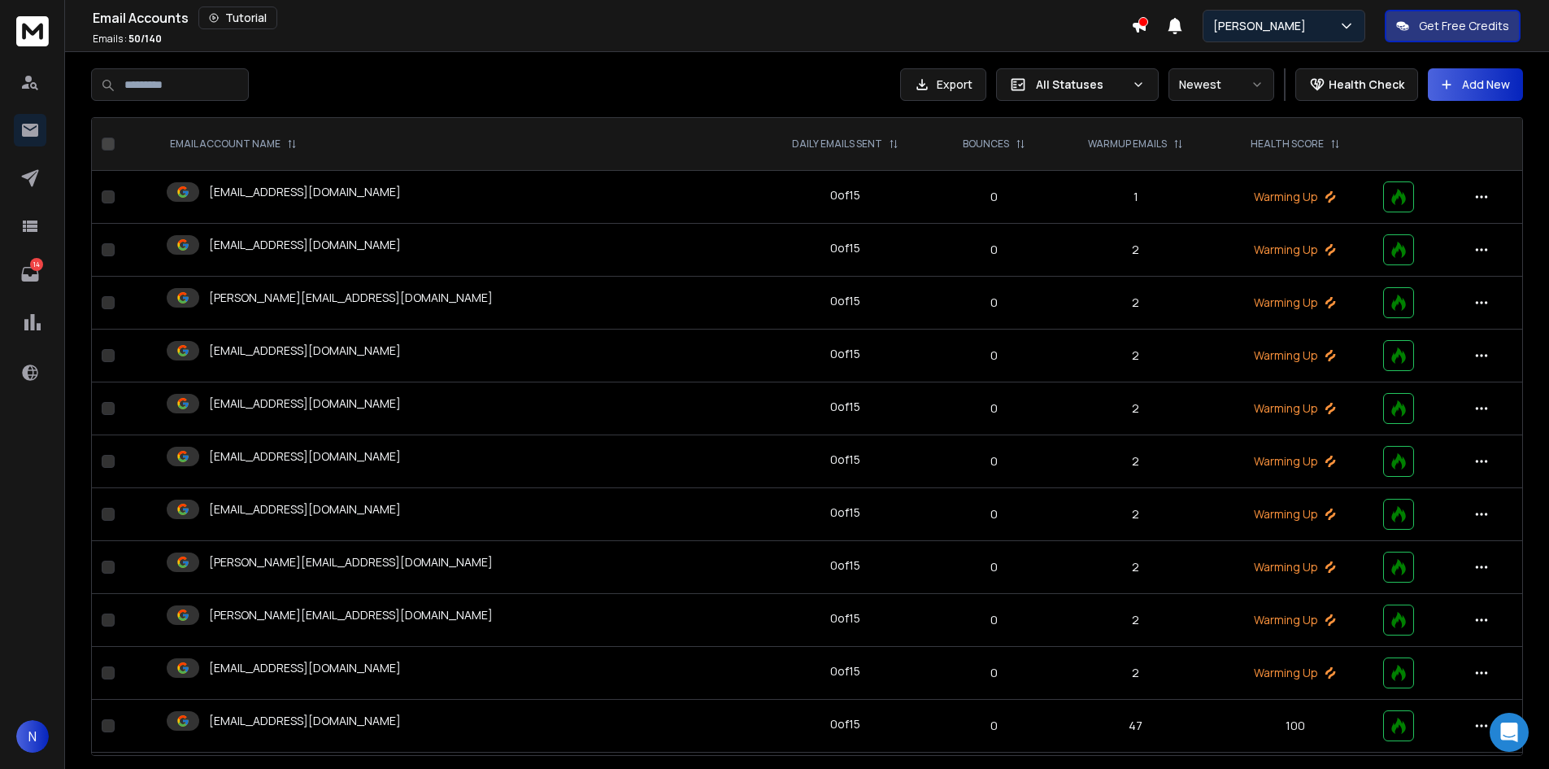
click at [1359, 28] on button "[PERSON_NAME]" at bounding box center [1284, 26] width 163 height 33
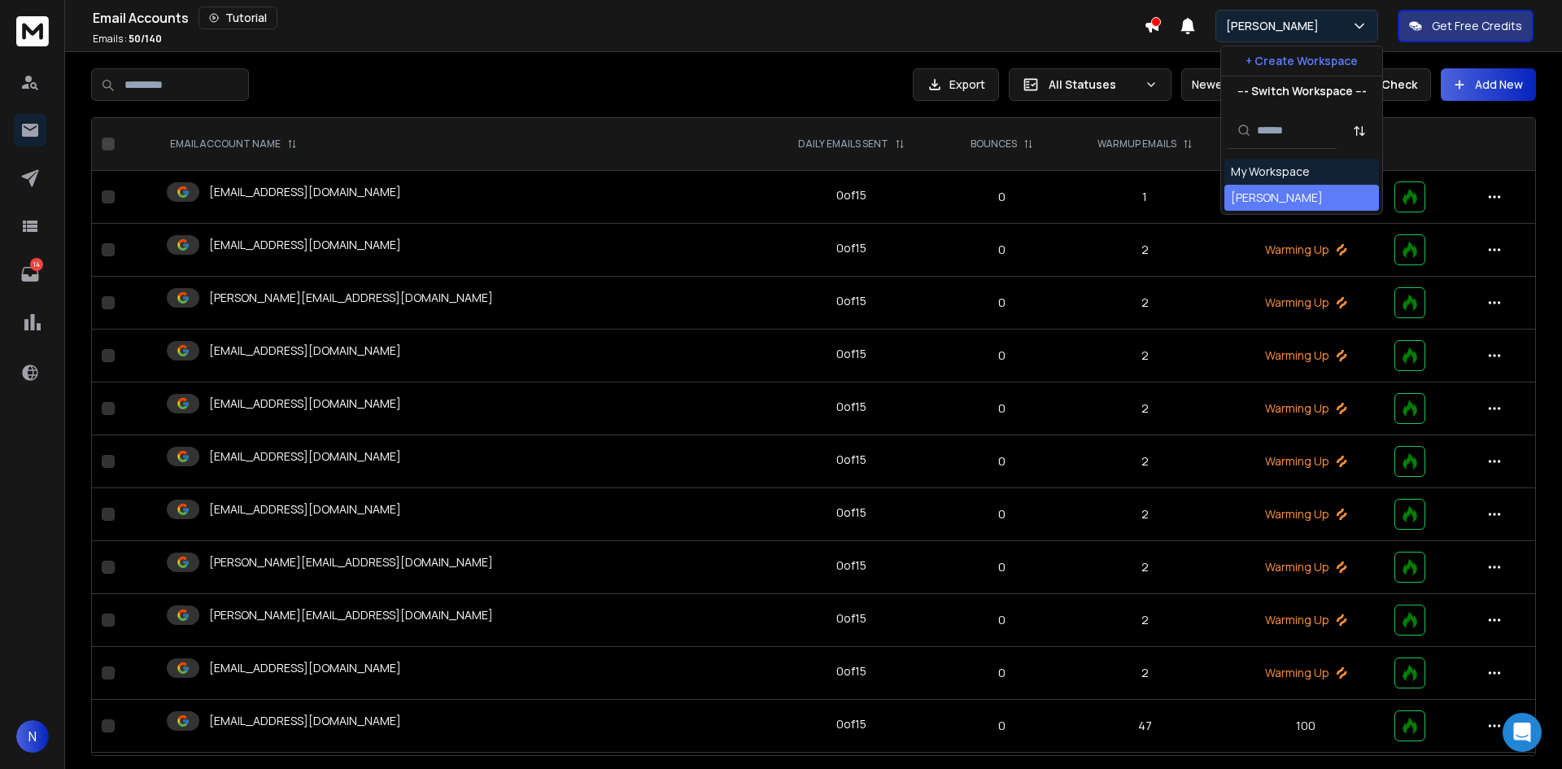
click at [1351, 24] on div "[PERSON_NAME]" at bounding box center [1297, 26] width 142 height 16
